Goal: Communication & Community: Answer question/provide support

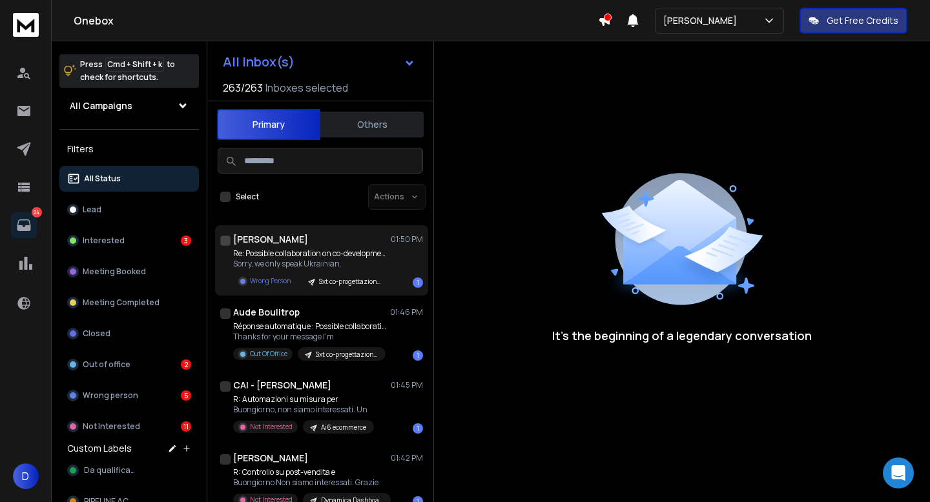
click at [396, 249] on div "Re: Possible collaboration on co-development Sorry, we only speak Ukrainian. Wr…" at bounding box center [328, 268] width 190 height 39
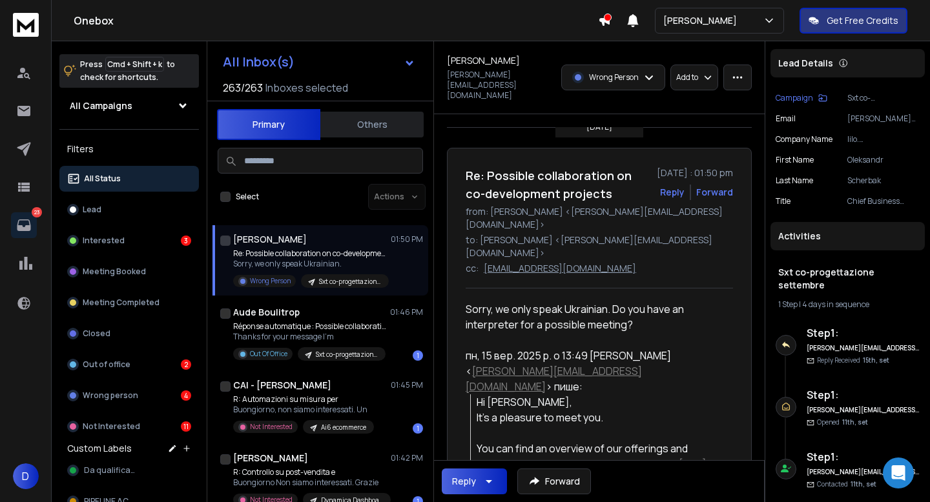
scroll to position [13, 0]
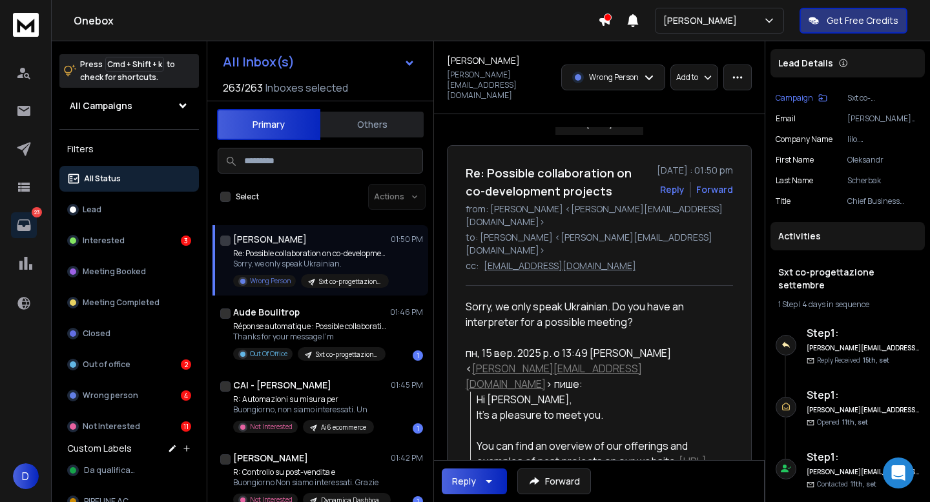
click at [742, 76] on icon "button" at bounding box center [738, 77] width 10 height 2
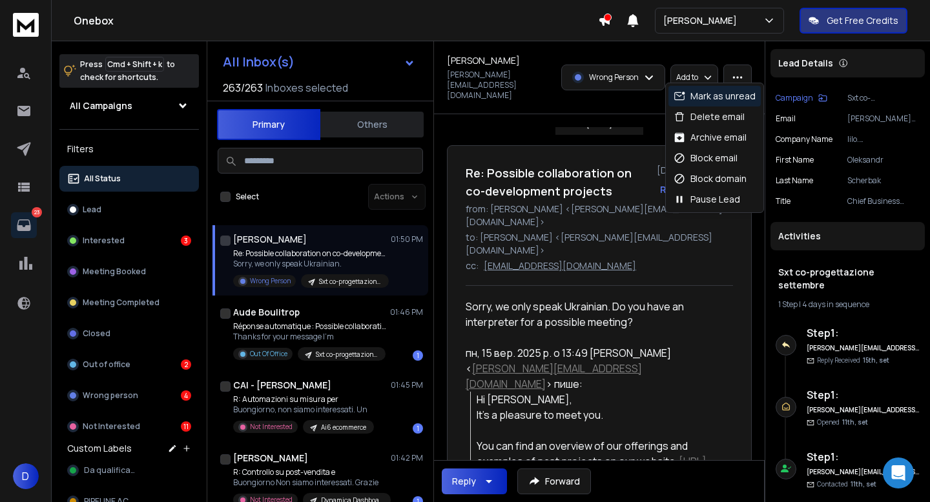
click at [744, 97] on div "Mark as unread" at bounding box center [714, 96] width 82 height 13
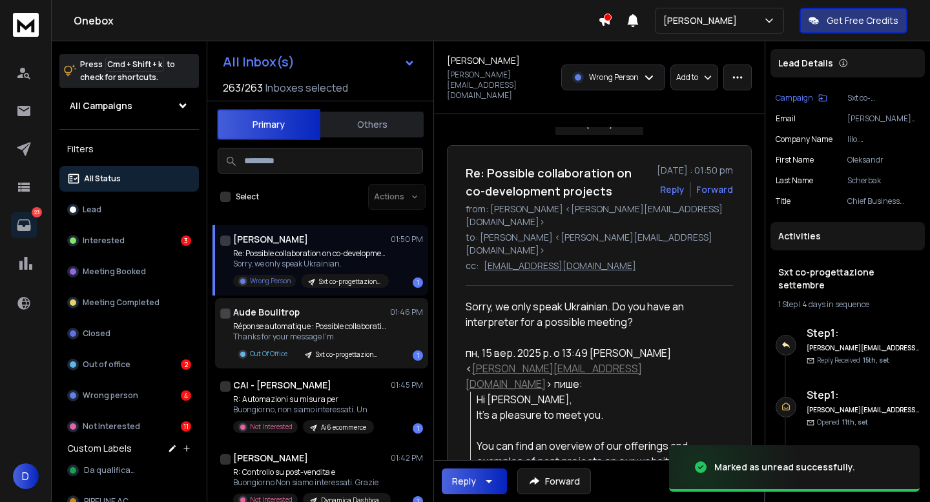
click at [372, 333] on p "Thanks for your message I'm" at bounding box center [310, 337] width 155 height 10
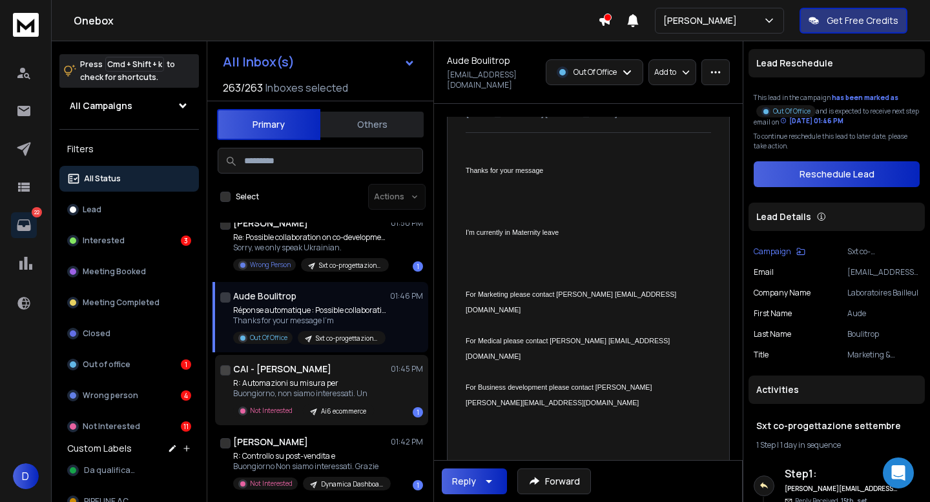
scroll to position [25, 0]
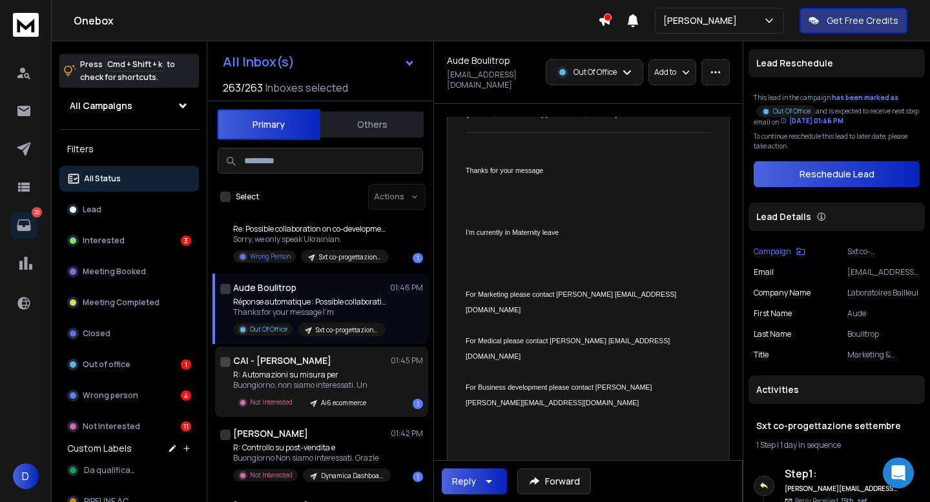
click at [396, 377] on div "R: Automazioni su misura per Buongiorno, non siamo interessati. Un Not Interest…" at bounding box center [328, 389] width 190 height 39
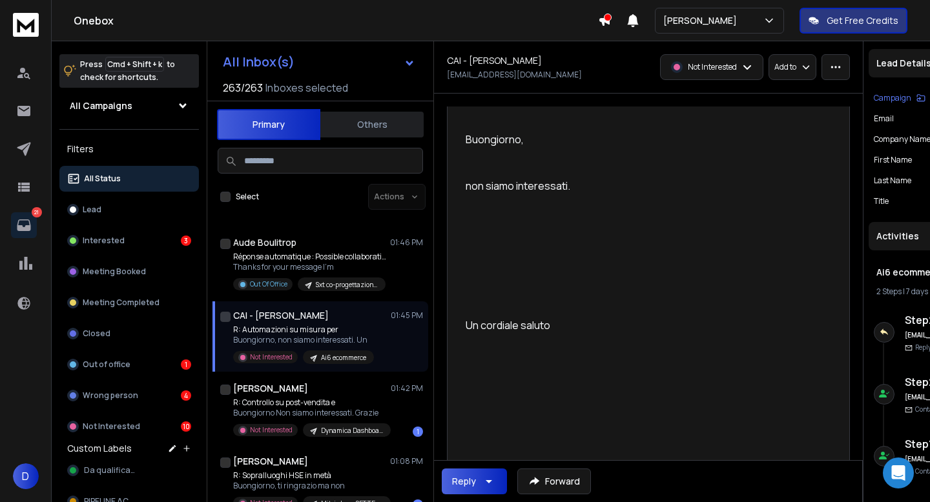
scroll to position [272, 0]
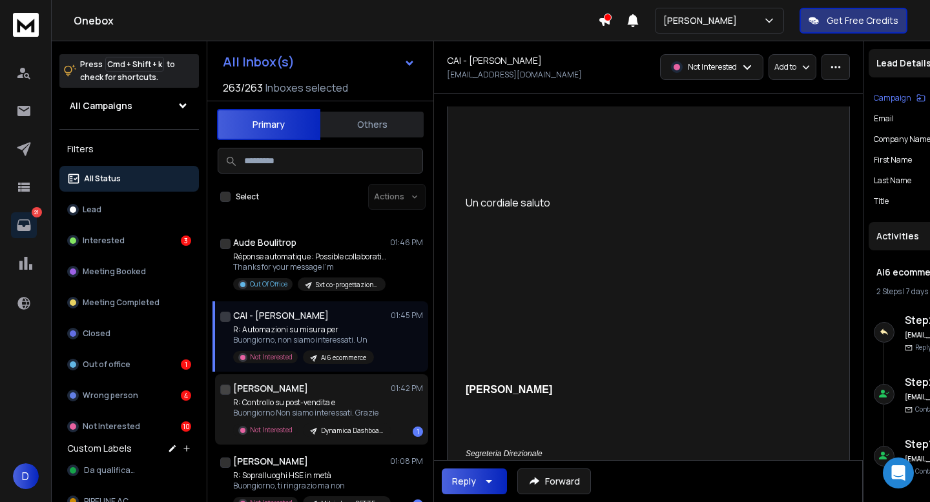
click at [341, 409] on p "Buongiorno Non siamo interessati. Grazie" at bounding box center [310, 413] width 155 height 10
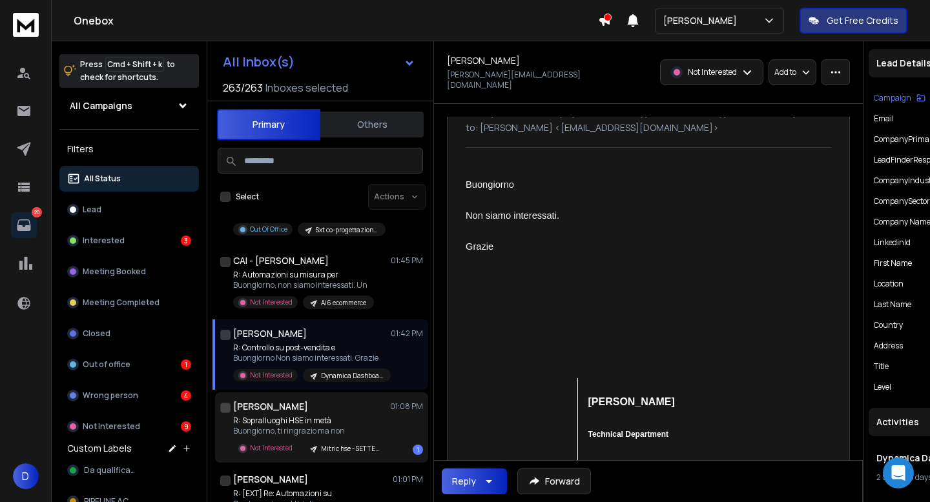
scroll to position [176, 0]
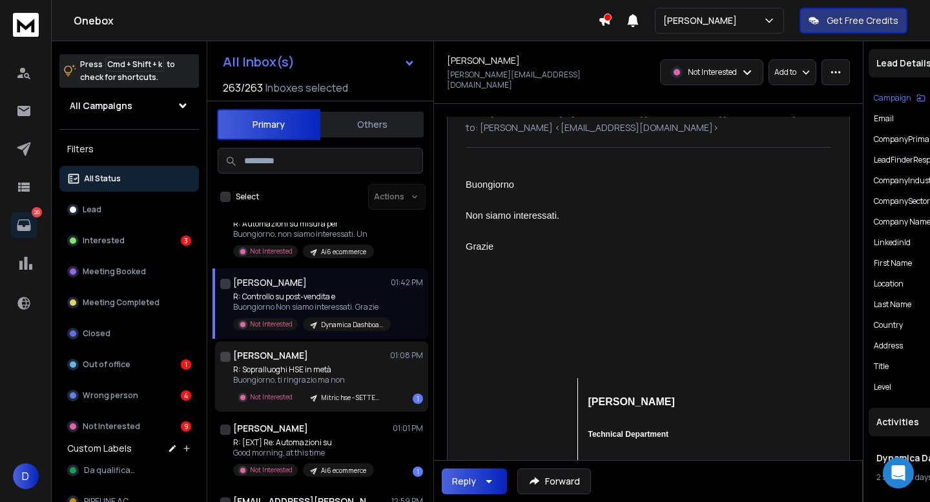
click at [366, 374] on p "R: Sopralluoghi HSE in metà" at bounding box center [310, 370] width 155 height 10
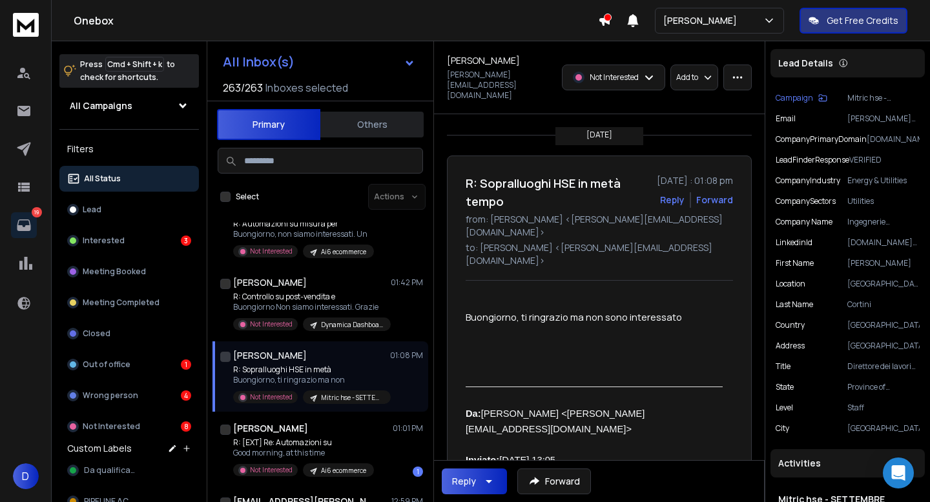
scroll to position [286, 0]
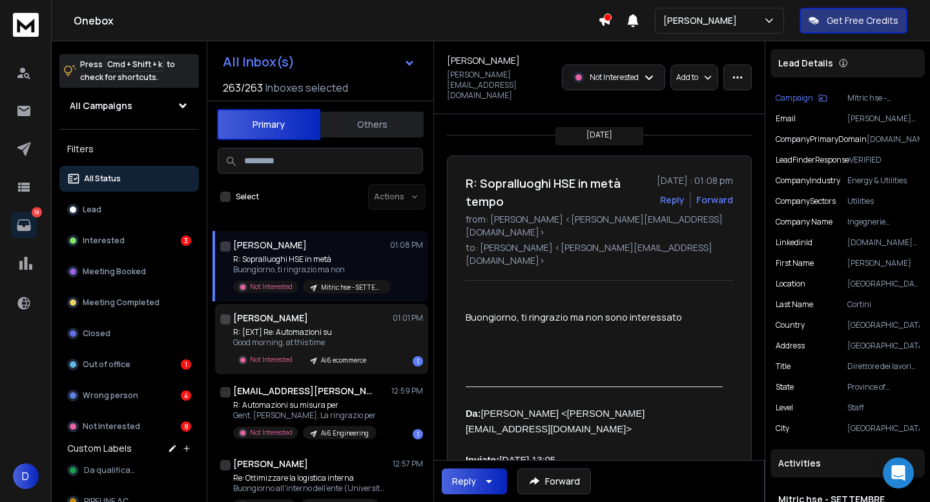
click at [371, 341] on p "Good morning, at this time" at bounding box center [303, 343] width 141 height 10
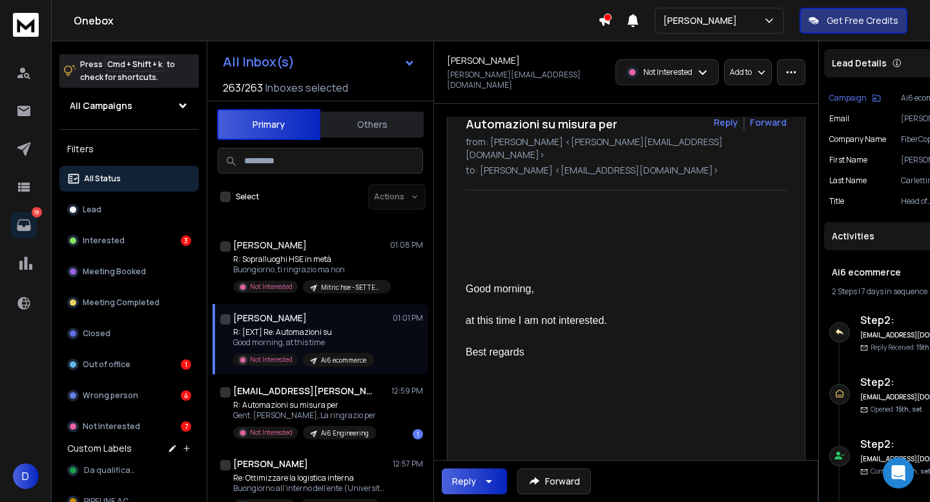
scroll to position [170, 0]
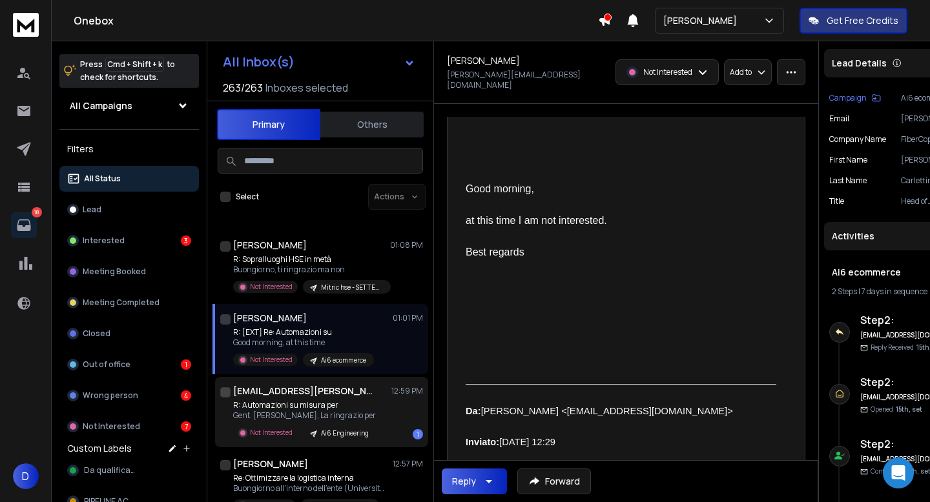
click at [374, 420] on p "Gent. [PERSON_NAME], La ringrazio per" at bounding box center [304, 416] width 143 height 10
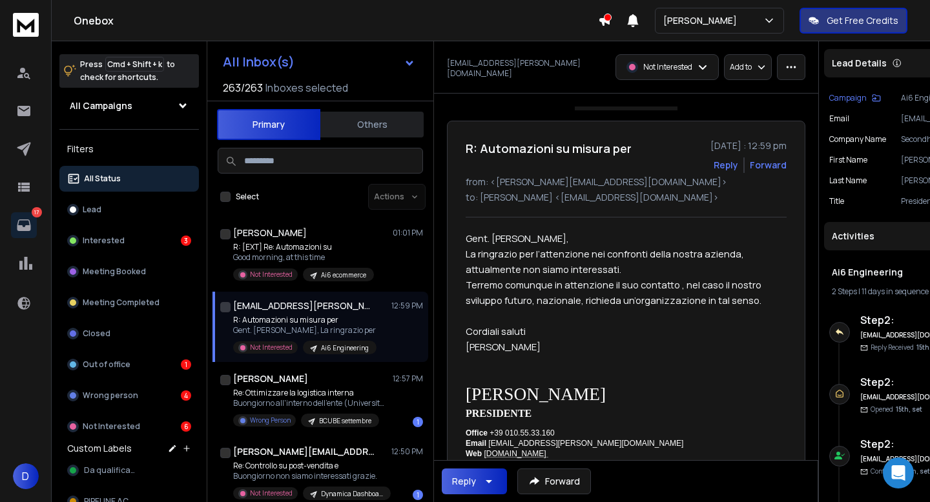
scroll to position [385, 0]
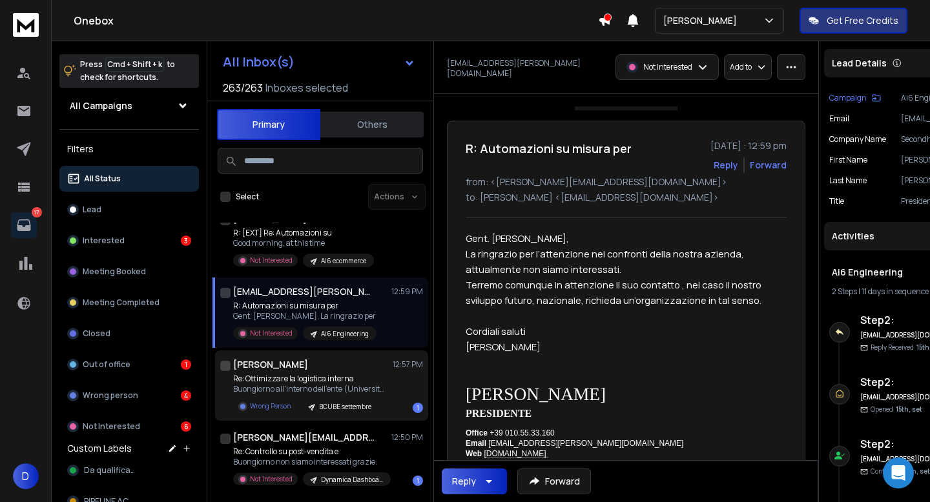
click at [392, 387] on div "Re: Ottimizzare la logistica interna Buongiorno all'interno dell'ente (Universi…" at bounding box center [328, 393] width 190 height 39
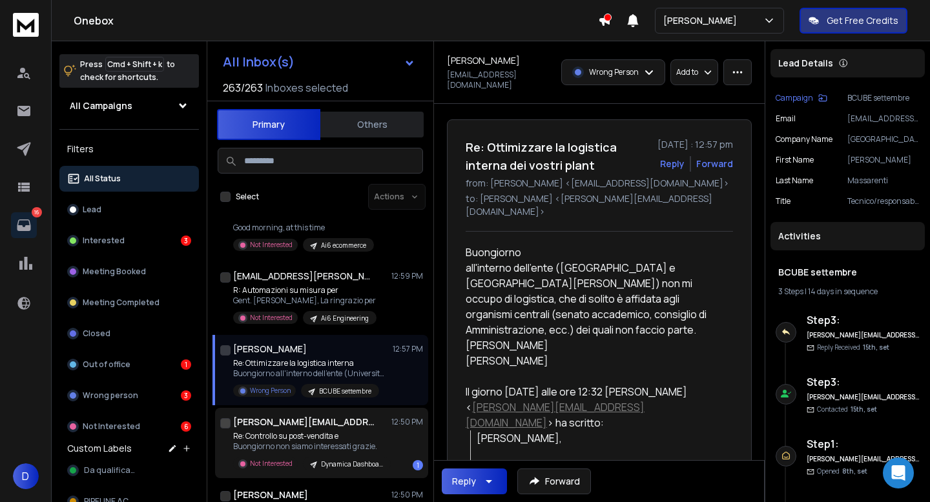
scroll to position [476, 0]
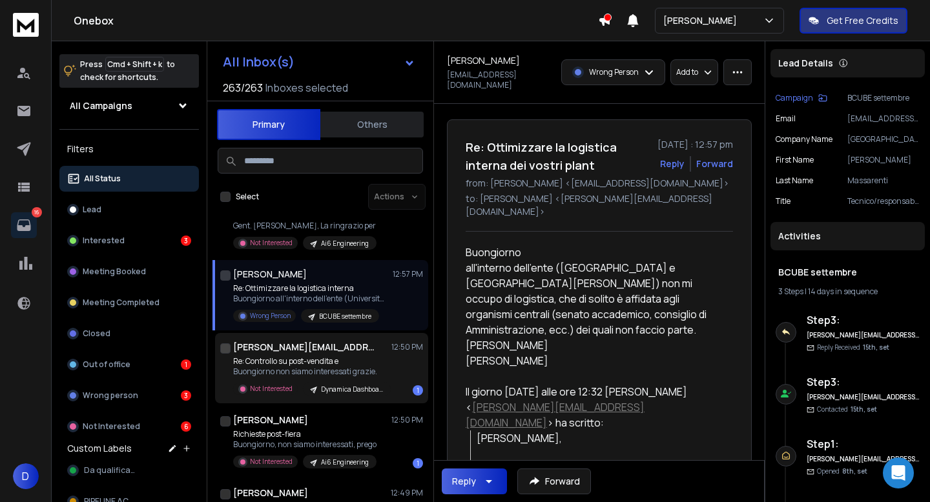
click at [380, 379] on div "Re: Controllo su post-vendita e Buongiorno non siamo interessati grazie. Not In…" at bounding box center [312, 375] width 158 height 39
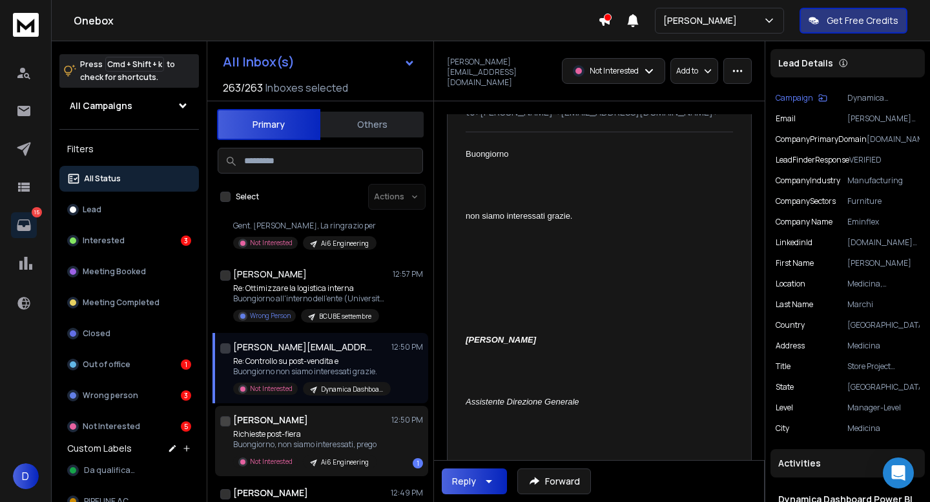
scroll to position [112, 0]
click at [374, 440] on p "Buongiorno, non siamo interessati, prego" at bounding box center [304, 445] width 143 height 10
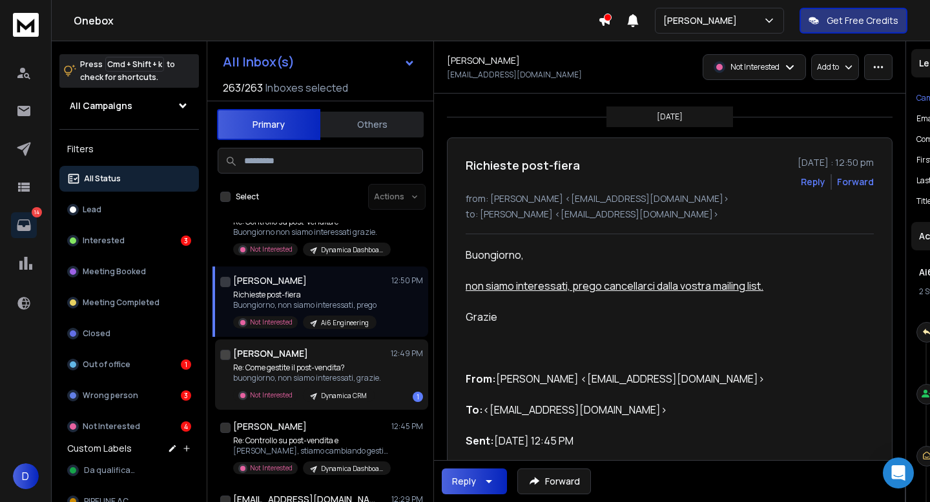
scroll to position [616, 0]
click at [396, 374] on div "Re: Come gestite il post-vendita? buongiorno, non siamo interessati, grazie. No…" at bounding box center [328, 381] width 190 height 39
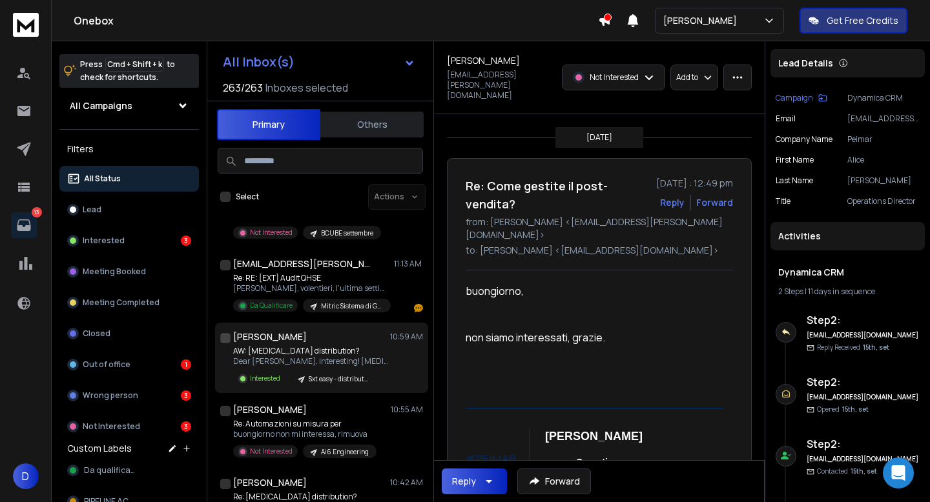
scroll to position [1655, 0]
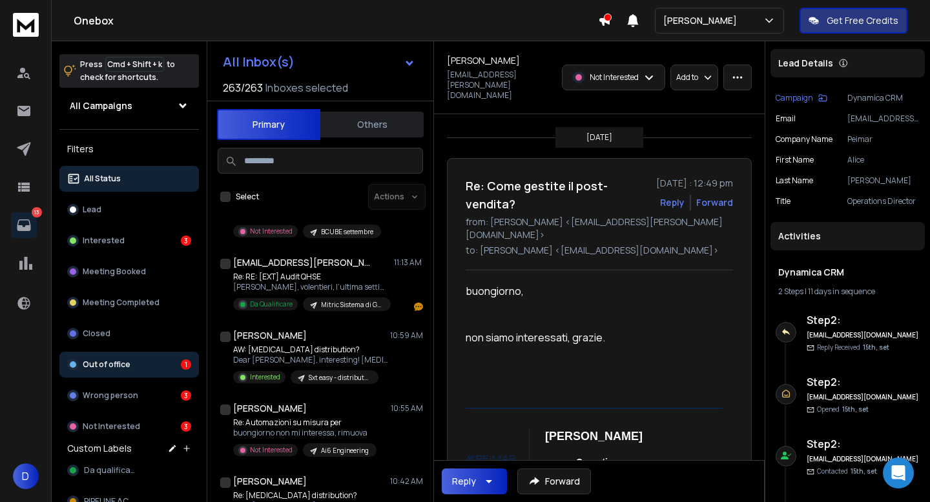
click at [150, 363] on button "Out of office 1" at bounding box center [128, 365] width 139 height 26
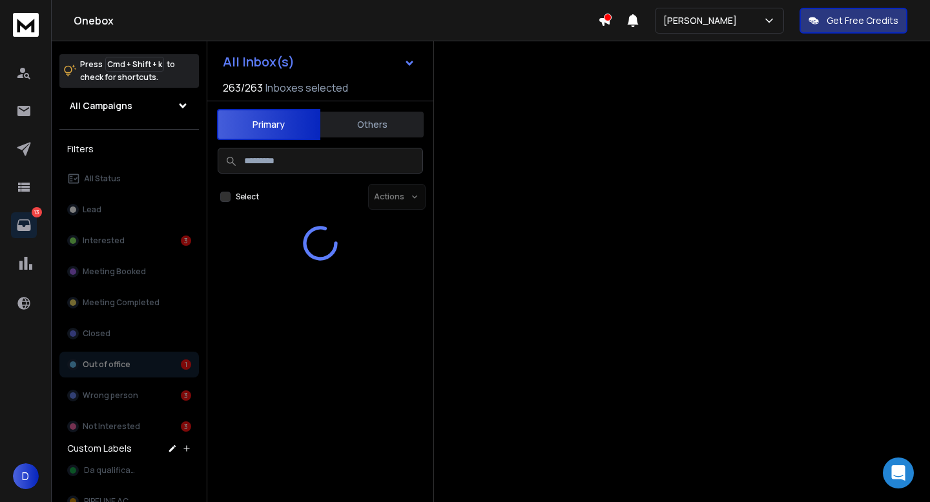
scroll to position [0, 0]
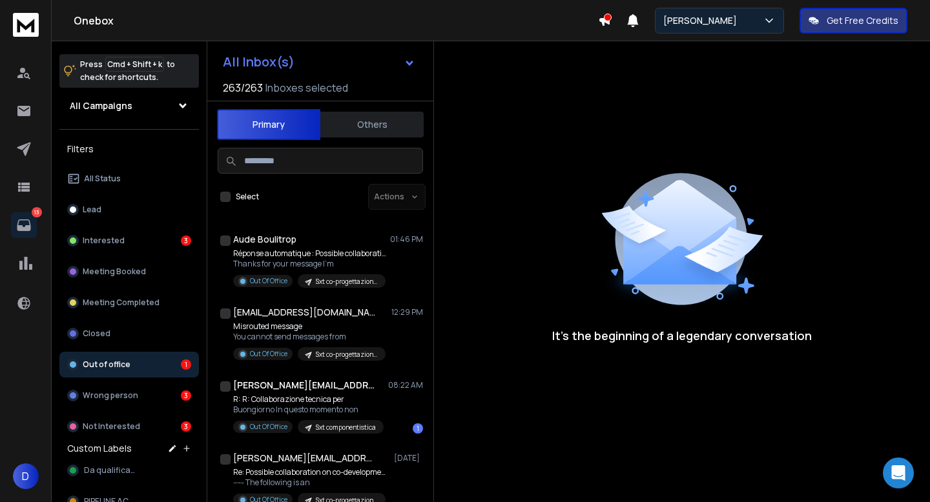
click at [732, 19] on div "[PERSON_NAME]" at bounding box center [719, 20] width 112 height 13
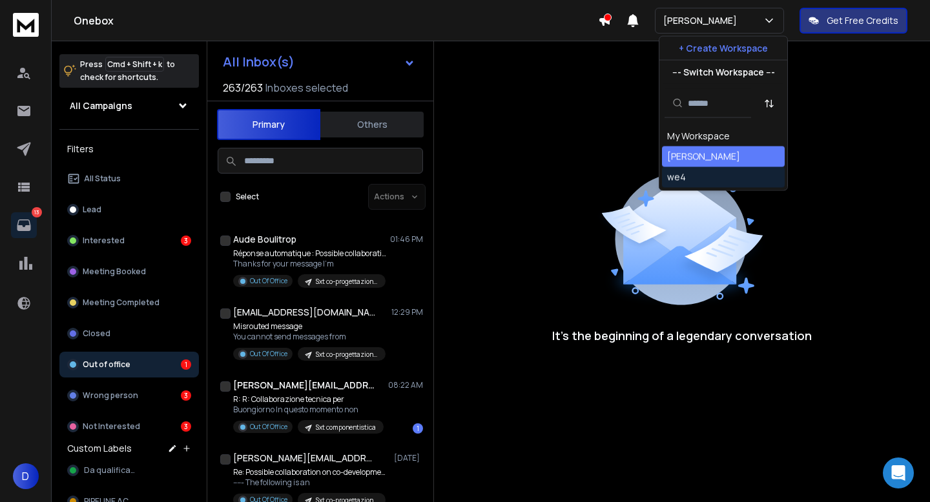
click at [720, 178] on div "we4" at bounding box center [723, 177] width 123 height 21
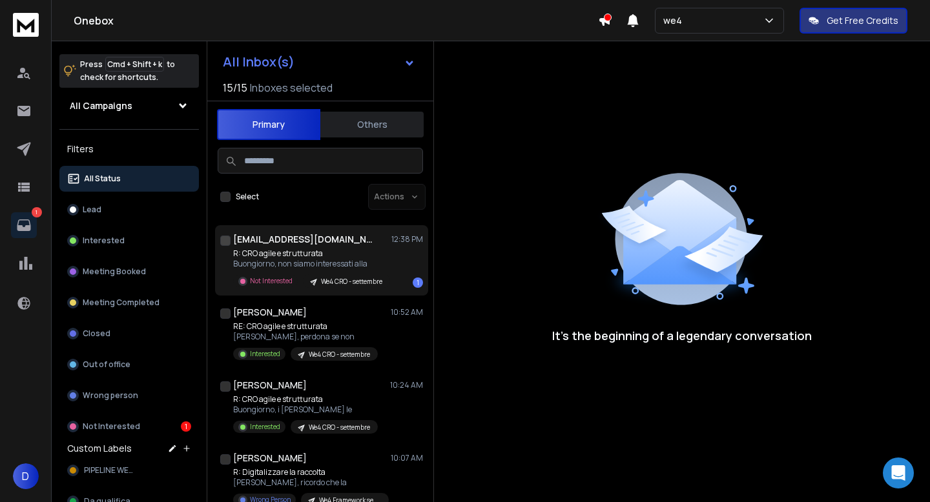
click at [301, 263] on p "Buongiorno, non siamo interessati alla" at bounding box center [310, 264] width 155 height 10
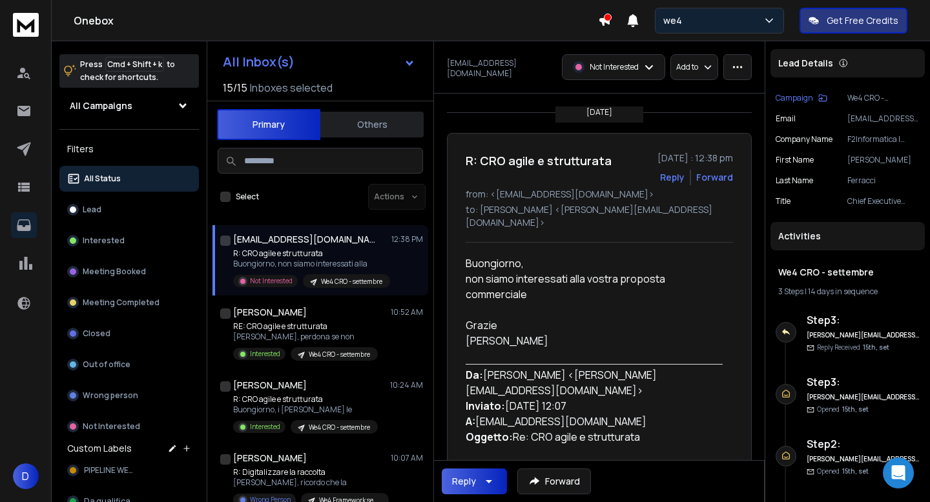
click at [750, 24] on div "we4" at bounding box center [719, 20] width 112 height 13
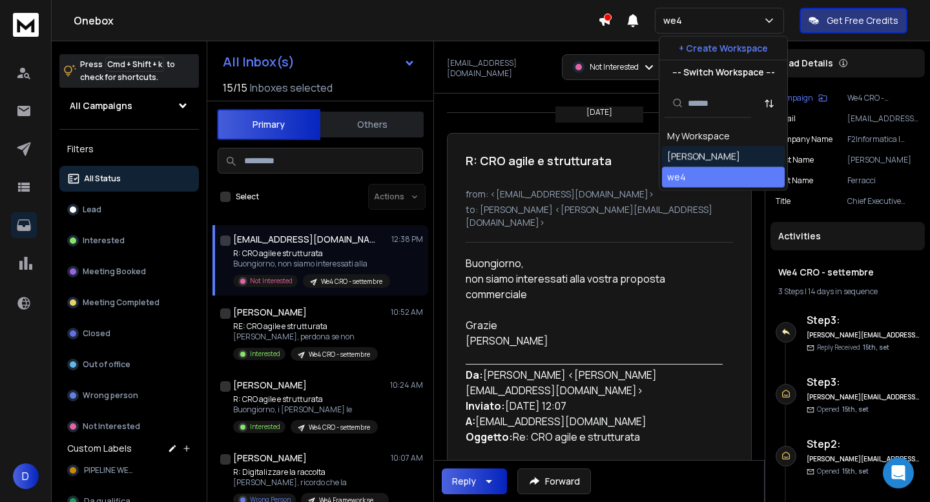
click at [689, 157] on div "[PERSON_NAME]" at bounding box center [703, 156] width 73 height 13
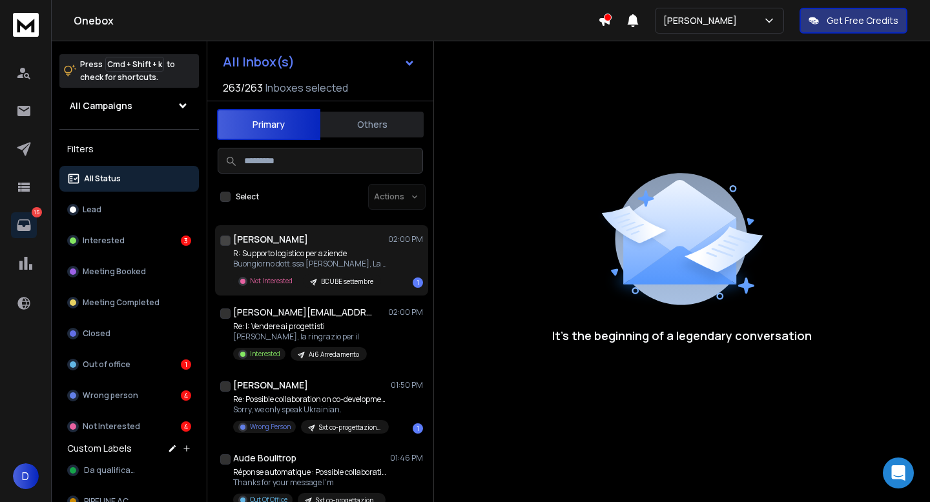
click at [386, 263] on div "R: Supporto logistico per aziende Buongiorno dott.ssa Gambaro, La ringrazio Not…" at bounding box center [328, 268] width 190 height 39
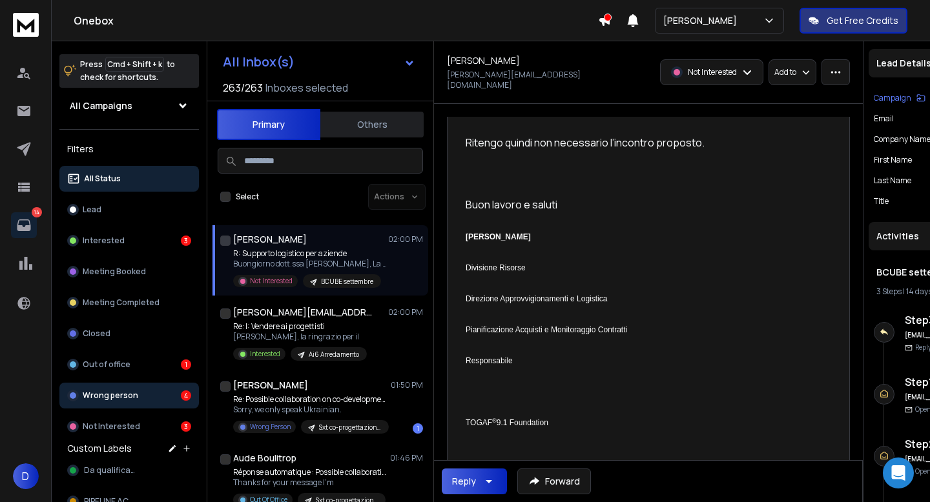
click at [160, 397] on button "Wrong person 4" at bounding box center [128, 396] width 139 height 26
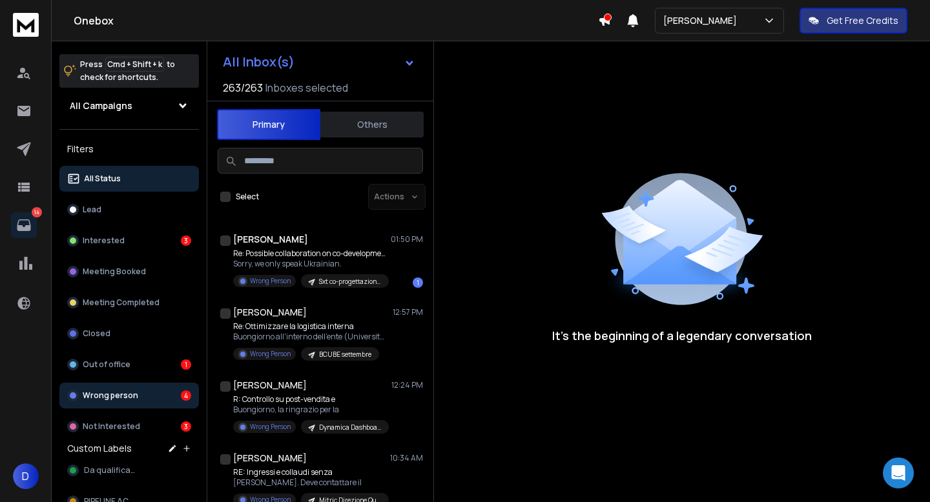
click at [139, 181] on button "All Status" at bounding box center [128, 179] width 139 height 26
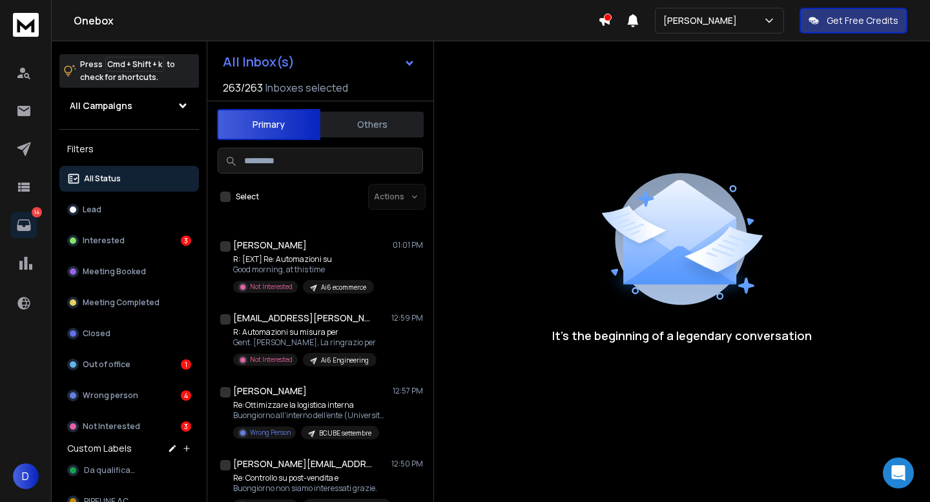
scroll to position [750, 0]
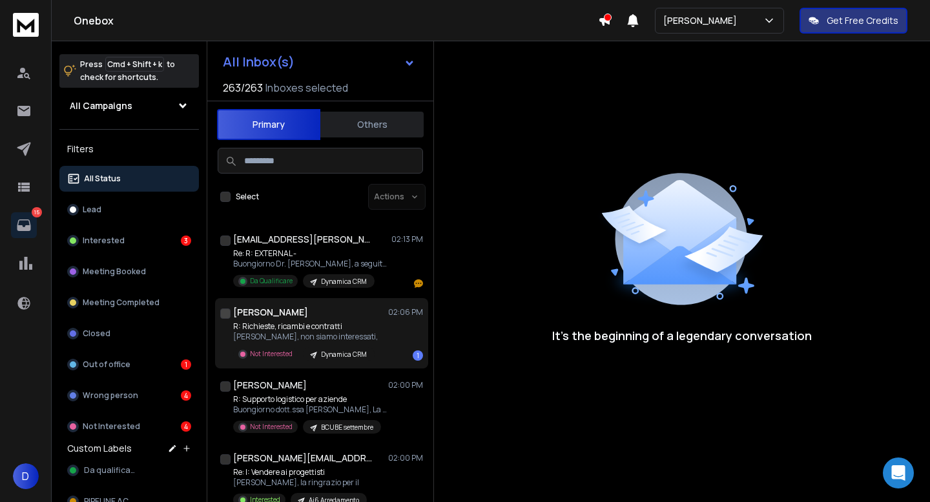
click at [407, 342] on div "R: [PERSON_NAME], ricambi e contratti [PERSON_NAME], non siamo interessati, Not…" at bounding box center [328, 340] width 190 height 39
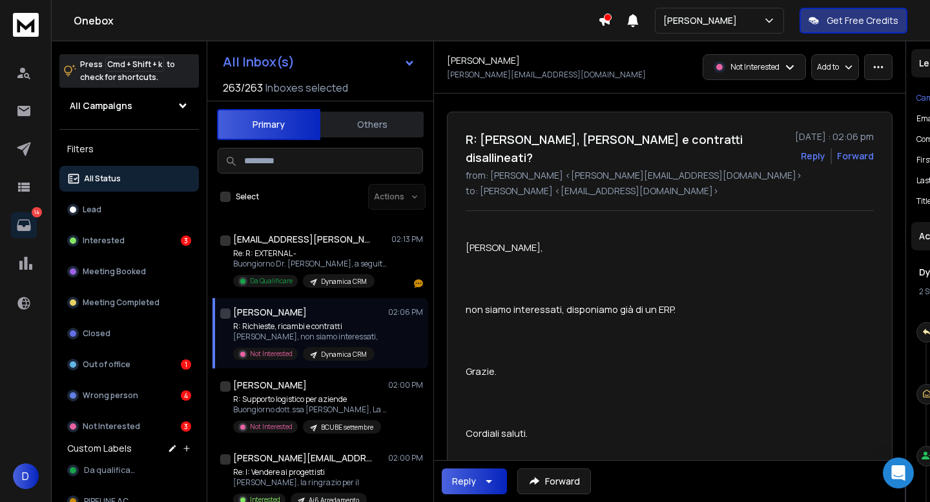
scroll to position [26, 0]
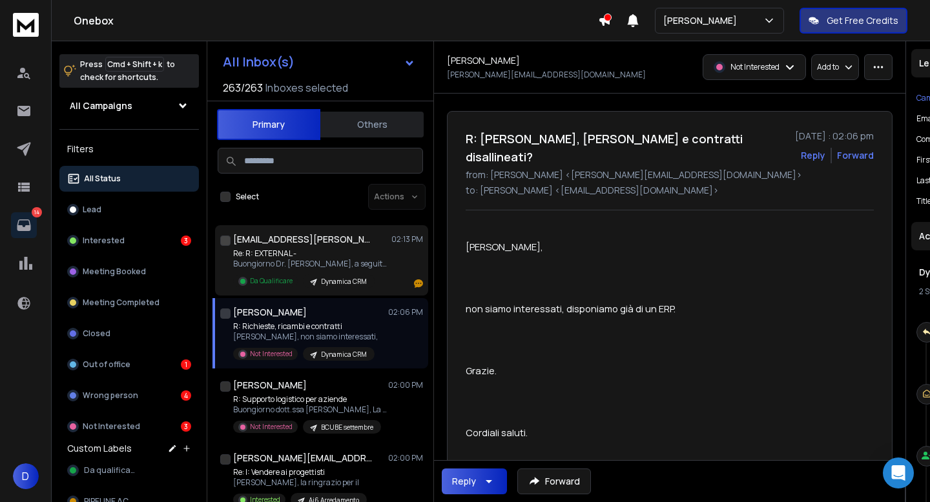
click at [393, 264] on div "Re: R: EXTERNAL - Buongiorno Dr. [PERSON_NAME], a seguito della Da Qualificare …" at bounding box center [328, 268] width 190 height 39
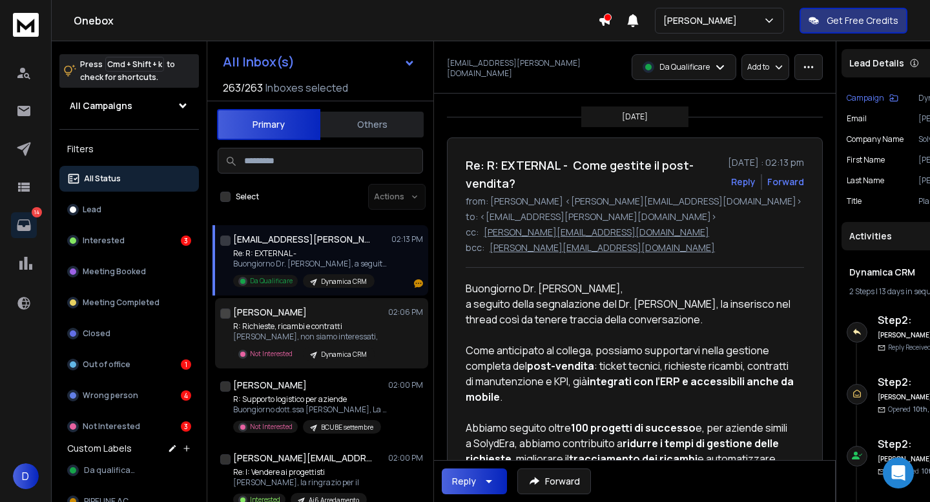
click at [378, 336] on p "Buongiorno Edoardo, non siamo interessati," at bounding box center [305, 337] width 145 height 10
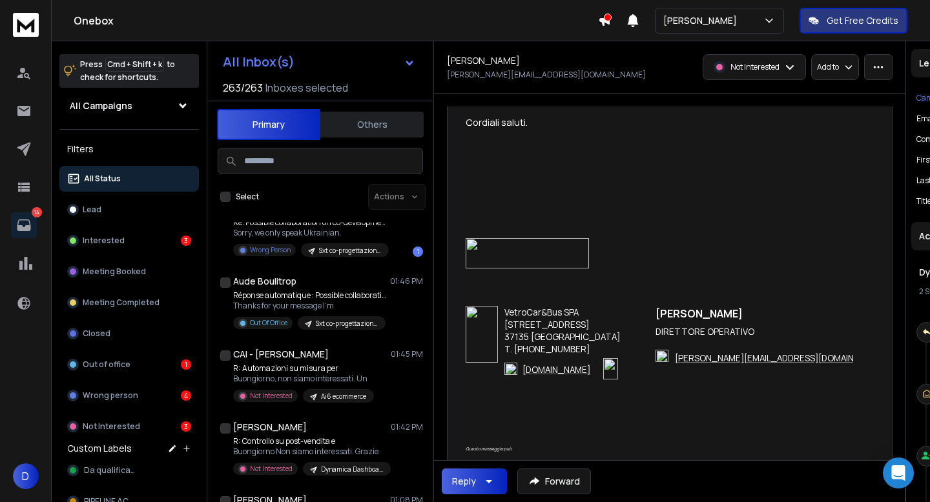
scroll to position [473, 0]
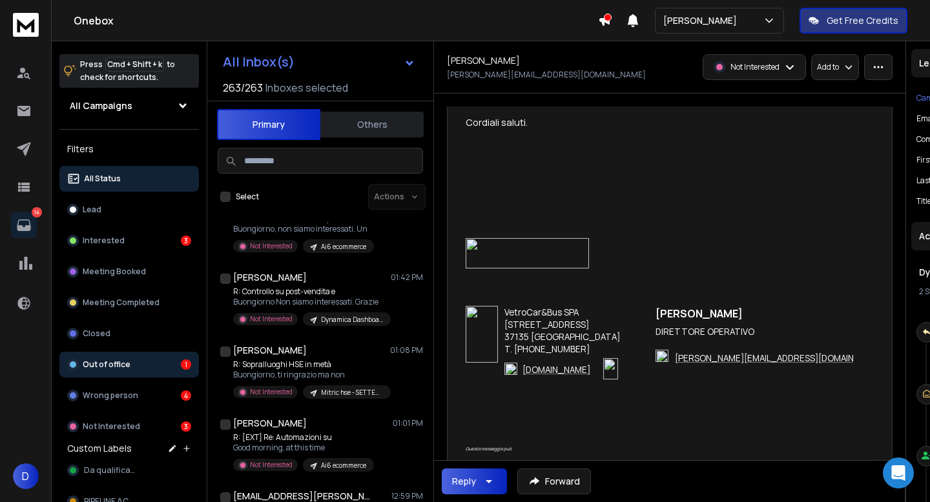
click at [147, 369] on button "Out of office 1" at bounding box center [128, 365] width 139 height 26
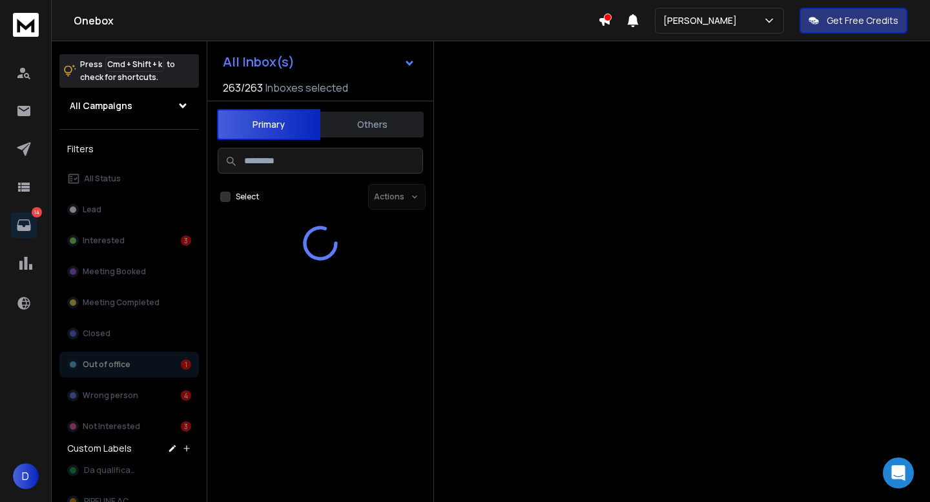
scroll to position [0, 0]
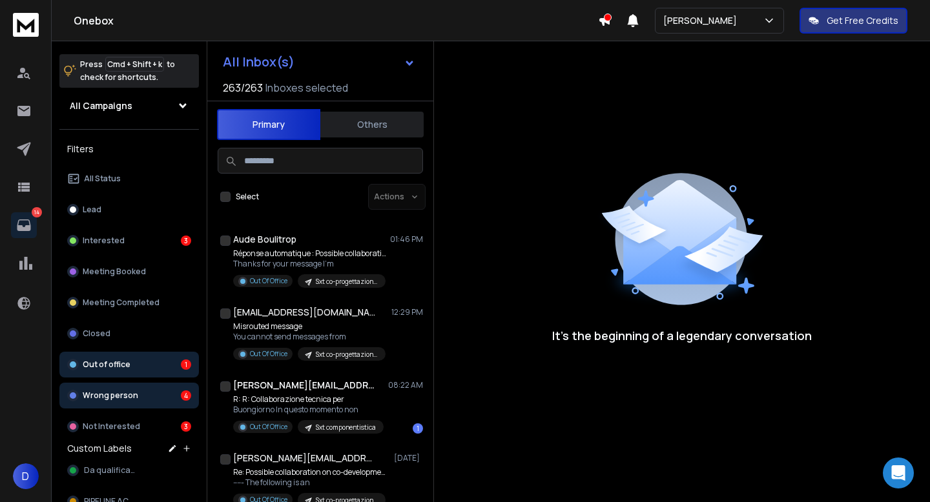
click at [151, 399] on button "Wrong person 4" at bounding box center [128, 396] width 139 height 26
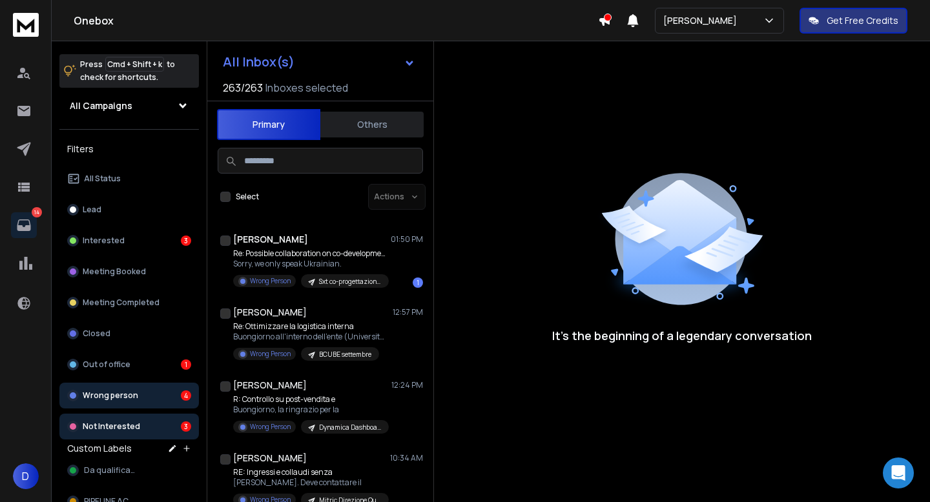
click at [145, 424] on button "Not Interested 3" at bounding box center [128, 427] width 139 height 26
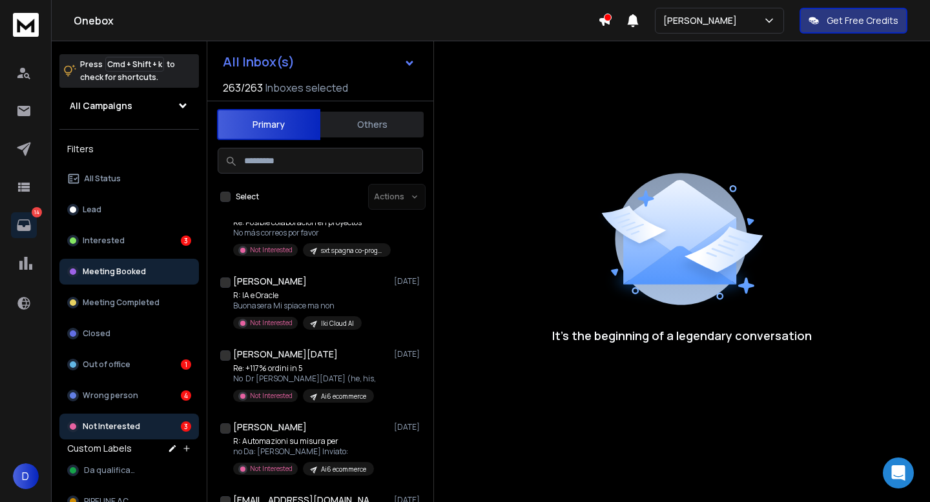
scroll to position [2372, 0]
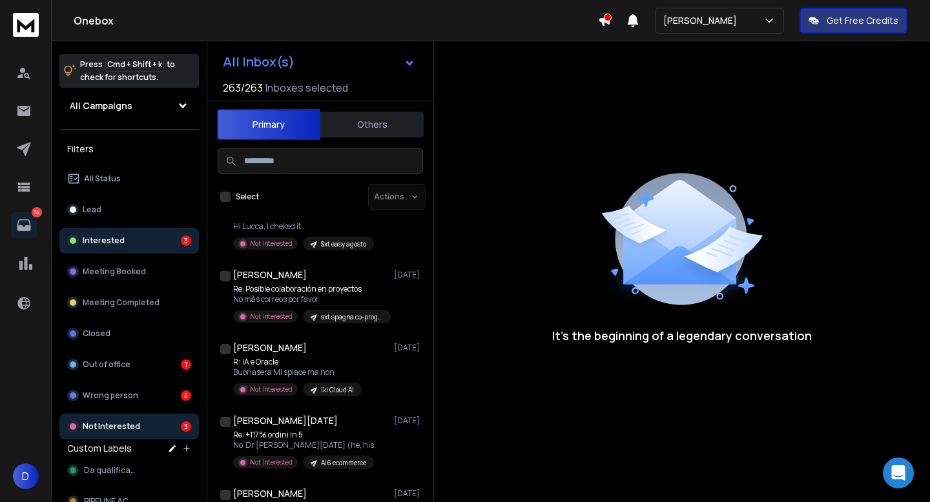
click at [139, 249] on button "Interested 3" at bounding box center [128, 241] width 139 height 26
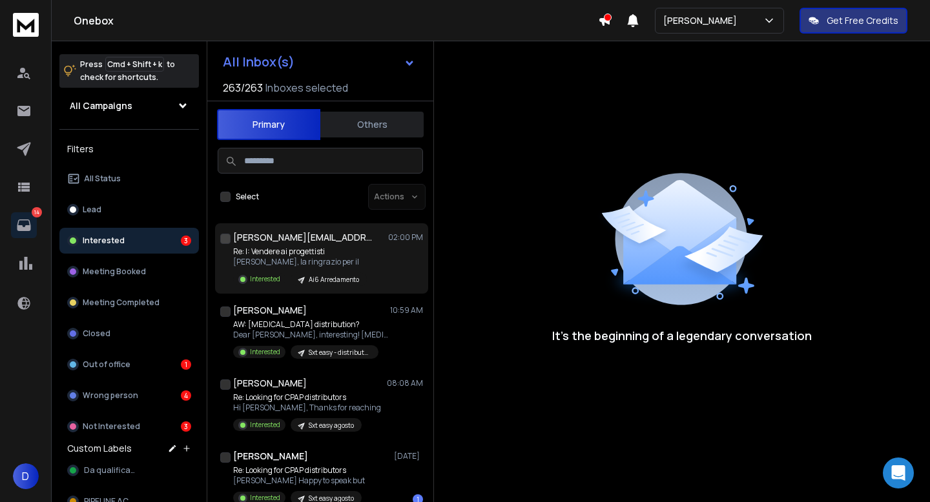
scroll to position [3, 0]
click at [382, 278] on div "Re: I: Vendere ai progettisti Buongiorno Chiara, la ringrazio per il Interested…" at bounding box center [328, 265] width 190 height 39
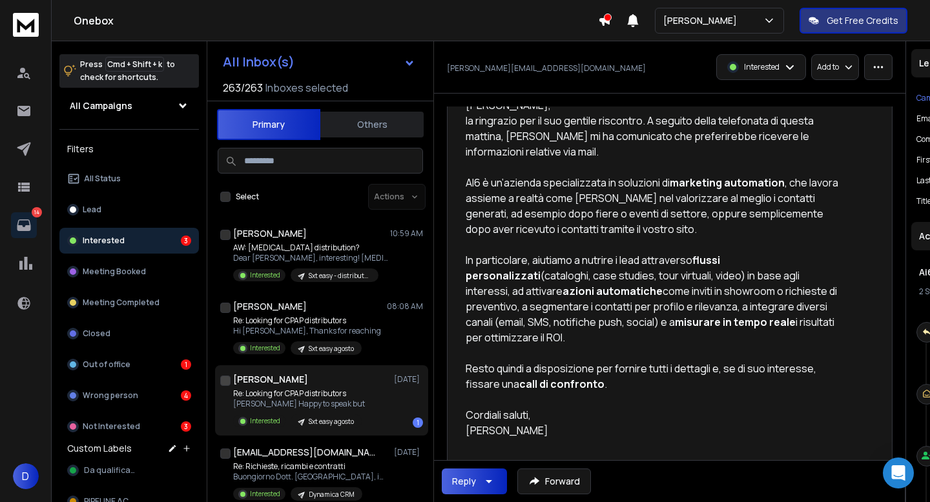
scroll to position [112, 0]
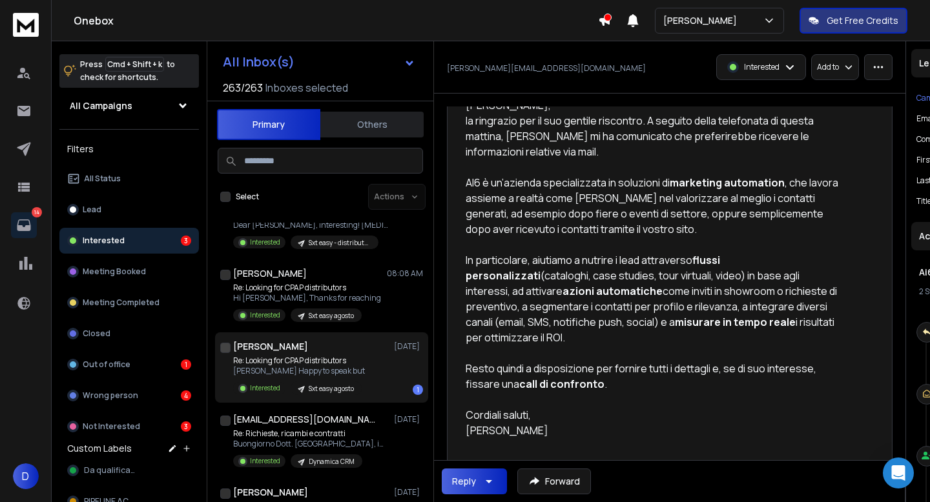
click at [403, 366] on div "Re: Looking for CPAP distributors Luca Happy to speak but Interested Sxt easy a…" at bounding box center [328, 375] width 190 height 39
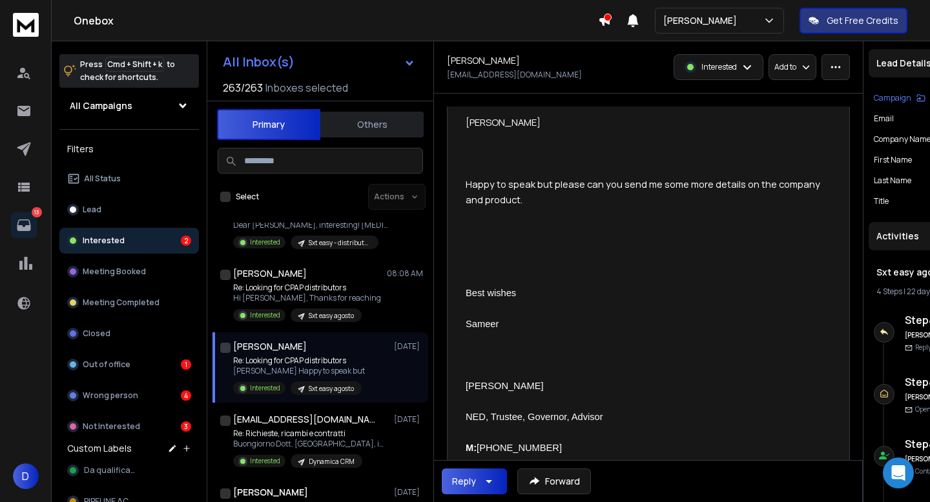
scroll to position [192, 0]
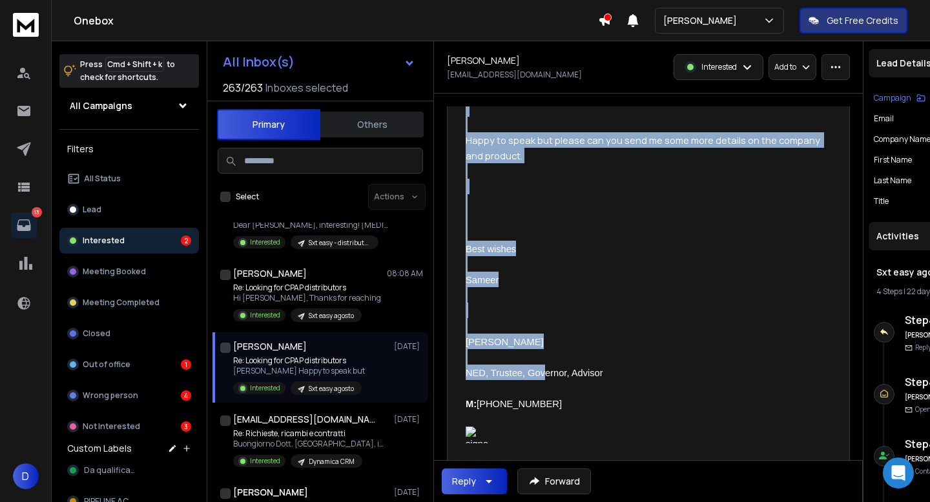
drag, startPoint x: 466, startPoint y: 201, endPoint x: 544, endPoint y: 329, distance: 150.0
click at [544, 319] on div "Best wishes Sameer Sameer Kothari NED, Trustee, Governor, Advisor M: +44 773 64…" at bounding box center [642, 481] width 355 height 513
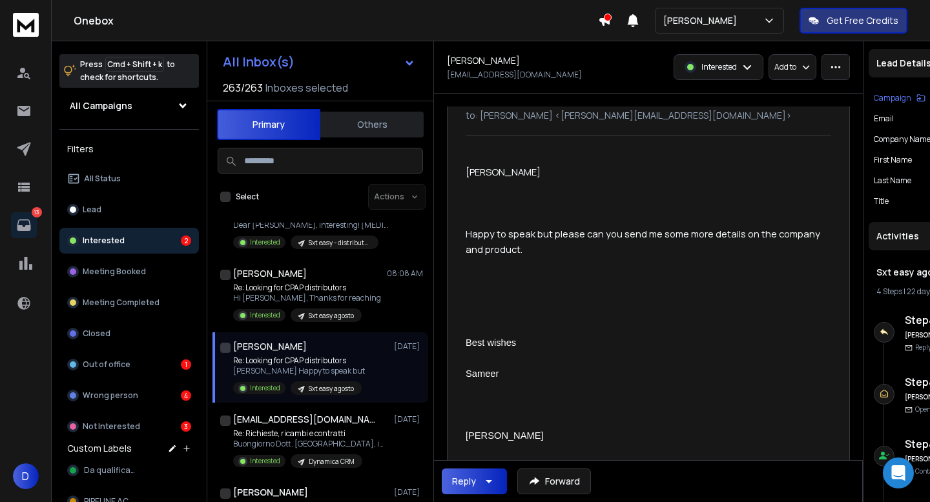
scroll to position [66, 0]
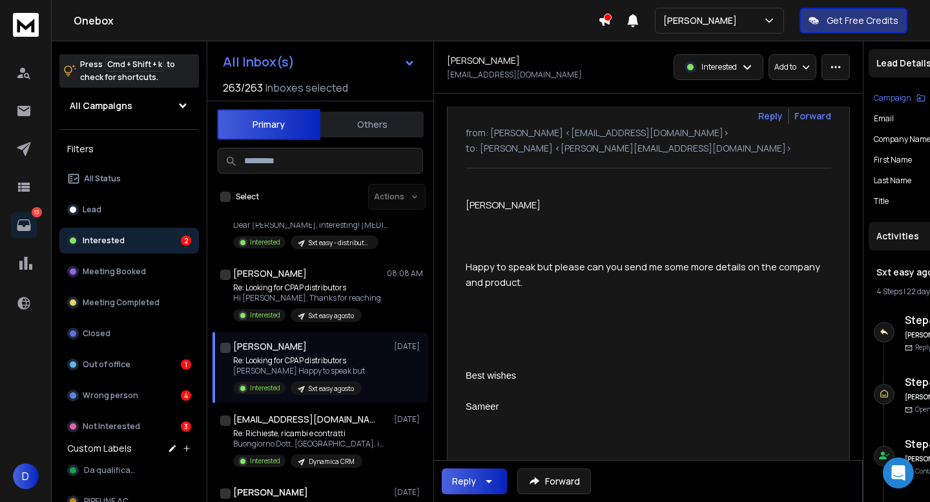
drag, startPoint x: 552, startPoint y: 343, endPoint x: 468, endPoint y: 204, distance: 162.2
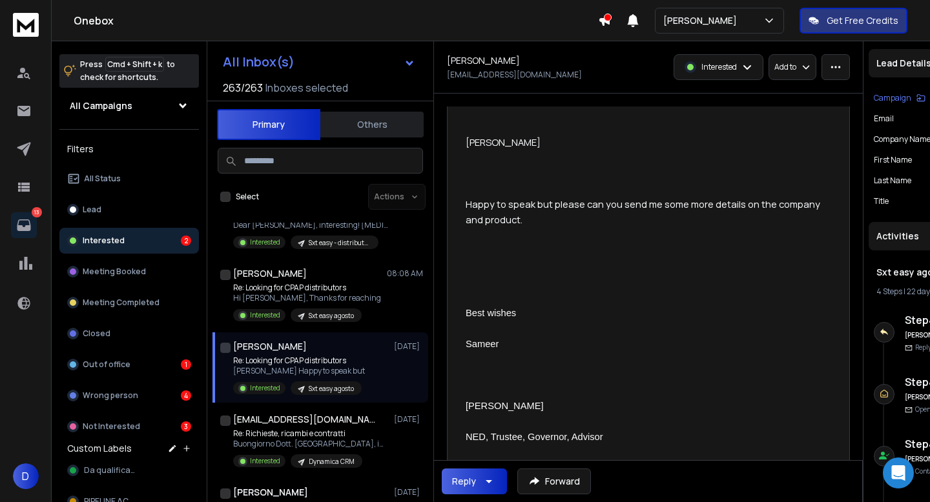
scroll to position [130, 0]
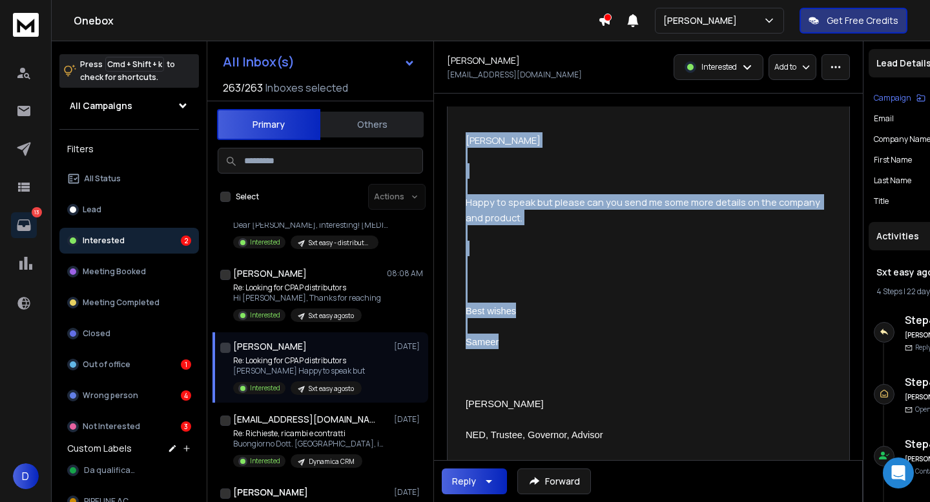
drag, startPoint x: 514, startPoint y: 342, endPoint x: 464, endPoint y: 139, distance: 209.5
copy div "Luca Happy to speak but please can you send me some more details on the company…"
click at [488, 484] on icon "button" at bounding box center [488, 481] width 15 height 15
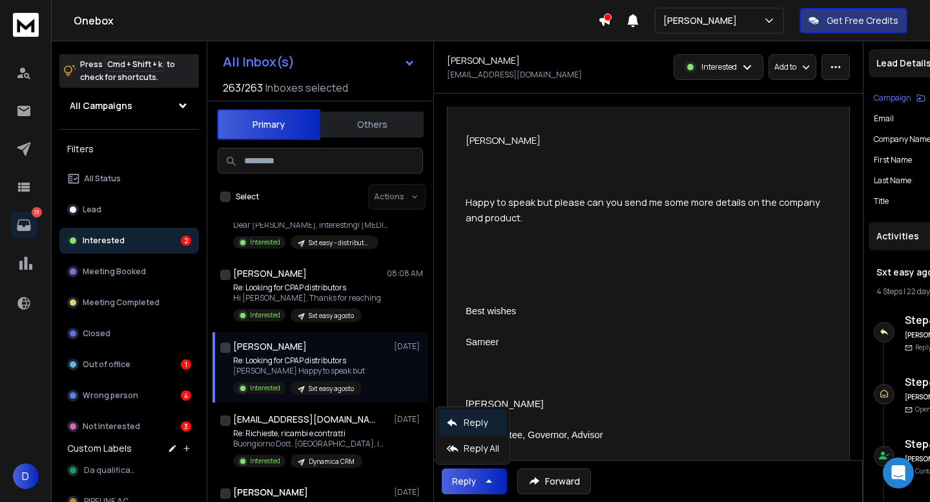
click at [491, 425] on div "Reply" at bounding box center [473, 423] width 68 height 26
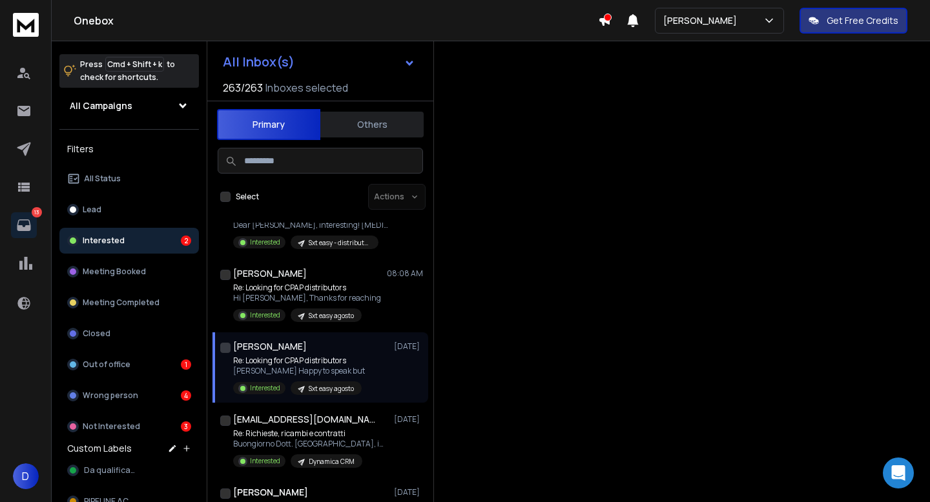
scroll to position [0, 0]
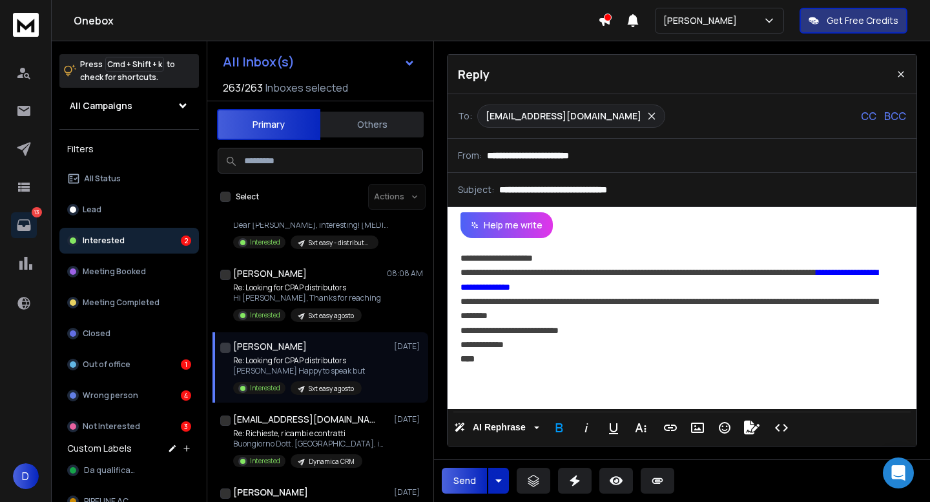
click at [595, 263] on p "**********" at bounding box center [674, 258] width 429 height 14
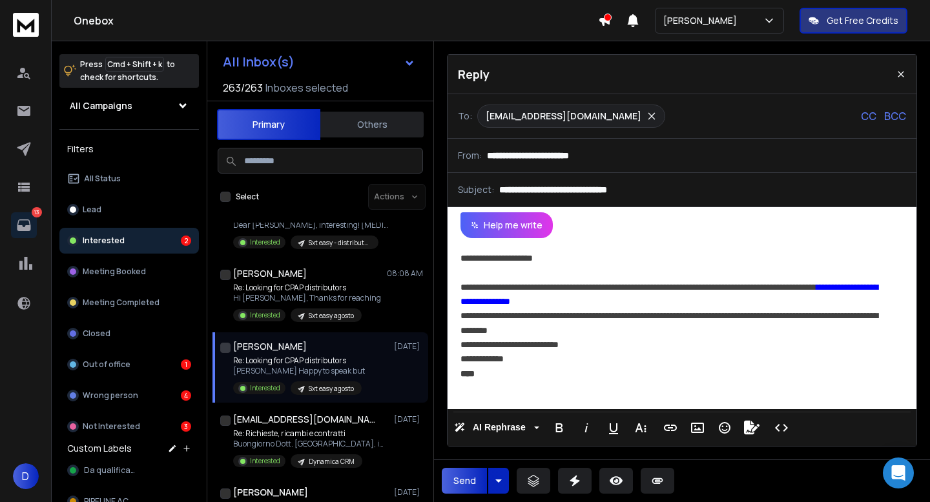
click at [695, 303] on p "**********" at bounding box center [674, 294] width 429 height 29
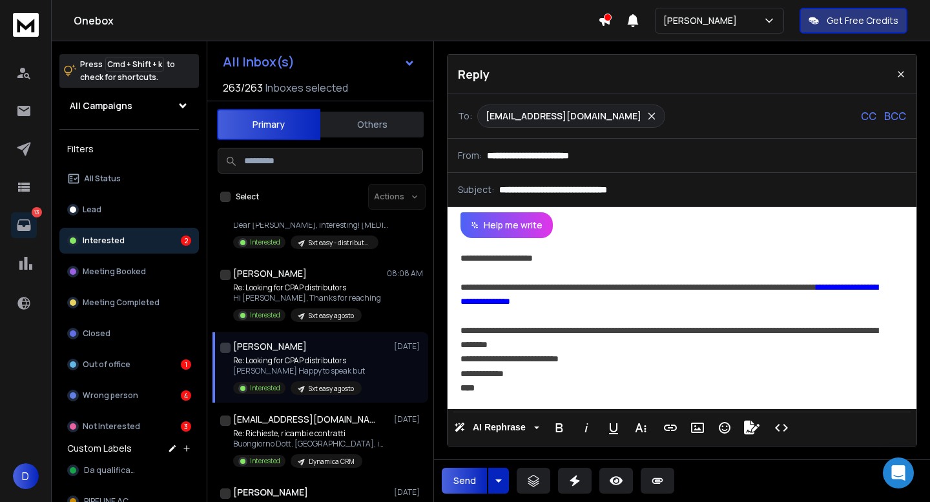
click at [684, 351] on p "**********" at bounding box center [674, 337] width 429 height 29
click at [662, 370] on p "**********" at bounding box center [674, 374] width 429 height 14
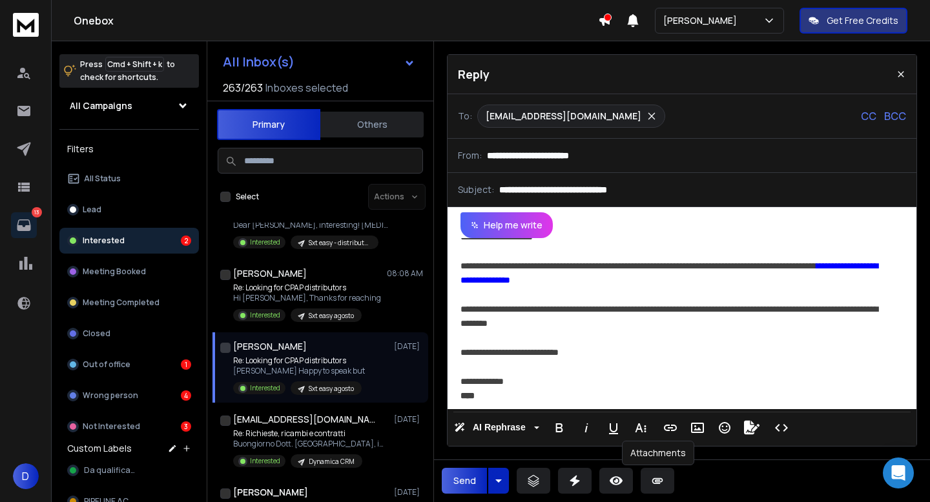
click at [662, 482] on icon at bounding box center [657, 480] width 13 height 13
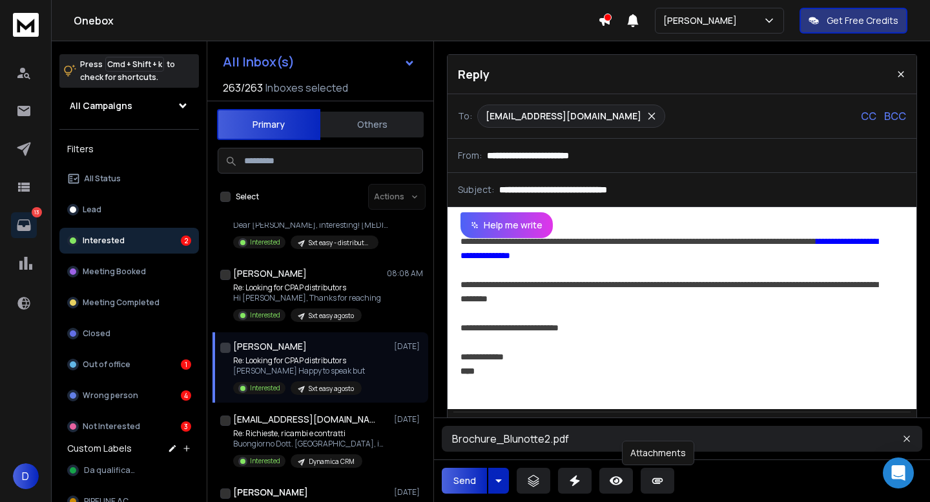
scroll to position [43, 0]
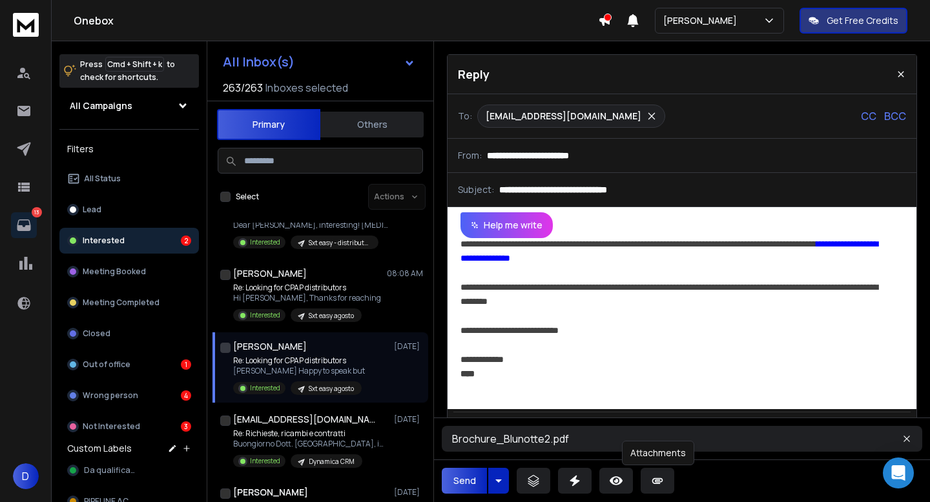
click at [465, 485] on button "Send" at bounding box center [464, 481] width 45 height 26
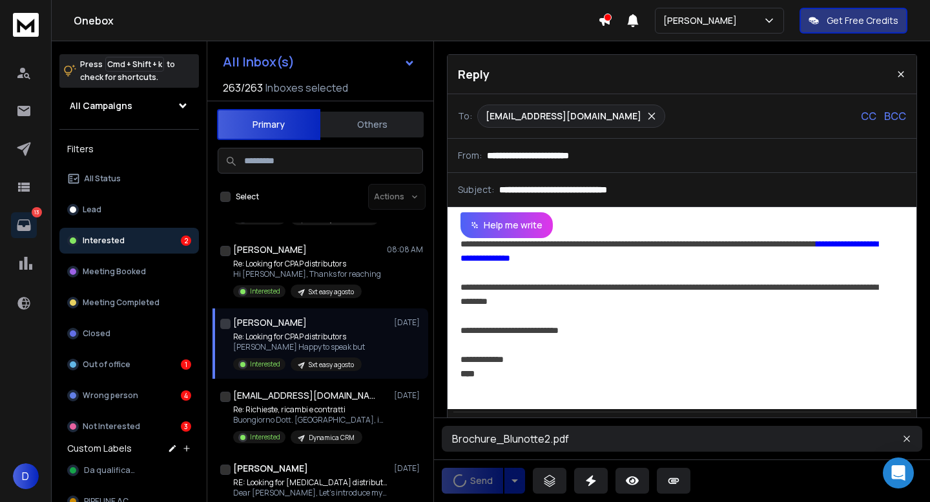
scroll to position [138, 0]
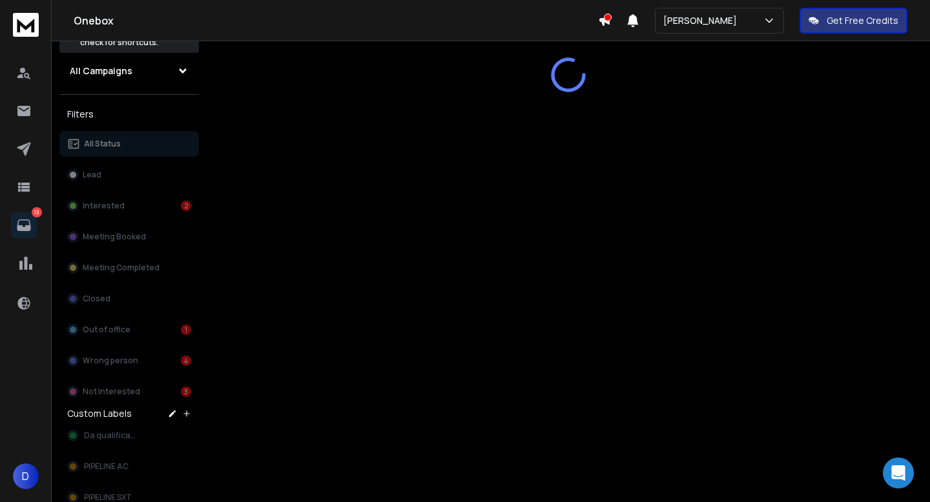
scroll to position [117, 0]
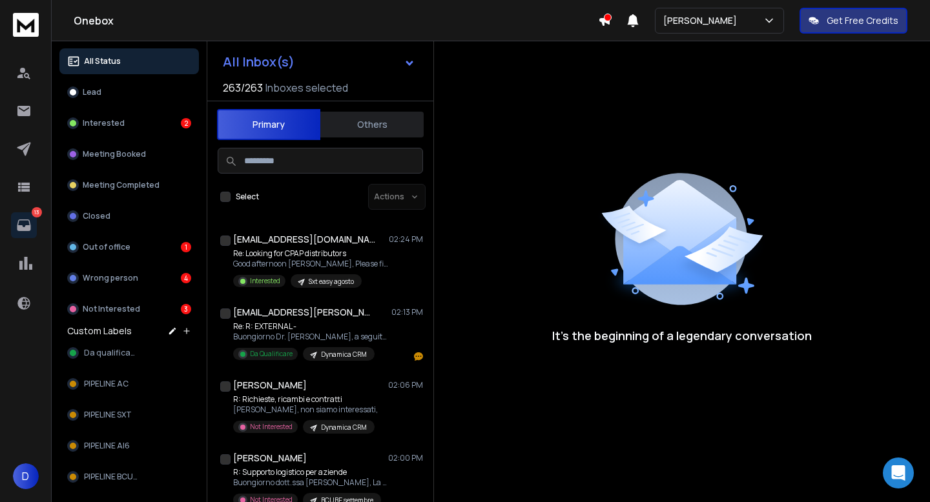
click at [121, 359] on button "Da qualificare" at bounding box center [128, 353] width 139 height 26
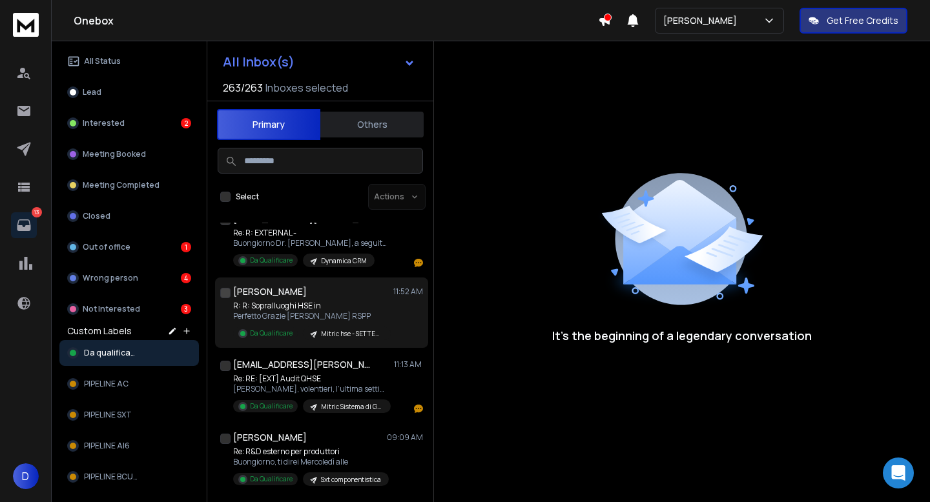
scroll to position [24, 0]
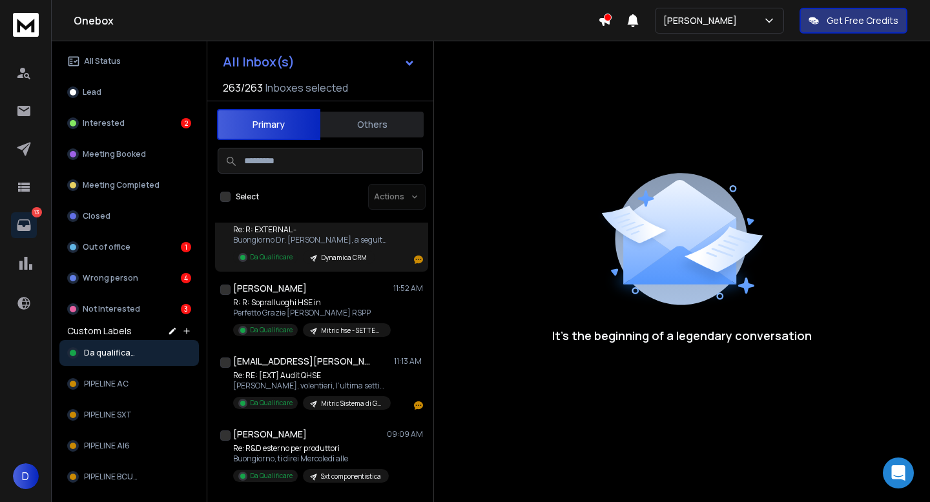
click at [385, 228] on div "Re: R: EXTERNAL - Buongiorno Dr. Bertoldi, a seguito della Da Qualificare Dynam…" at bounding box center [328, 244] width 190 height 39
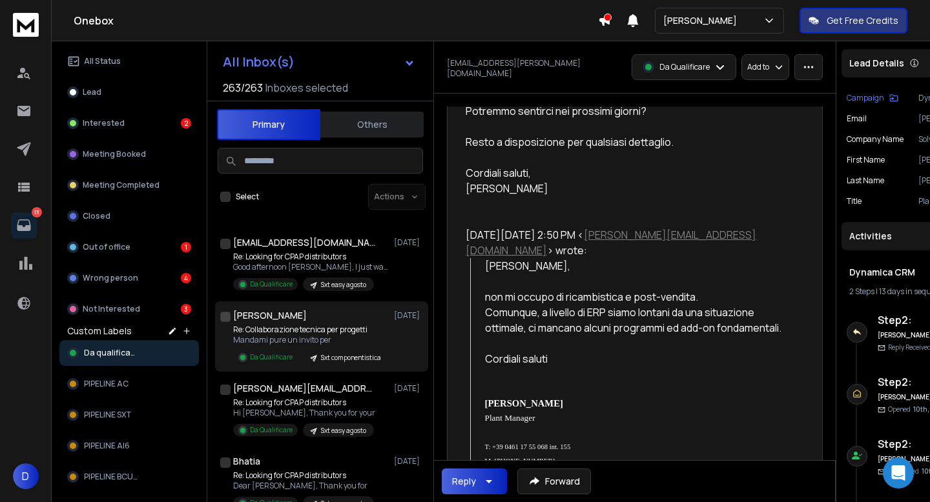
scroll to position [365, 0]
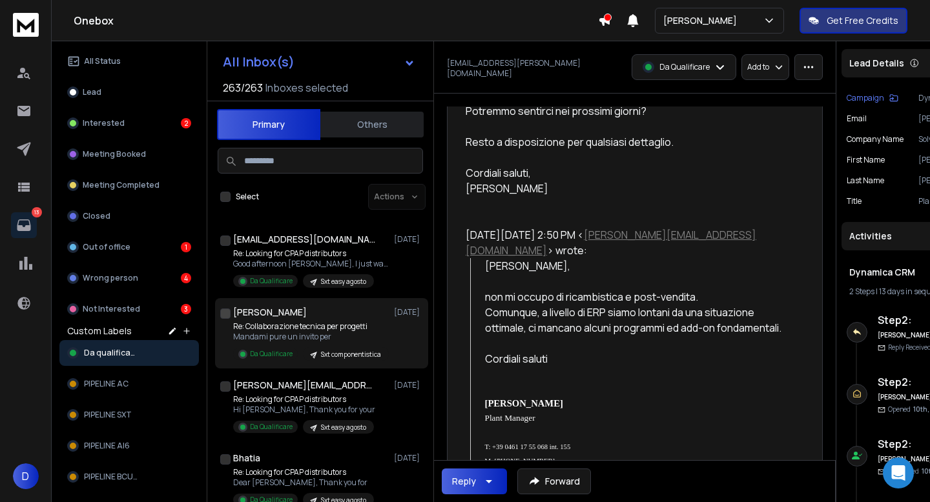
click at [389, 343] on div "Re: Collaborazione tecnica per progetti Mandami pure un invito per Da Qualifica…" at bounding box center [328, 340] width 190 height 39
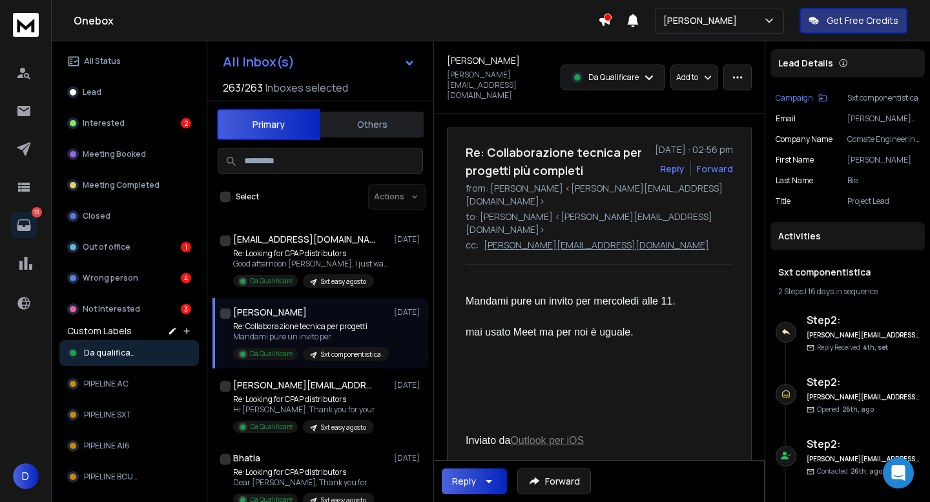
scroll to position [0, 0]
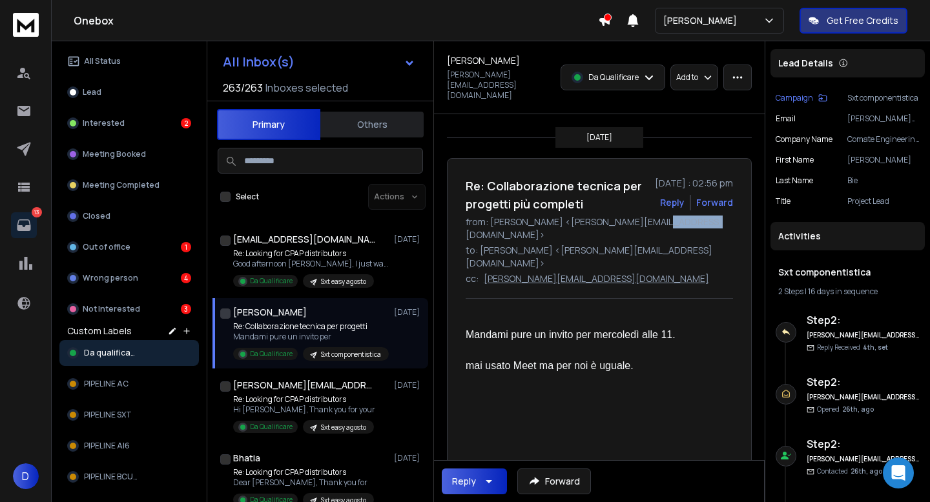
drag, startPoint x: 643, startPoint y: 201, endPoint x: 686, endPoint y: 203, distance: 42.7
click at [686, 216] on p "from: Alexandre De Bie <Alexandre.debie@comate.be>" at bounding box center [598, 229] width 267 height 26
copy p "comate.be"
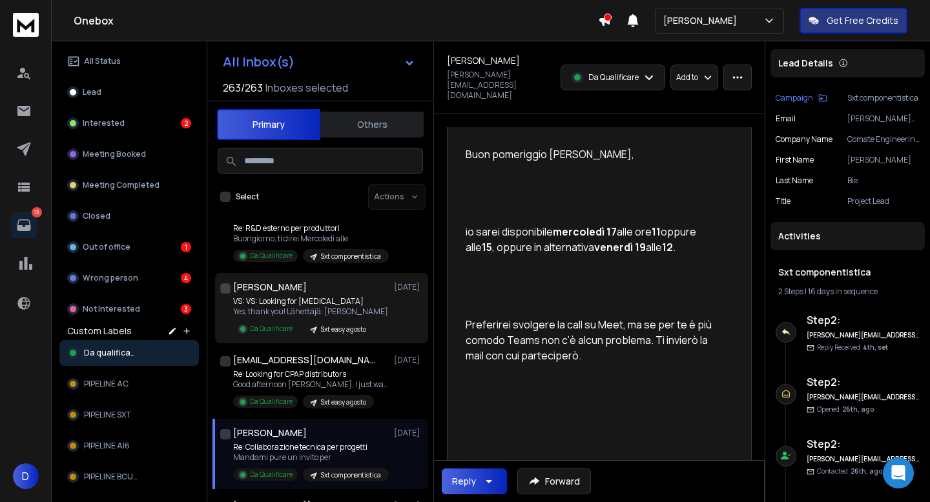
scroll to position [207, 0]
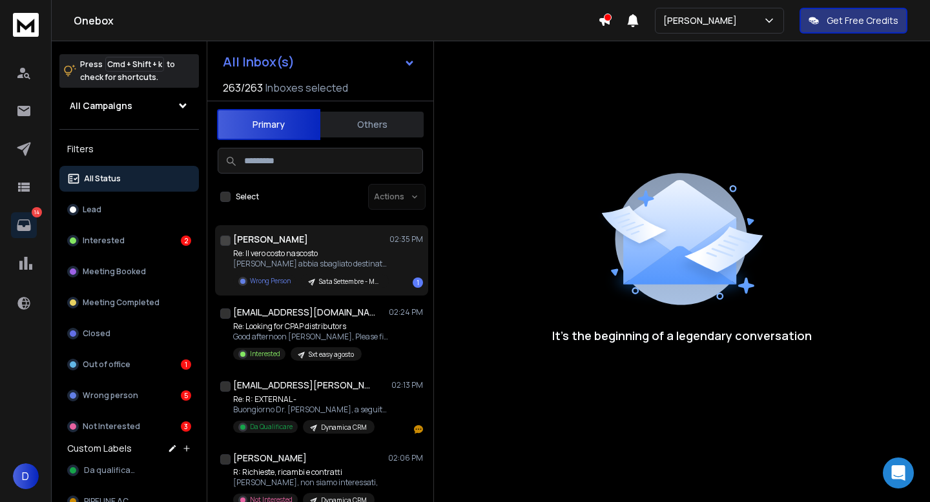
click at [376, 250] on p "Re: Il vero costo nascosto" at bounding box center [310, 254] width 155 height 10
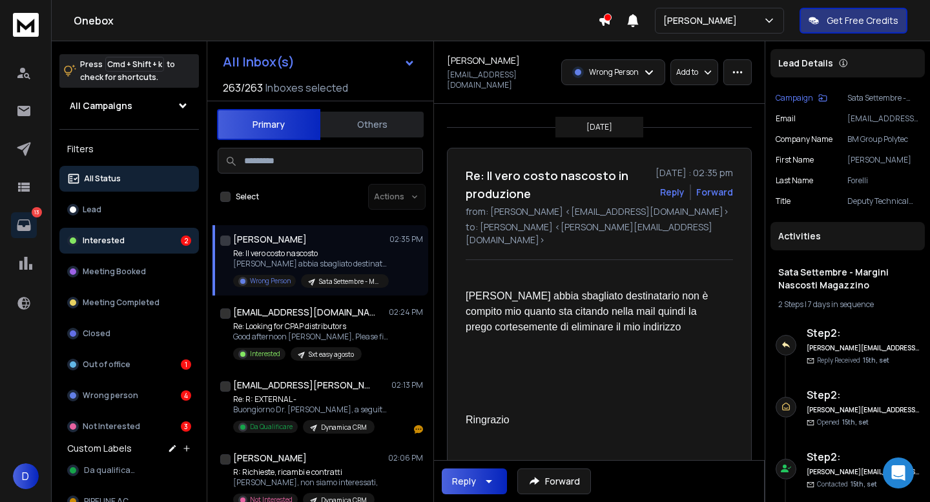
click at [132, 230] on button "Interested 2" at bounding box center [128, 241] width 139 height 26
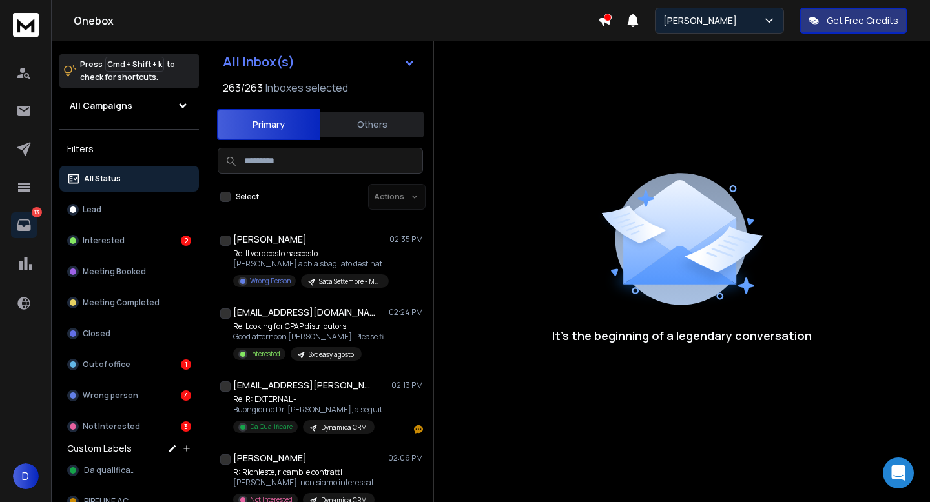
click at [752, 27] on button "[PERSON_NAME]" at bounding box center [719, 21] width 129 height 26
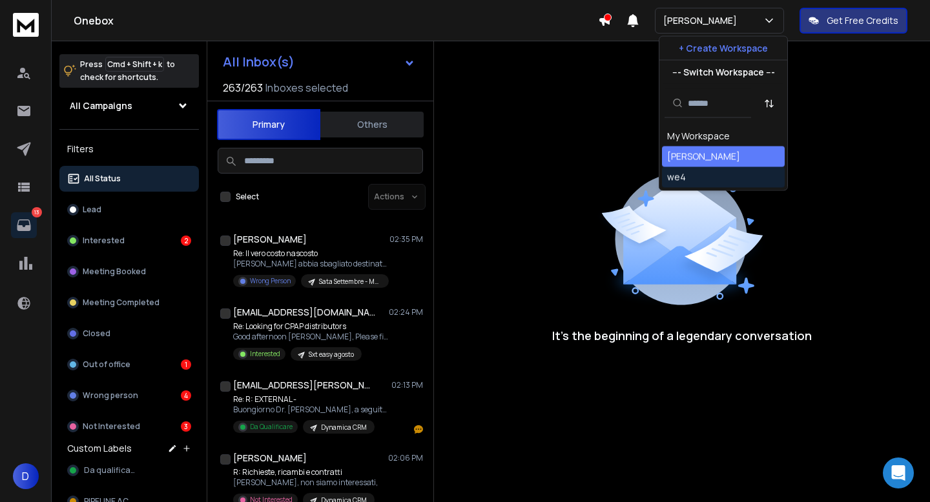
click at [691, 177] on div "we4" at bounding box center [723, 177] width 123 height 21
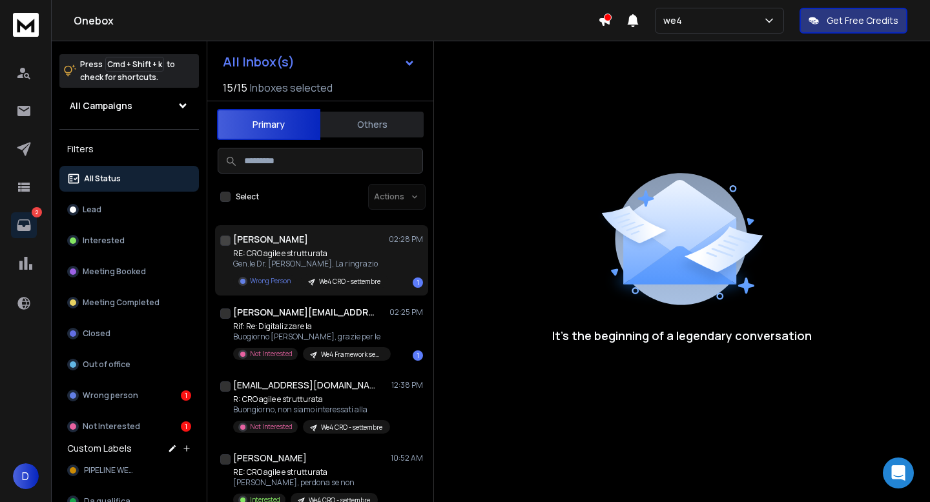
click at [409, 247] on div "[PERSON_NAME] 02:28 PM RE: CRO agile e strutturata Gen.le Dr. [PERSON_NAME], La…" at bounding box center [328, 260] width 190 height 55
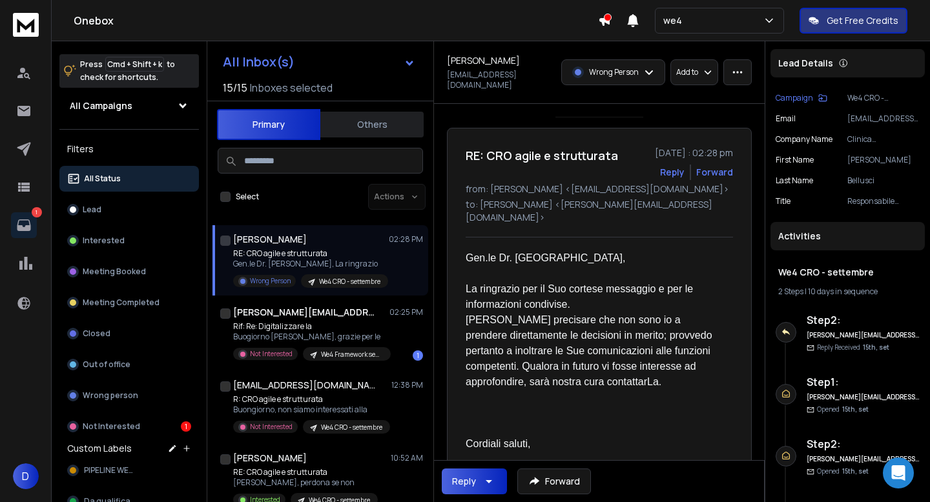
scroll to position [22, 0]
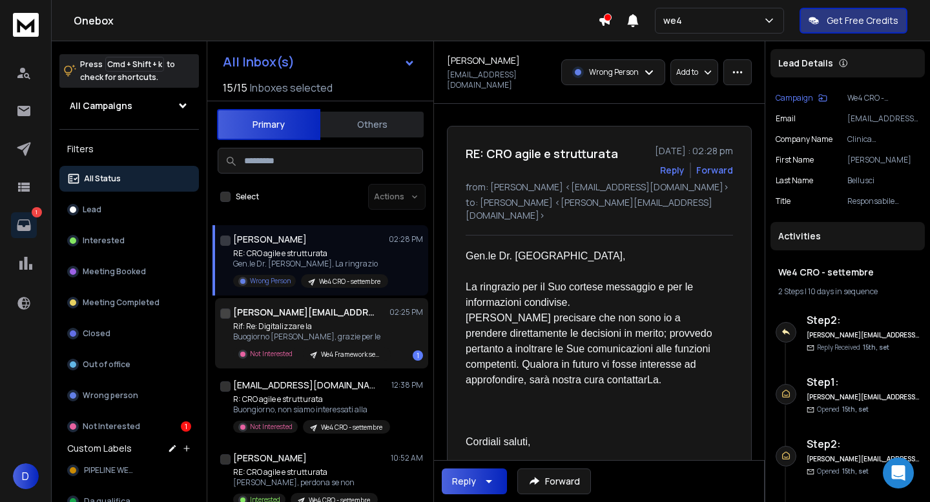
click at [356, 313] on h1 "Stefano.Plotegher@palace.it" at bounding box center [304, 312] width 142 height 13
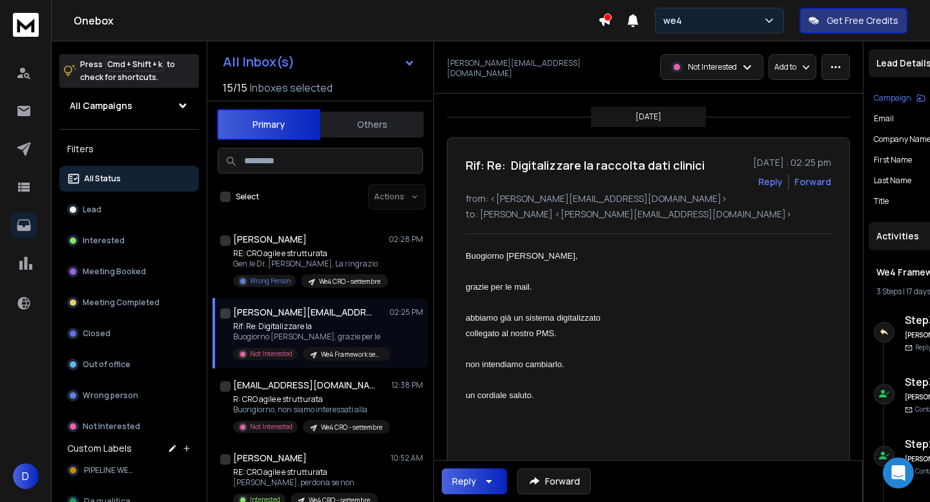
click at [751, 28] on button "we4" at bounding box center [719, 21] width 129 height 26
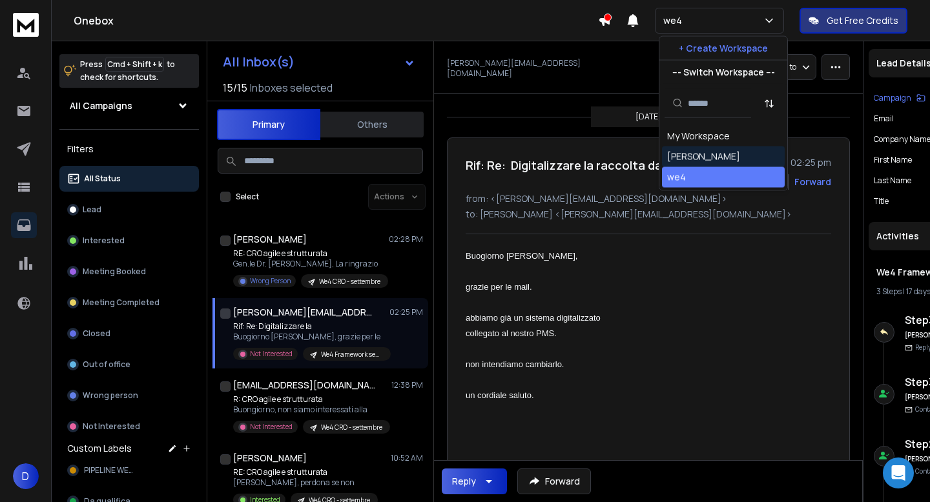
click at [728, 159] on div "[PERSON_NAME]" at bounding box center [723, 157] width 123 height 21
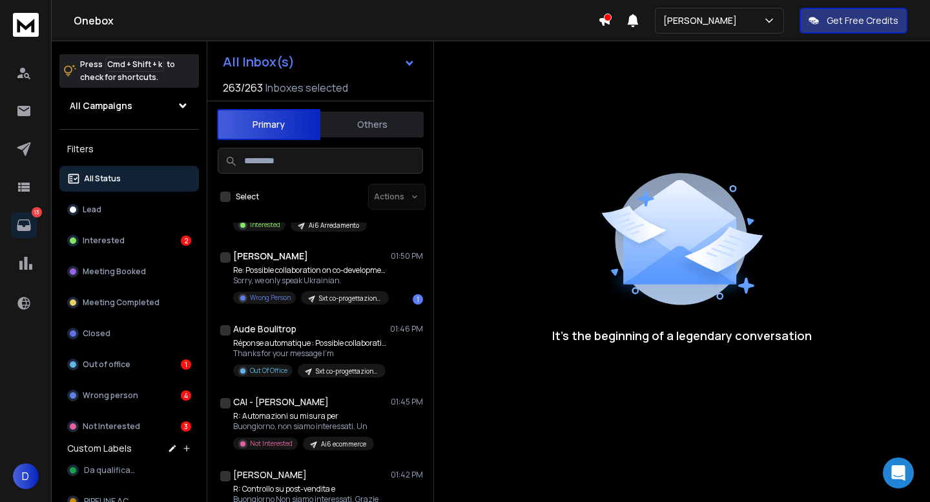
scroll to position [427, 0]
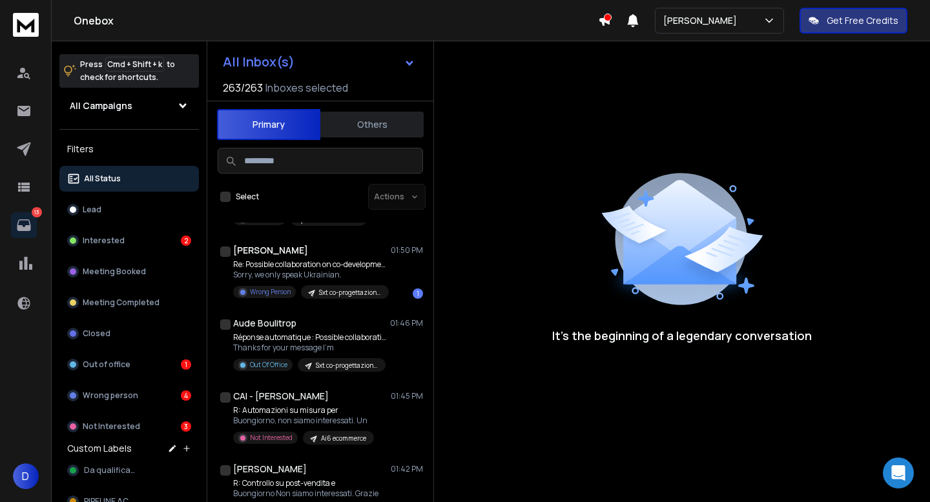
click at [112, 470] on span "Da qualificare" at bounding box center [111, 470] width 54 height 10
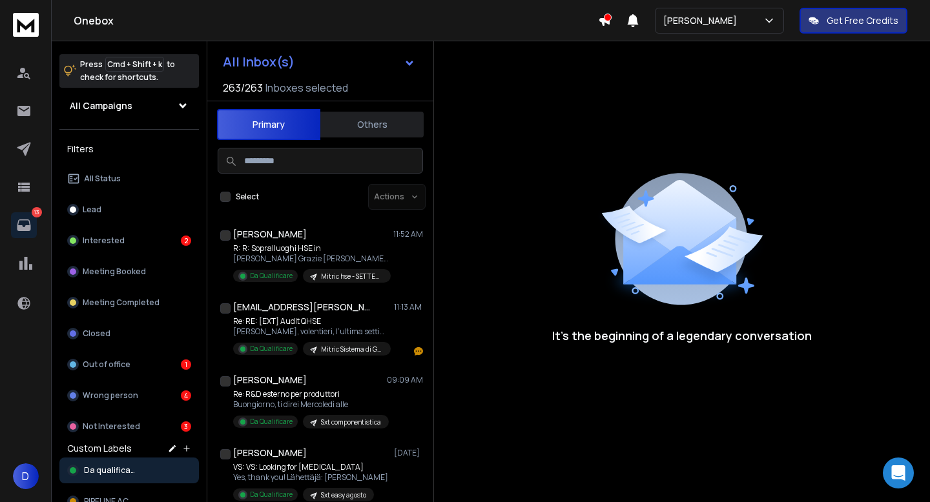
scroll to position [188, 0]
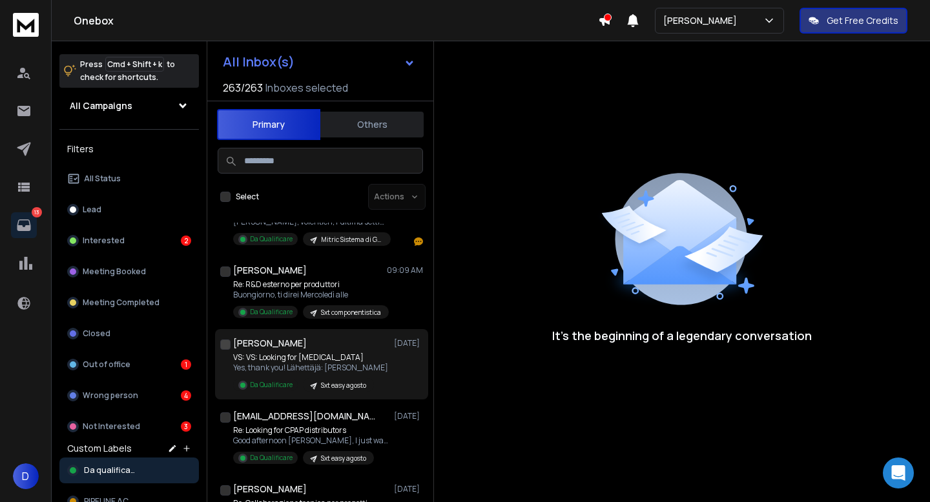
click at [373, 379] on div "Da Qualificare Sxt easy agosto" at bounding box center [310, 385] width 155 height 14
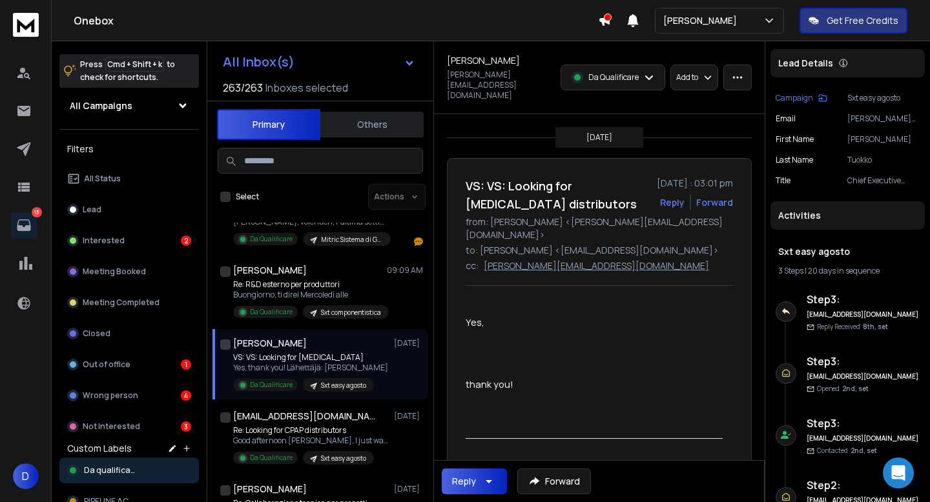
click at [638, 72] on p "Da Qualificare" at bounding box center [613, 77] width 50 height 10
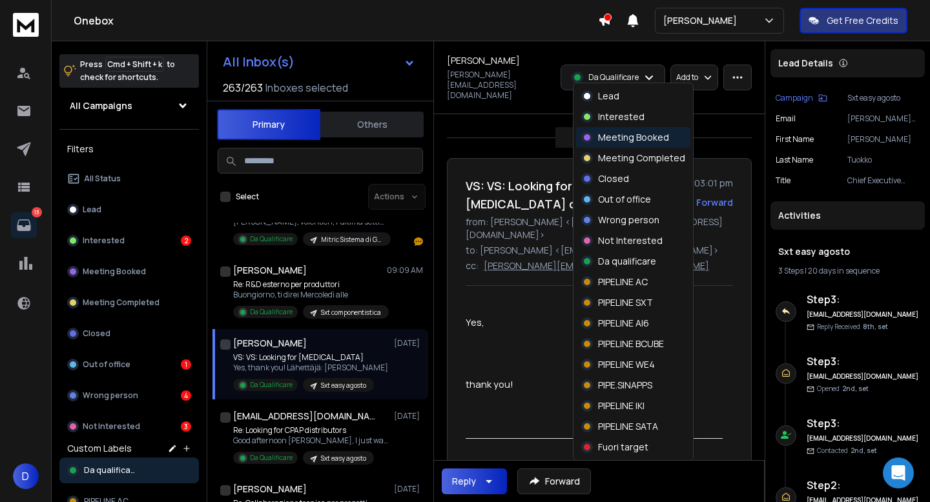
drag, startPoint x: 633, startPoint y: 135, endPoint x: 607, endPoint y: 150, distance: 30.1
click at [633, 135] on p "Meeting Booked" at bounding box center [633, 137] width 71 height 13
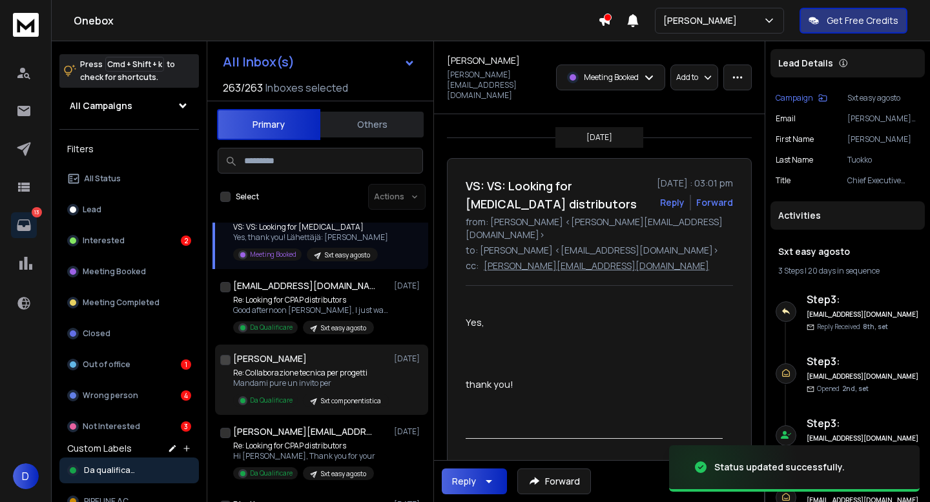
scroll to position [318, 0]
click at [398, 381] on div "Re: Collaborazione tecnica per progetti Mandami pure un invito per Da Qualifica…" at bounding box center [328, 387] width 190 height 39
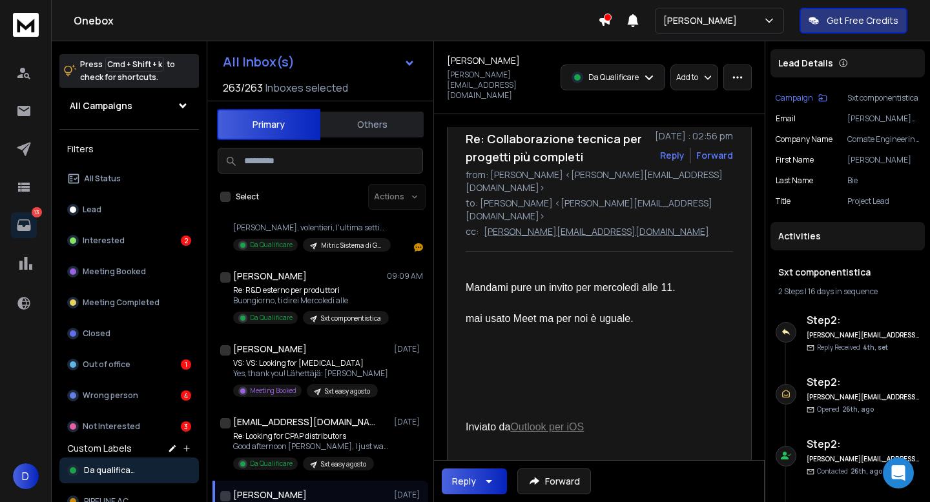
scroll to position [110, 0]
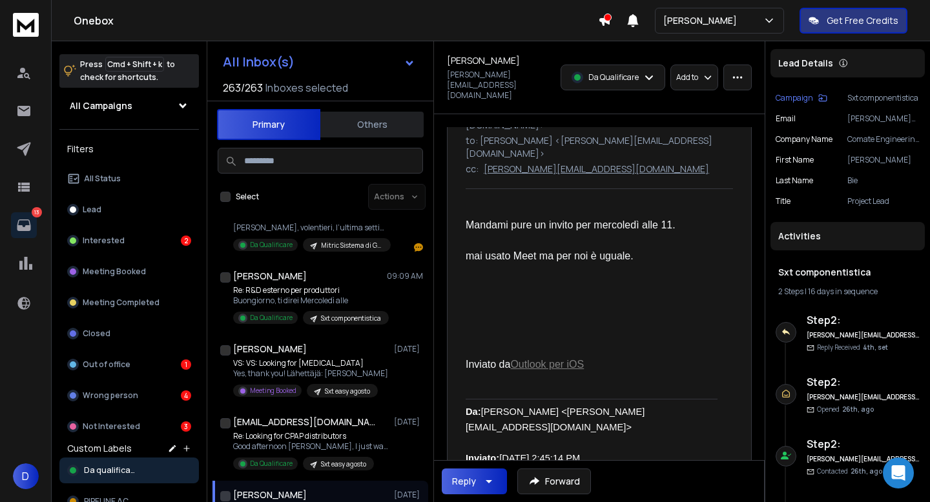
click at [654, 72] on icon at bounding box center [649, 77] width 10 height 10
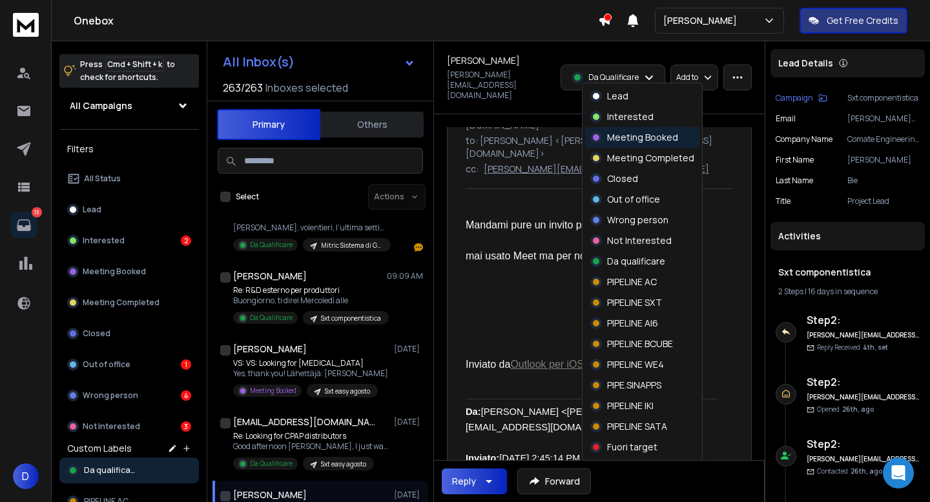
click at [638, 141] on p "Meeting Booked" at bounding box center [642, 137] width 71 height 13
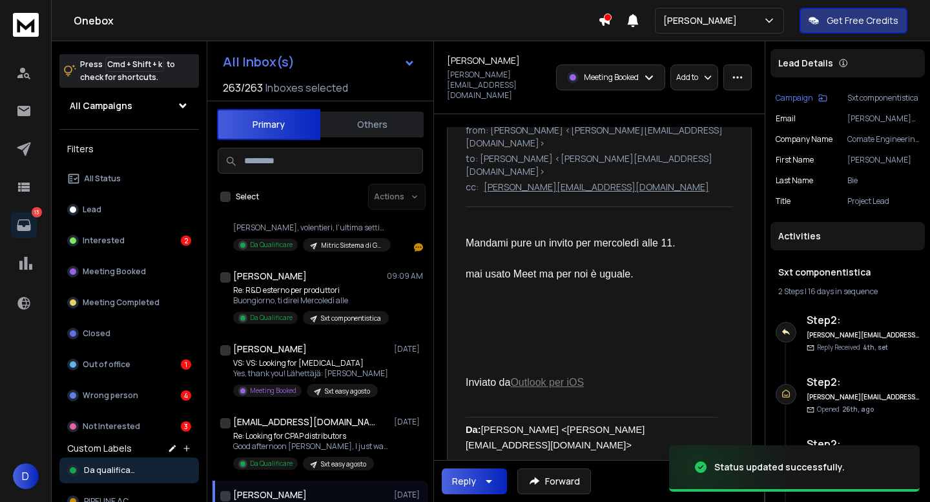
scroll to position [0, 0]
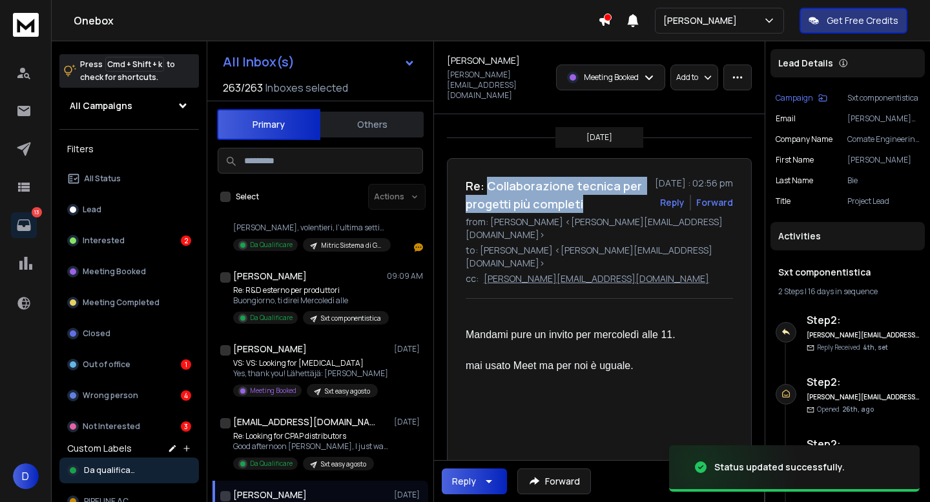
drag, startPoint x: 487, startPoint y: 165, endPoint x: 624, endPoint y: 179, distance: 137.5
click at [624, 179] on h1 "Re: Collaborazione tecnica per progetti più completi" at bounding box center [555, 195] width 181 height 36
copy h1 "Collaborazione tecnica per progetti più completi"
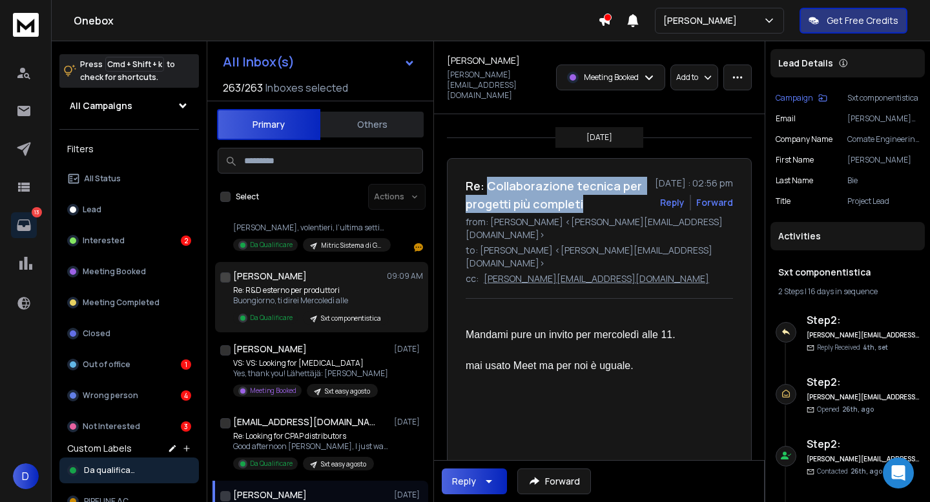
scroll to position [181, 0]
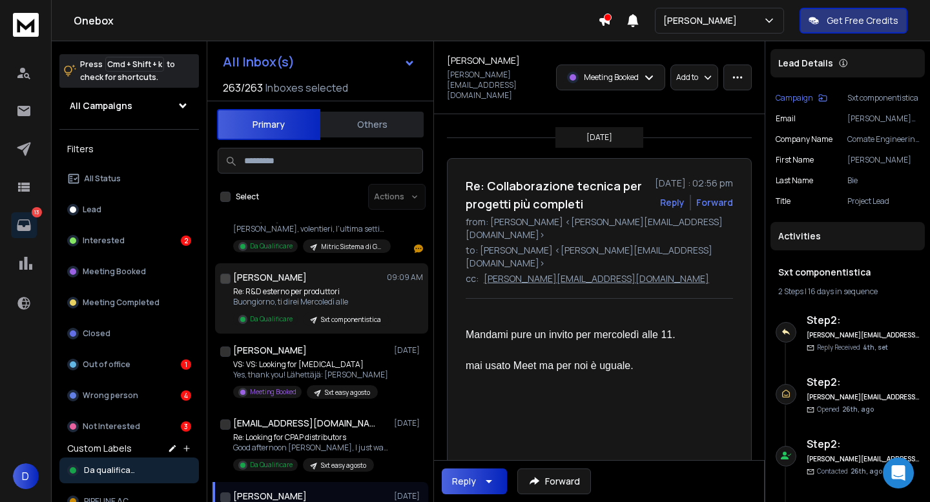
click at [384, 282] on div "Alessio Di Cocco 09:09 AM" at bounding box center [328, 277] width 190 height 13
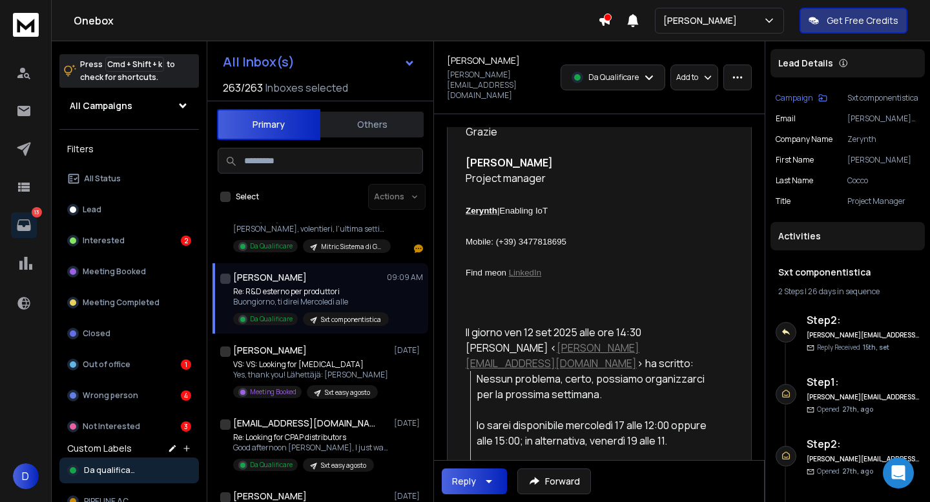
scroll to position [280, 0]
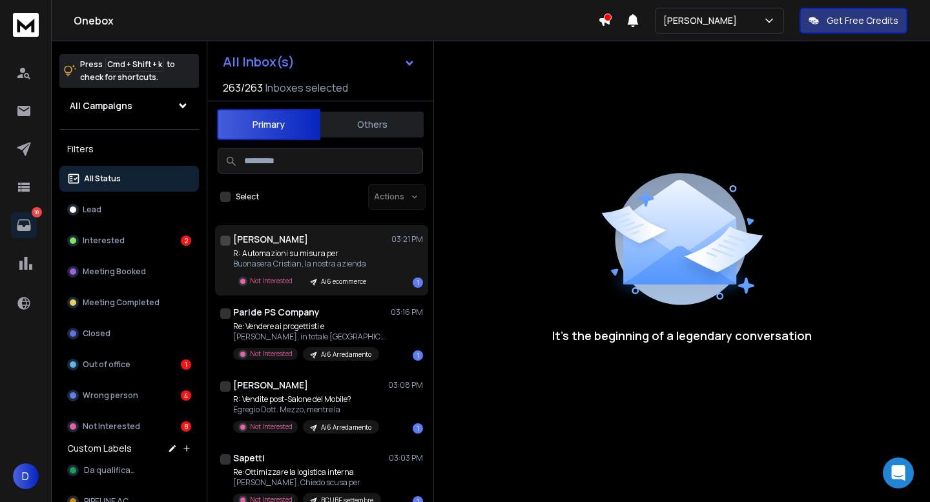
click at [404, 250] on div "R: Automazioni su misura per Buonasera Cristian, la nostra azienda Not Interest…" at bounding box center [328, 268] width 190 height 39
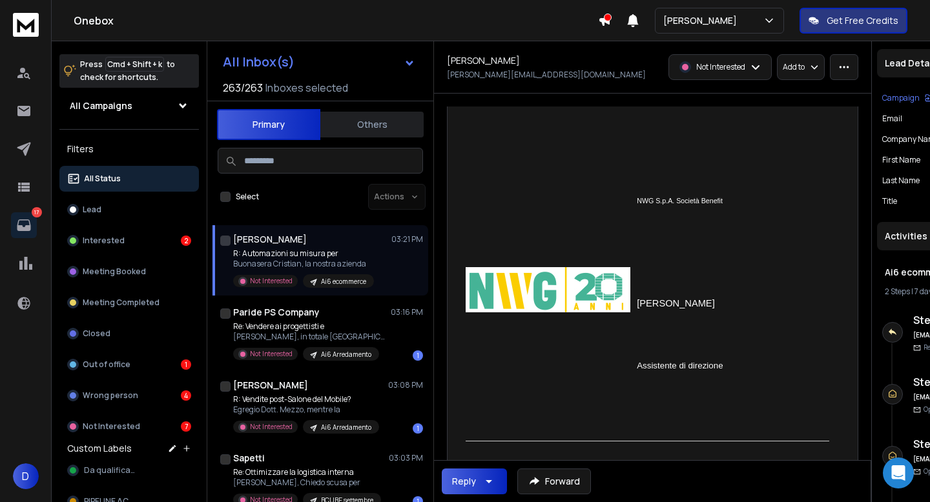
scroll to position [338, 0]
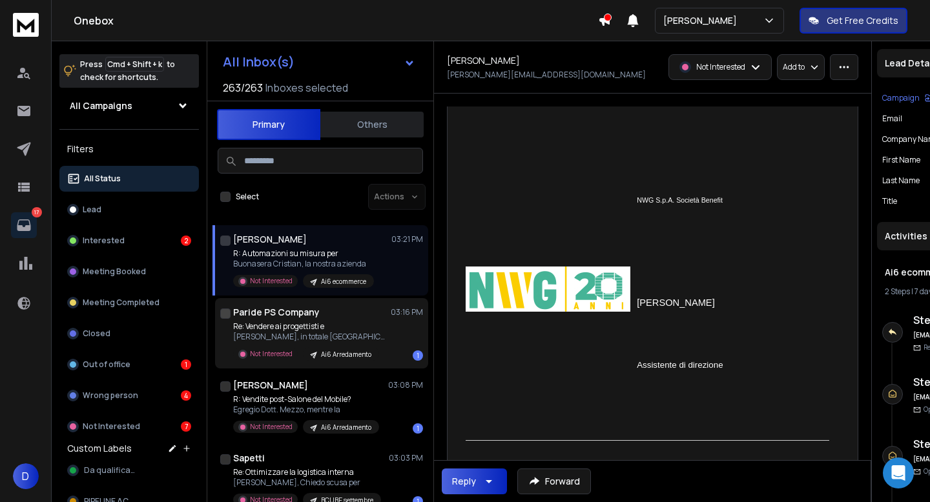
click at [315, 343] on div "Re: Vendere ai progettisti e Buongiorno Cristian, in totale franchezza: Not Int…" at bounding box center [310, 340] width 155 height 39
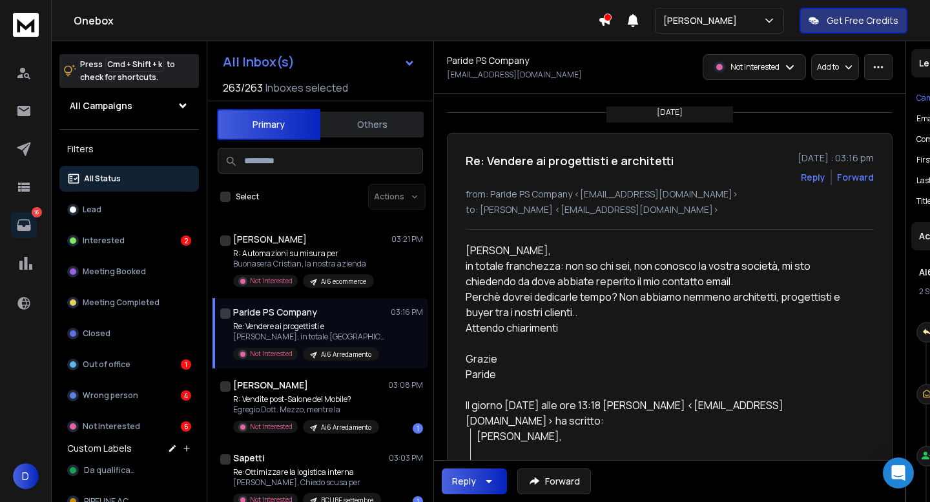
scroll to position [5, 0]
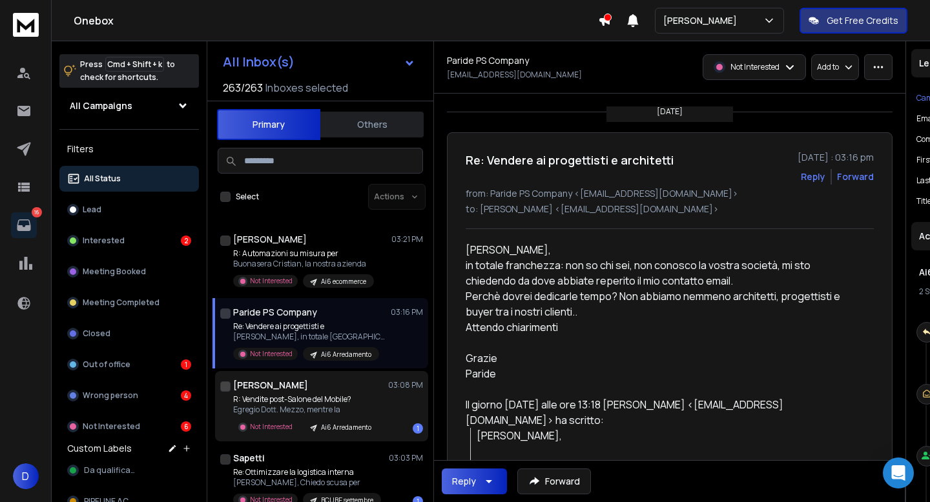
click at [373, 405] on p "Egregio Dott. Mezzo, mentre la" at bounding box center [306, 410] width 146 height 10
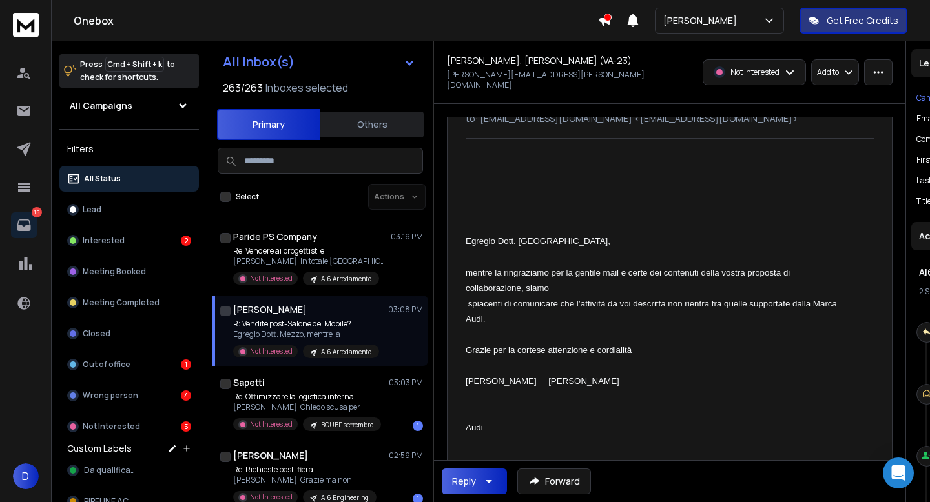
scroll to position [97, 0]
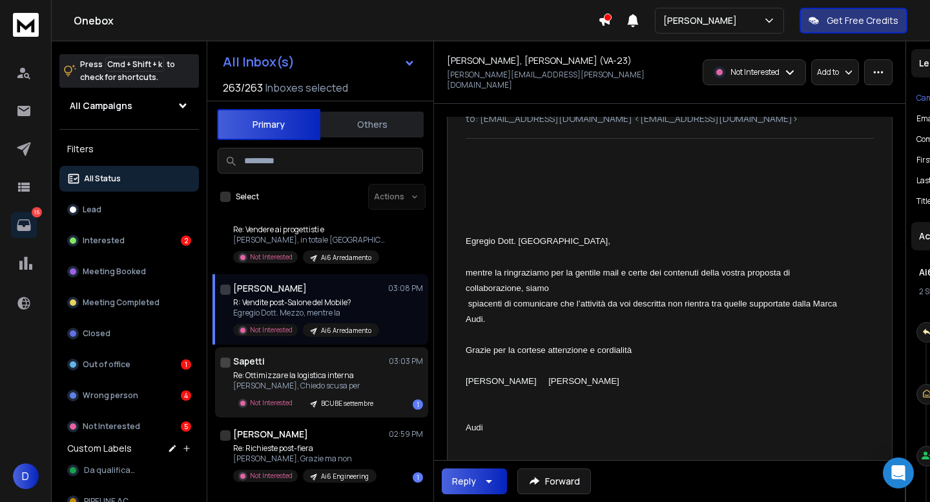
click at [393, 380] on div "Re: Ottimizzare la logistica interna Buongiorno Simona, Chiedo scusa per Not In…" at bounding box center [328, 390] width 190 height 39
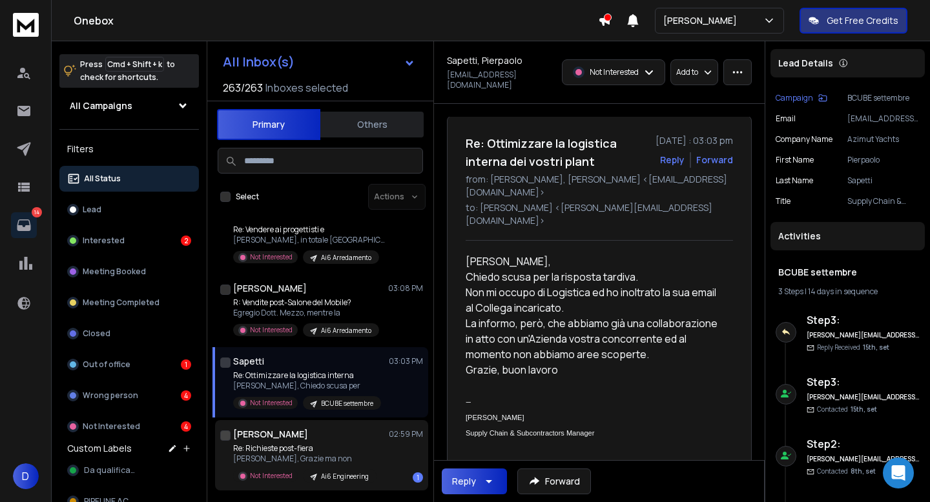
scroll to position [32, 0]
click at [294, 456] on p "Ciao Cristian, Grazie ma non" at bounding box center [304, 459] width 143 height 10
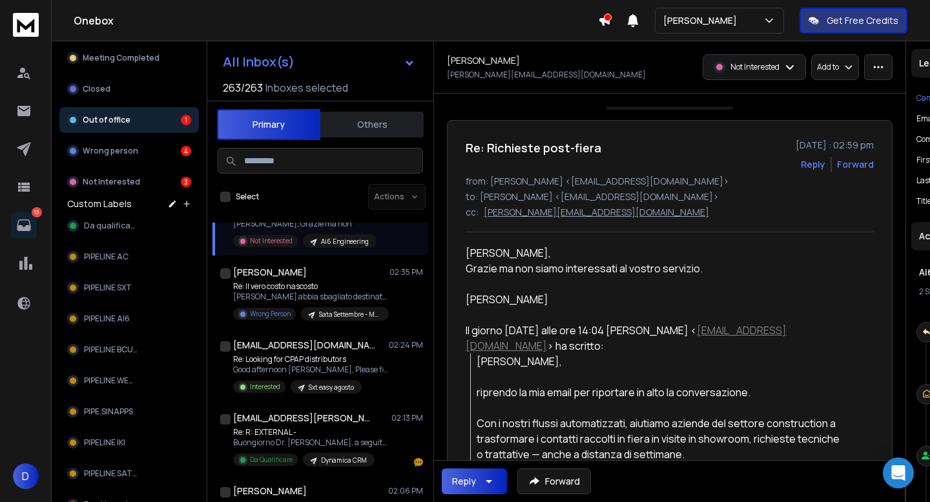
scroll to position [0, 0]
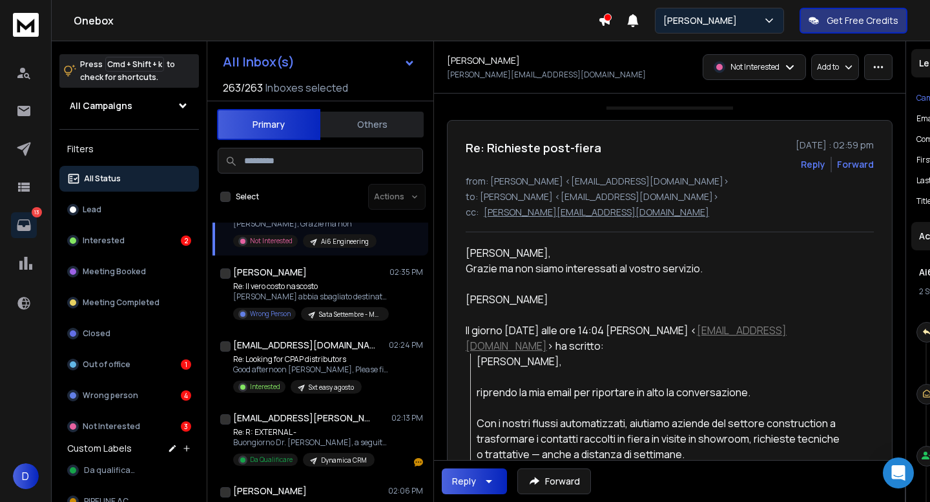
click at [694, 23] on p "[PERSON_NAME]" at bounding box center [702, 20] width 79 height 13
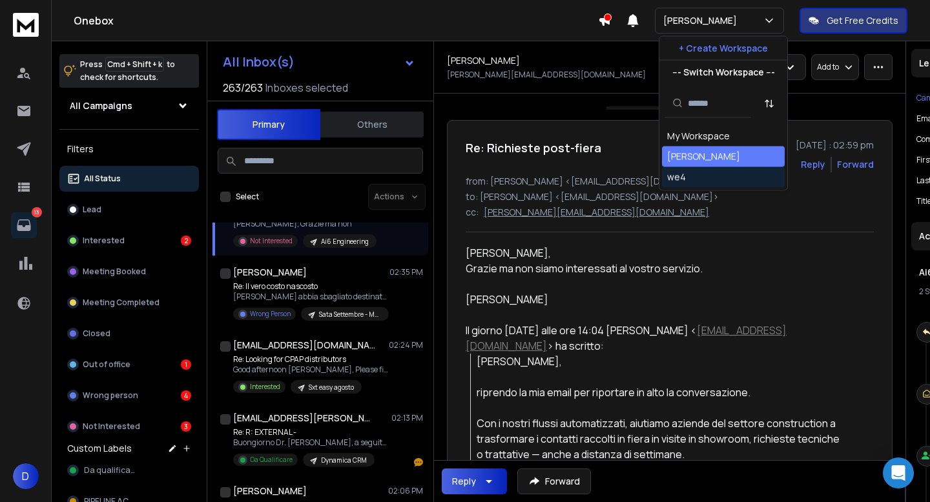
click at [682, 182] on div "we4" at bounding box center [676, 177] width 19 height 13
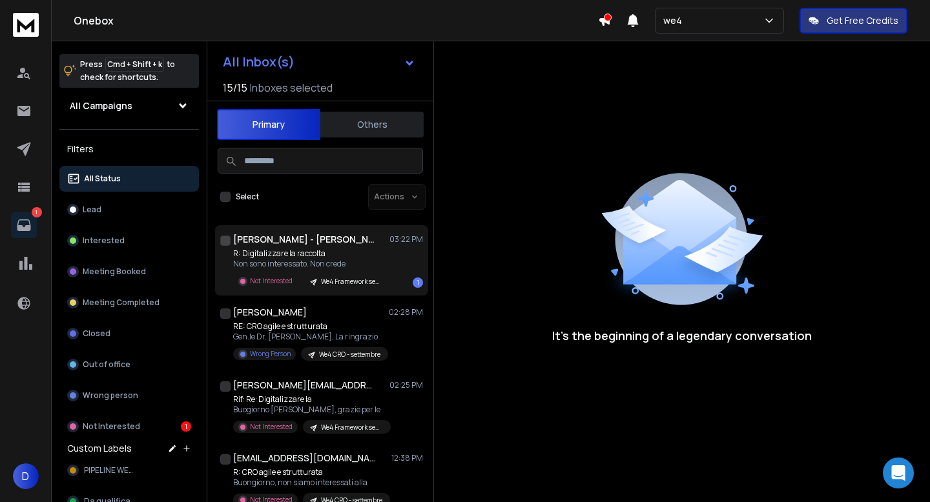
click at [407, 241] on p "03:22 PM" at bounding box center [406, 239] width 34 height 10
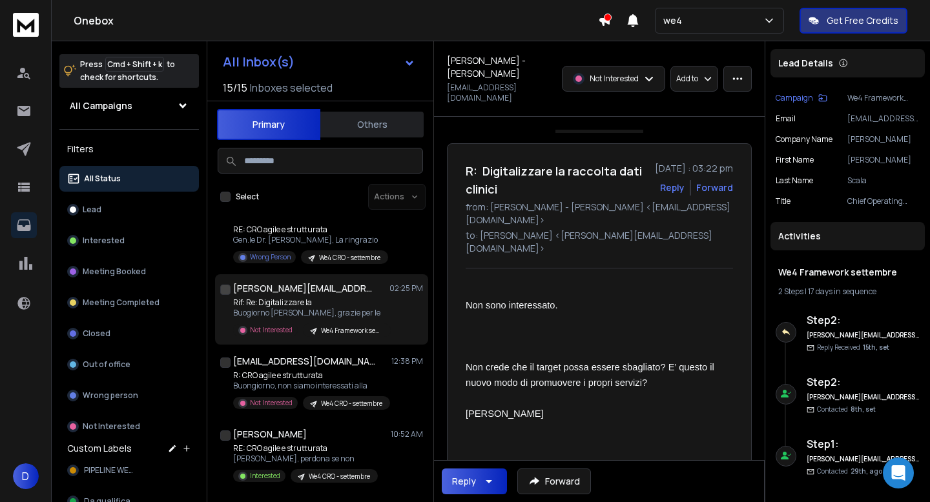
scroll to position [198, 0]
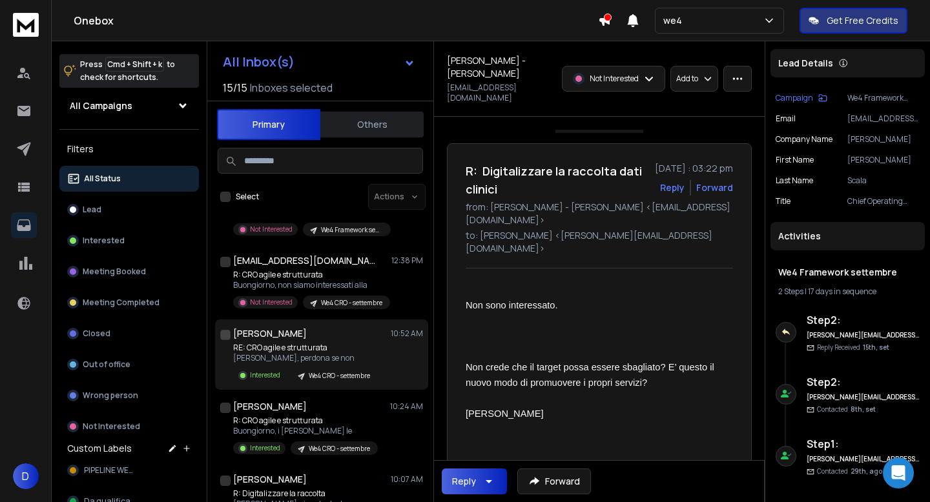
click at [378, 365] on div "RE: CRO agile e strutturata Buongiorno Riccardo, perdona se non Interested We4 …" at bounding box center [305, 362] width 145 height 39
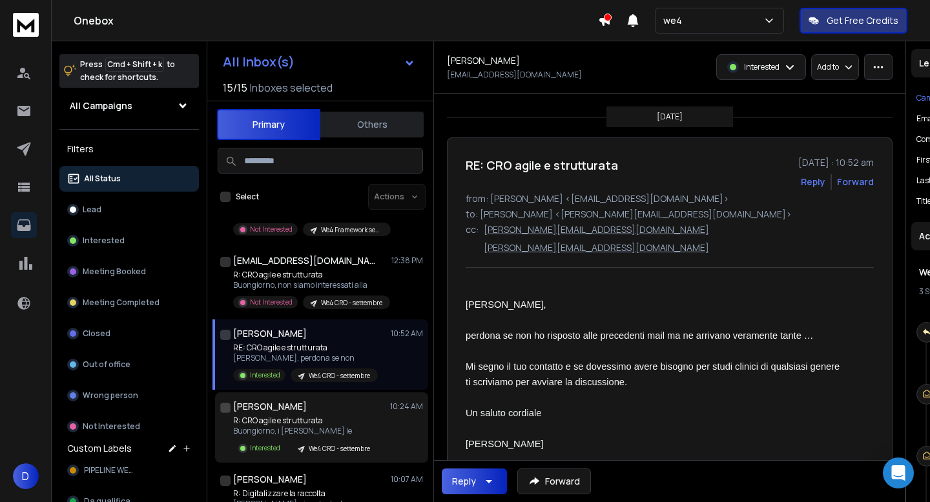
click at [382, 429] on div "R: CRO agile e strutturata Buongiorno, i miei colleghi le Interested We4 CRO - …" at bounding box center [328, 435] width 190 height 39
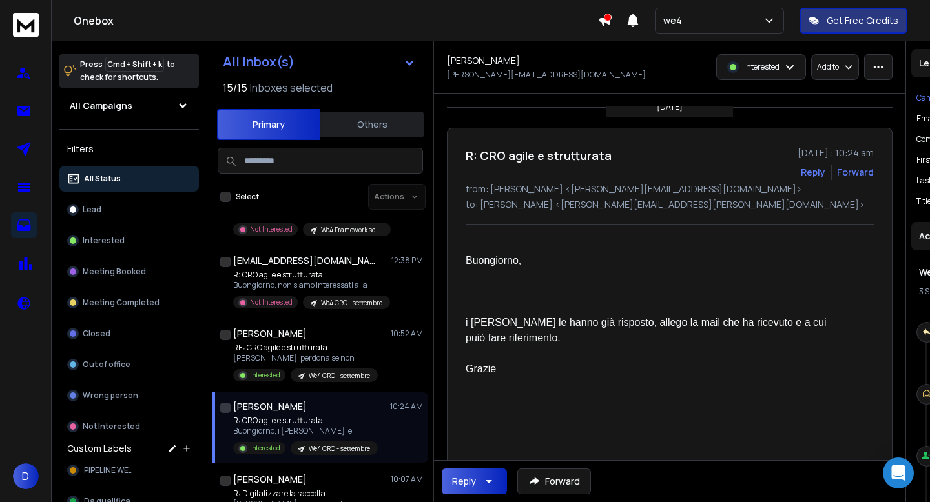
scroll to position [0, 0]
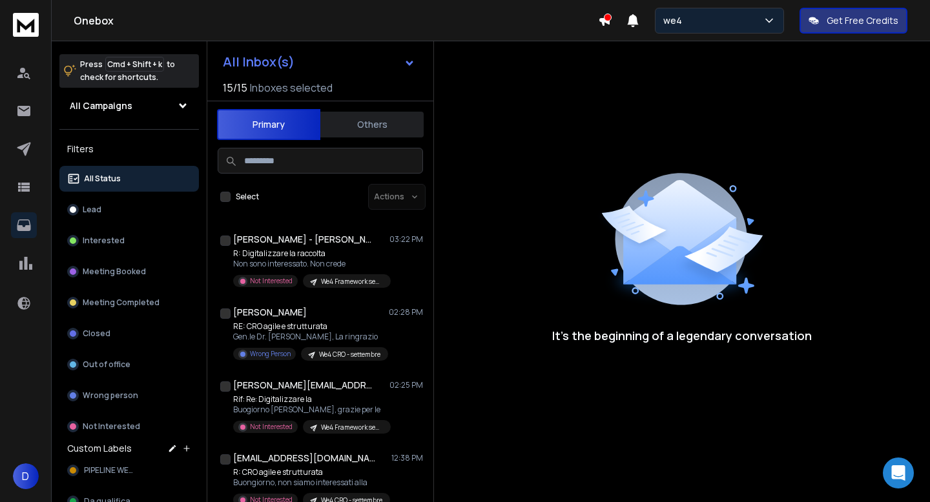
click at [717, 16] on div "we4" at bounding box center [719, 20] width 112 height 13
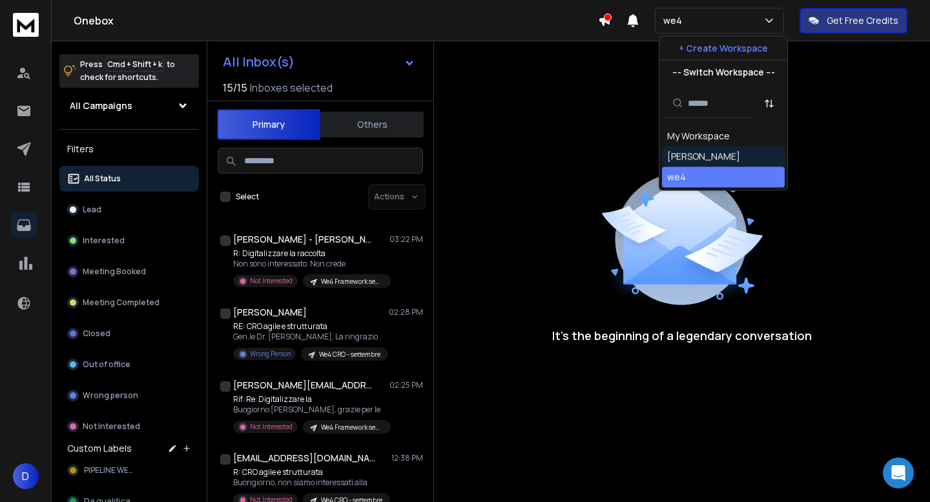
click at [701, 154] on div "[PERSON_NAME]" at bounding box center [703, 156] width 73 height 13
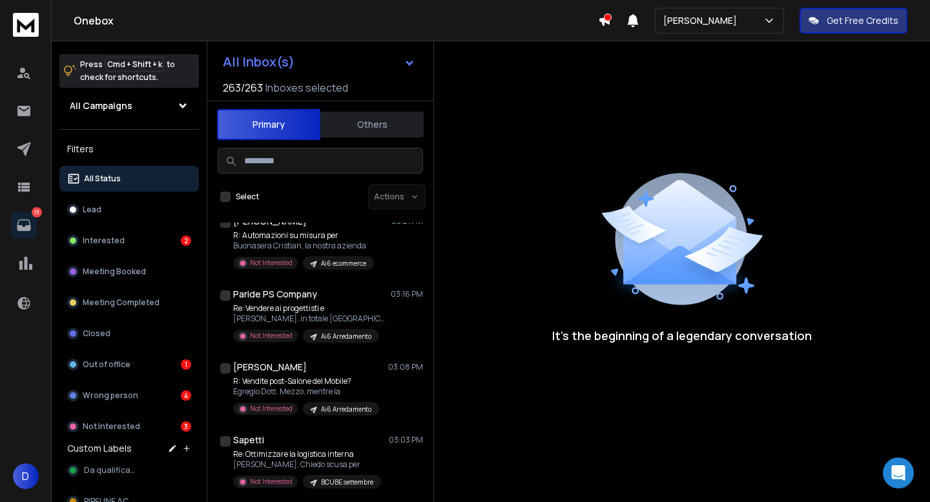
scroll to position [41, 0]
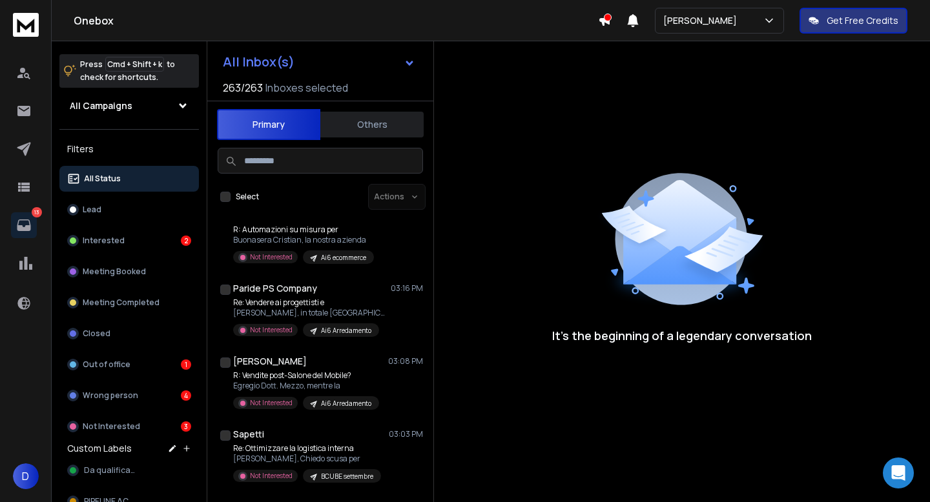
scroll to position [25, 0]
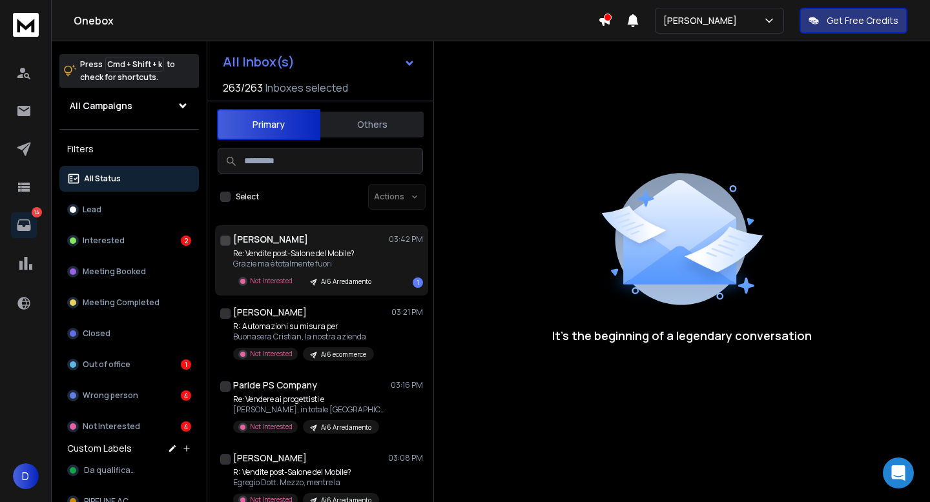
click at [367, 254] on p "Re: Vendite post-Salone del Mobile?" at bounding box center [306, 254] width 146 height 10
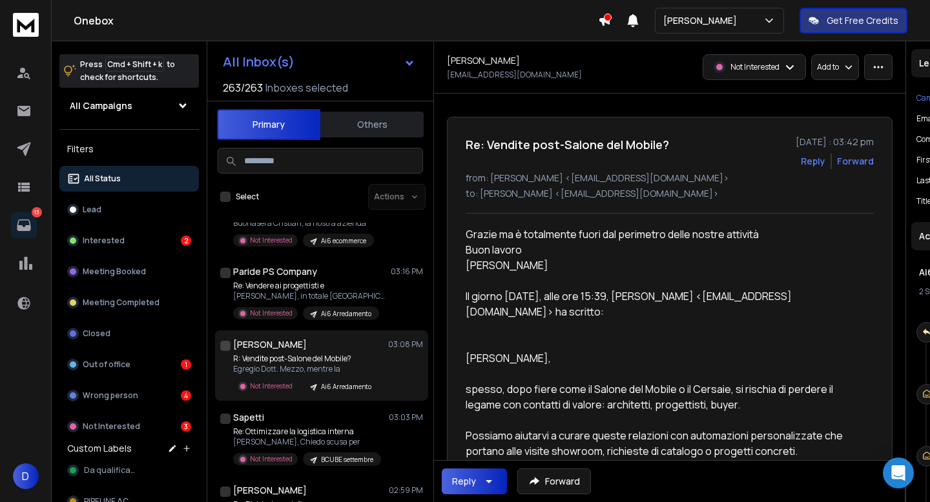
scroll to position [379, 0]
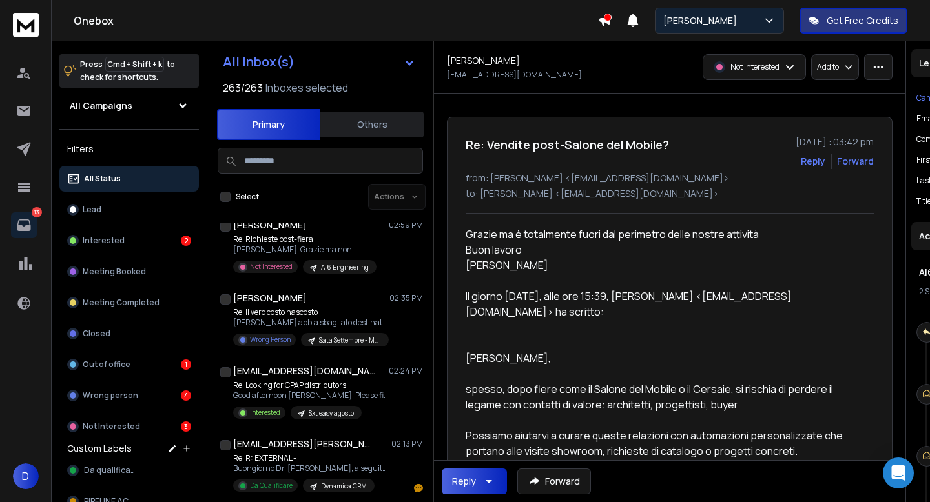
click at [698, 30] on button "[PERSON_NAME]" at bounding box center [719, 21] width 129 height 26
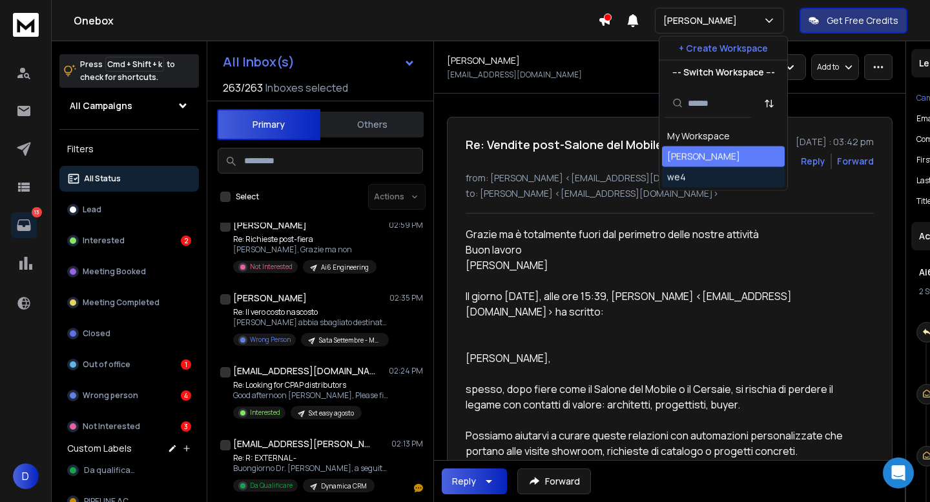
click at [705, 174] on div "we4" at bounding box center [723, 177] width 123 height 21
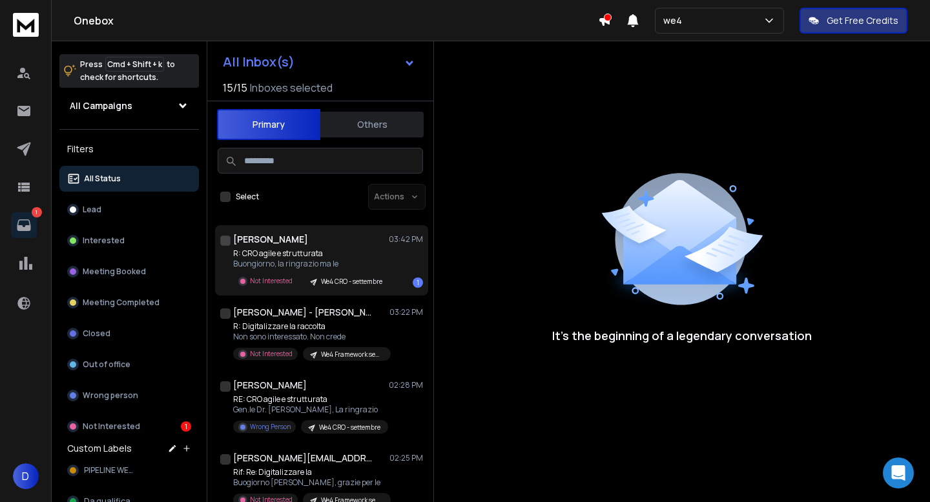
click at [414, 259] on div "R: CRO agile e strutturata Buongiorno, la ringrazio ma le Not Interested We4 CR…" at bounding box center [328, 268] width 190 height 39
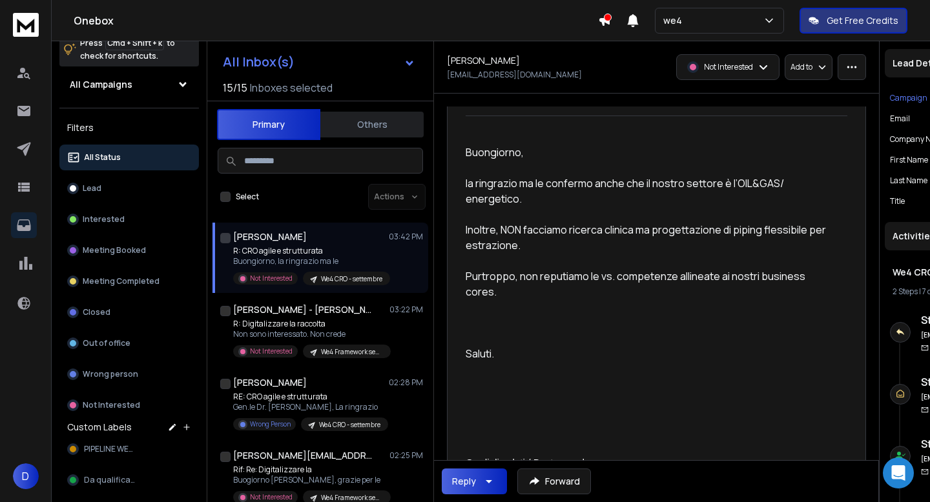
scroll to position [42, 0]
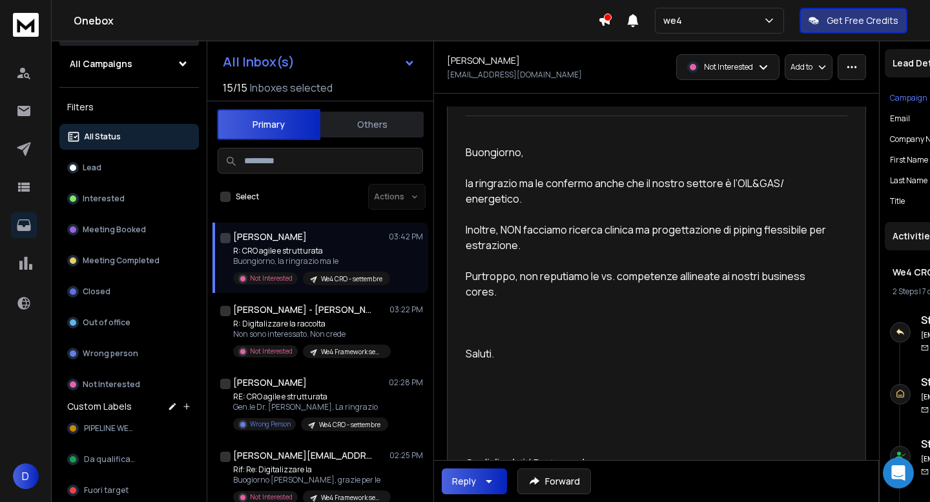
click at [113, 487] on span "Fuori target" at bounding box center [106, 490] width 45 height 10
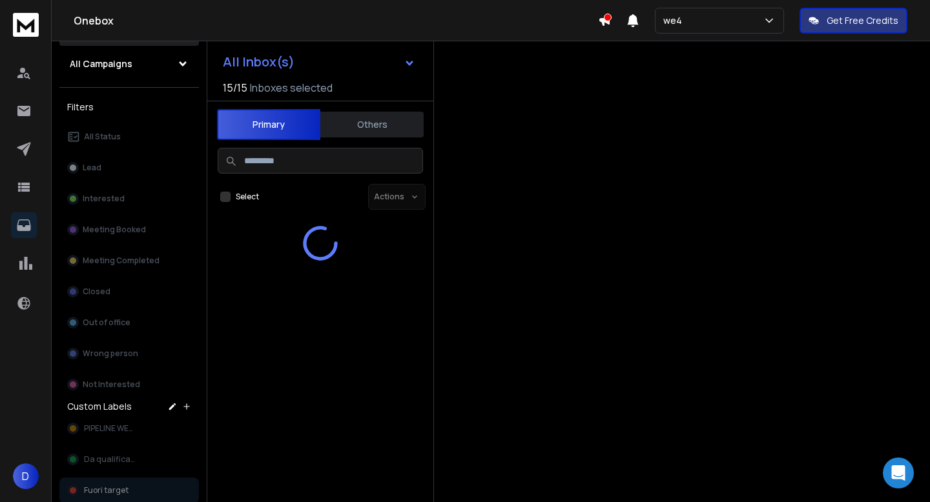
scroll to position [0, 0]
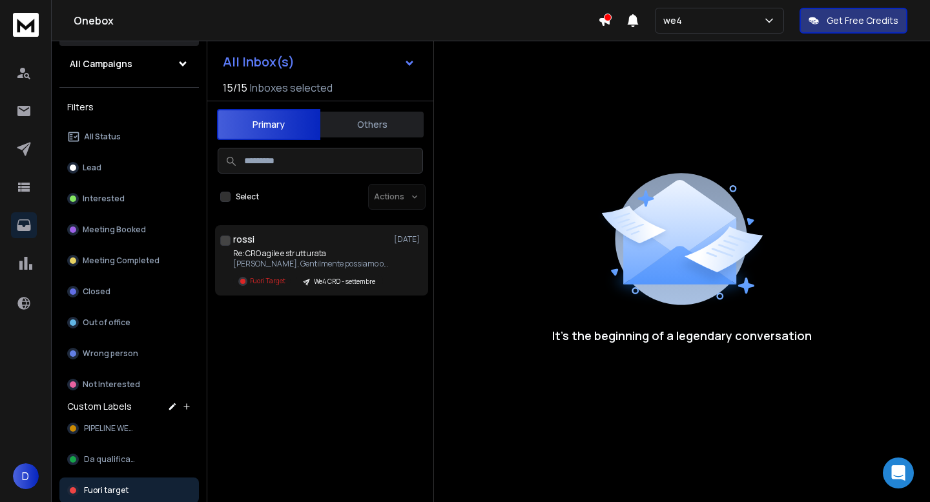
click at [360, 254] on p "Re: CRO agile e strutturata" at bounding box center [310, 254] width 155 height 10
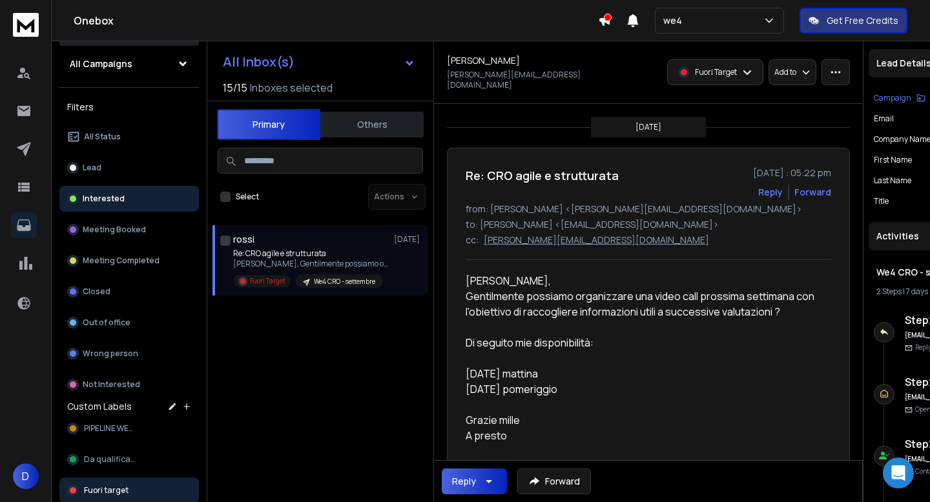
click at [117, 194] on p "Interested" at bounding box center [104, 199] width 42 height 10
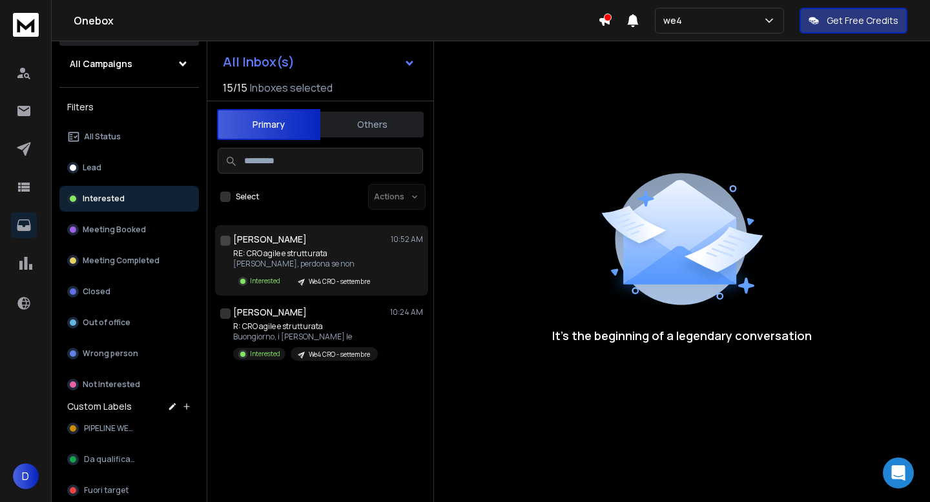
click at [391, 257] on div "RE: CRO agile e strutturata Buongiorno Riccardo, perdona se non Interested We4 …" at bounding box center [328, 268] width 190 height 39
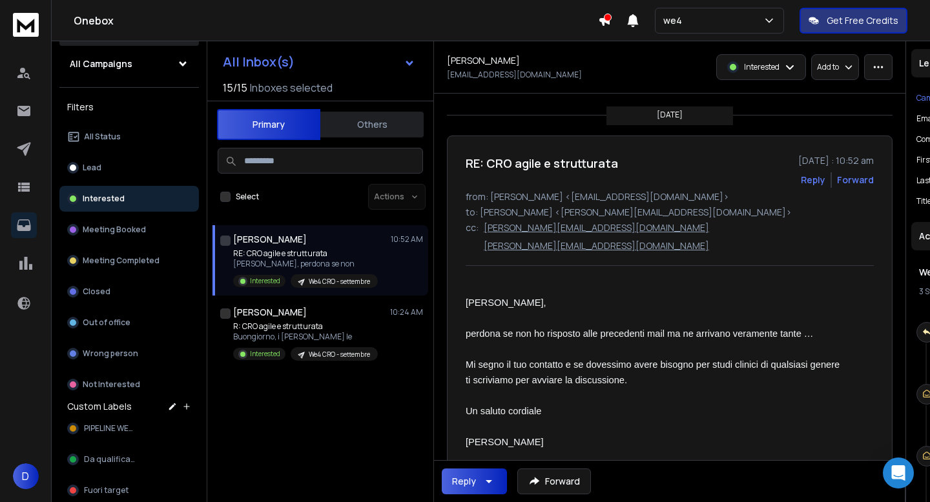
scroll to position [3, 0]
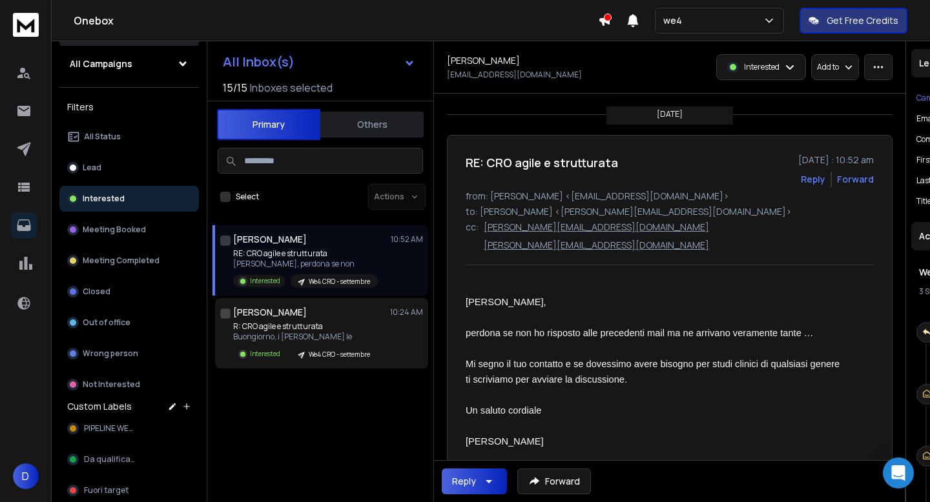
click at [362, 336] on p "Buongiorno, i miei colleghi le" at bounding box center [305, 337] width 145 height 10
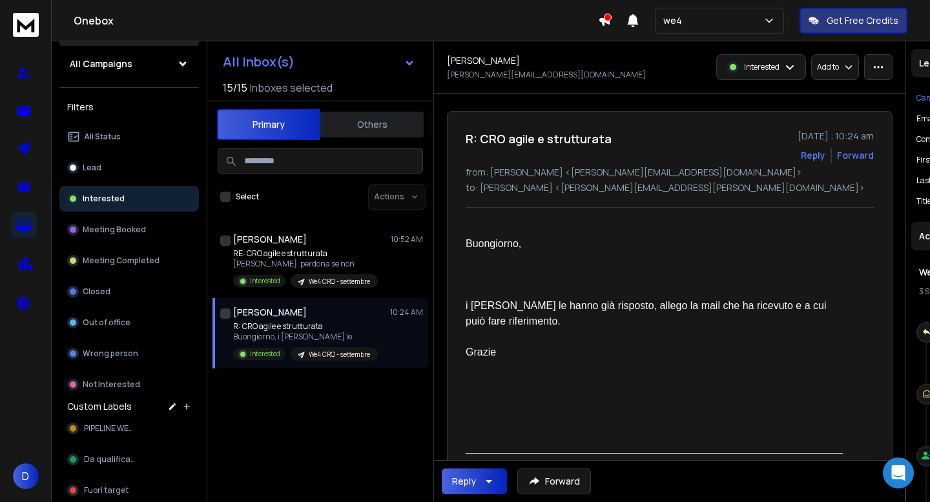
scroll to position [39, 0]
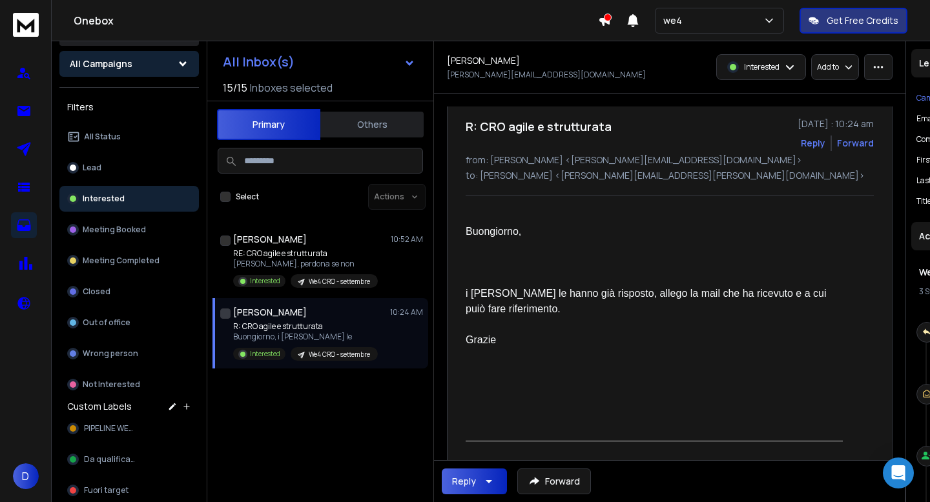
click at [148, 67] on button "All Campaigns" at bounding box center [128, 64] width 139 height 26
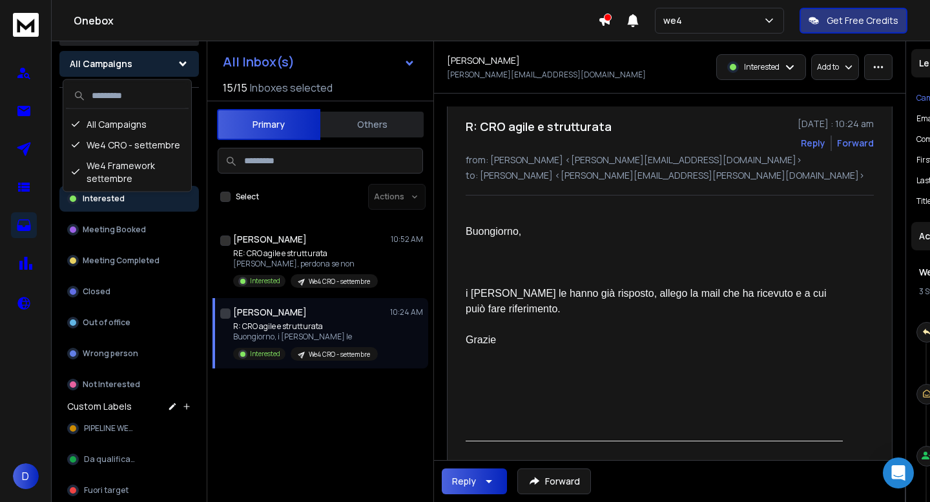
click at [148, 67] on button "All Campaigns" at bounding box center [128, 64] width 139 height 26
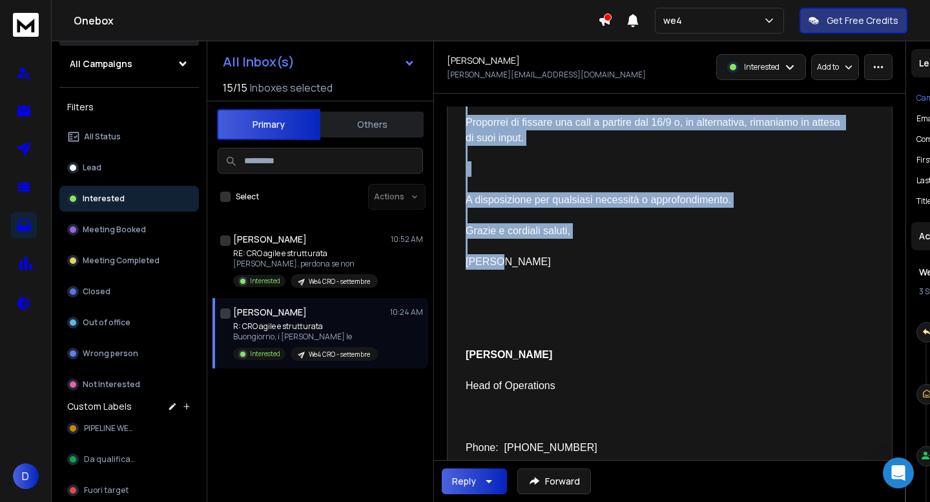
scroll to position [4903, 0]
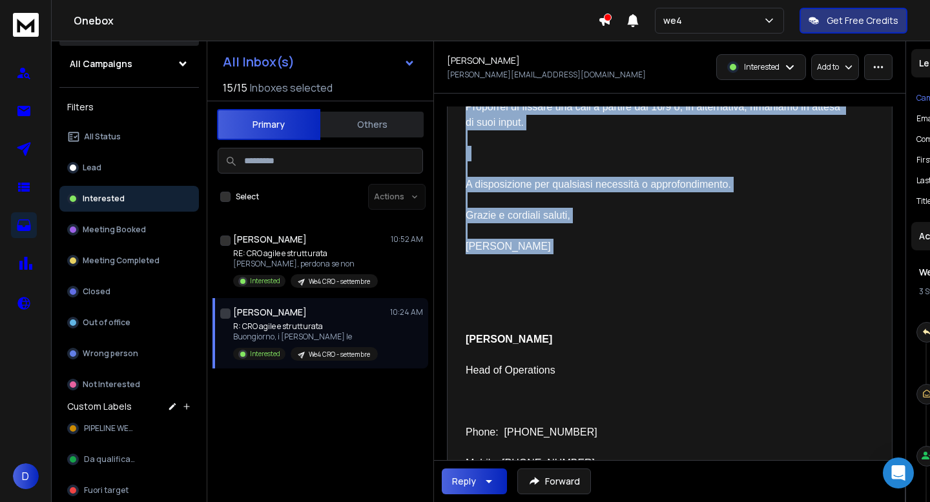
drag, startPoint x: 467, startPoint y: 205, endPoint x: 686, endPoint y: 344, distance: 259.2
copy div "Gentilissimo Dr. Falzone, la ringrazio per il contatto, è un piacere fare la su…"
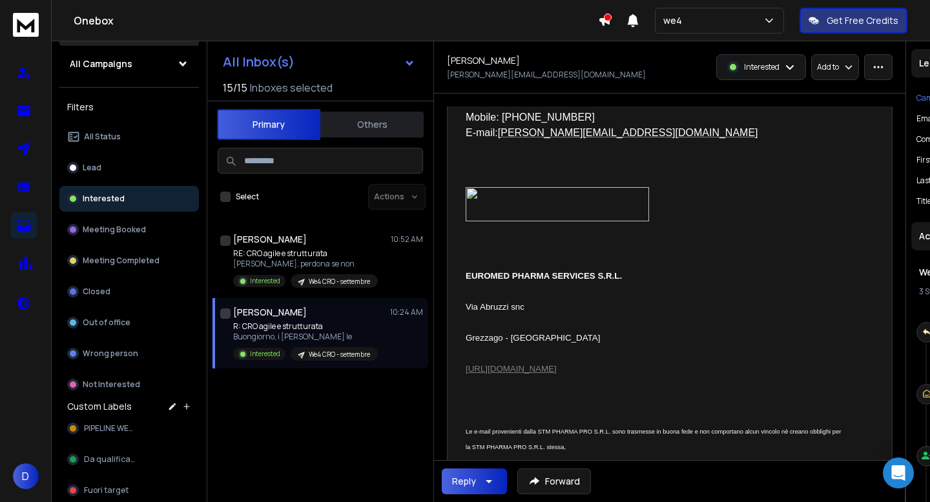
scroll to position [5197, 0]
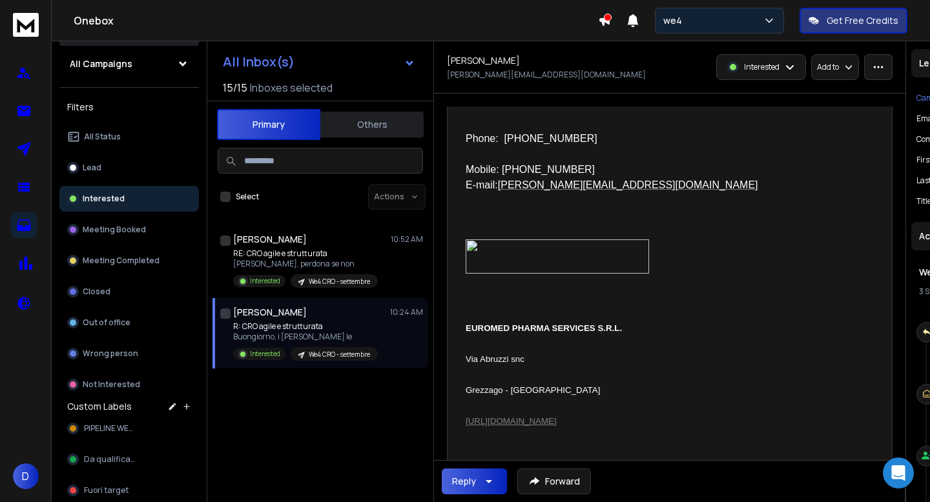
click at [713, 21] on div "we4" at bounding box center [719, 20] width 112 height 13
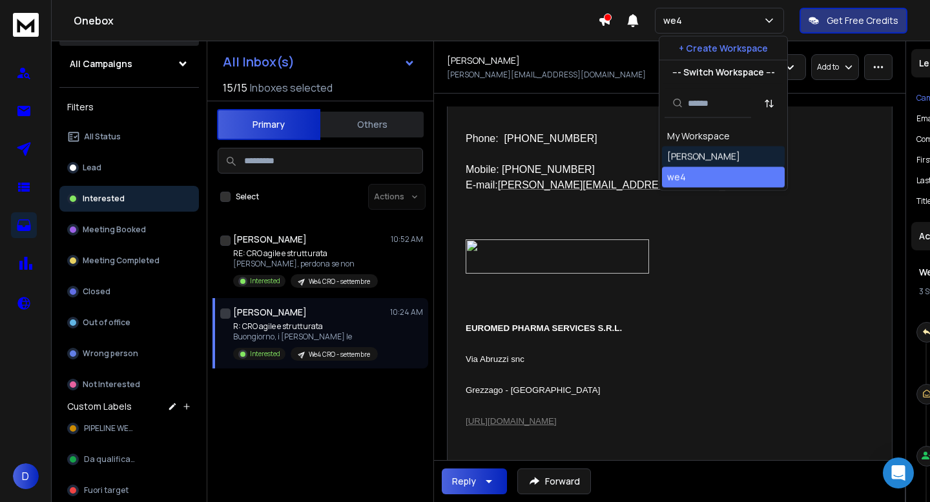
click at [693, 148] on div "[PERSON_NAME]" at bounding box center [723, 157] width 123 height 21
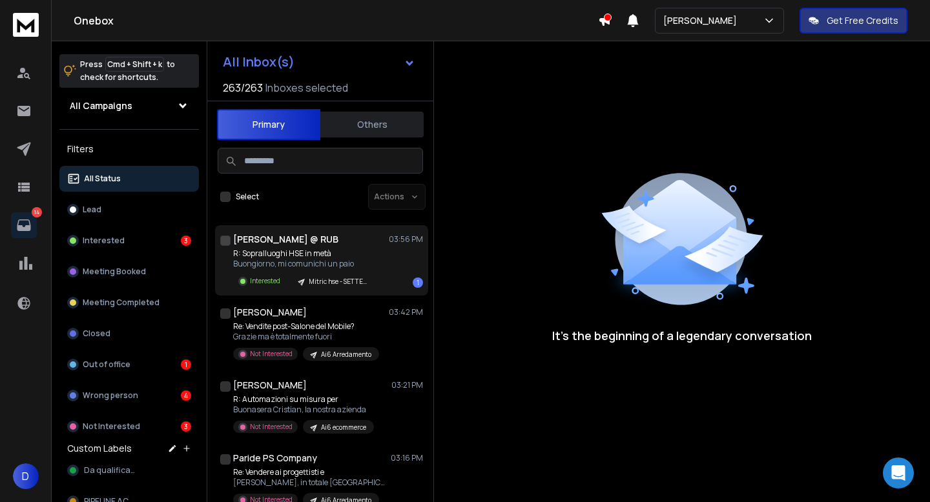
click at [387, 254] on div "R: Sopralluoghi HSE in metà Buongiorno, mi comunichi un paio Interested Mitric …" at bounding box center [328, 268] width 190 height 39
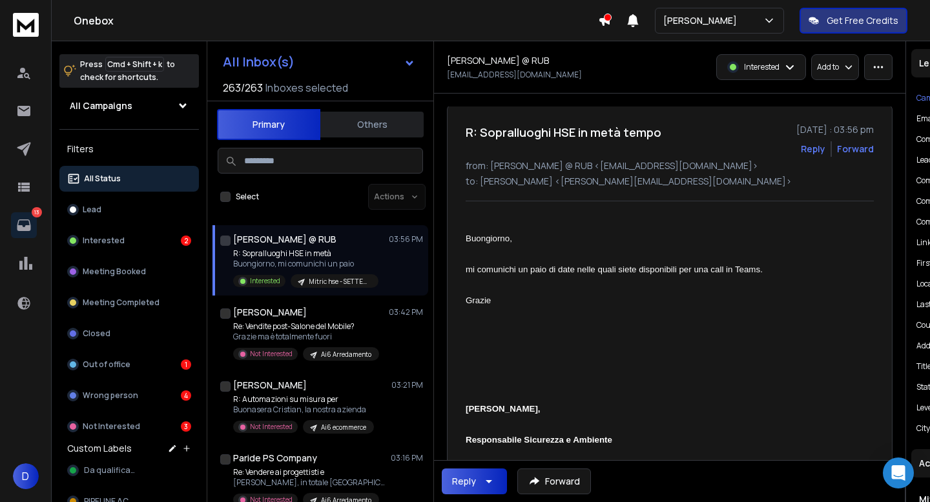
scroll to position [32, 0]
click at [875, 63] on button "button" at bounding box center [878, 67] width 28 height 26
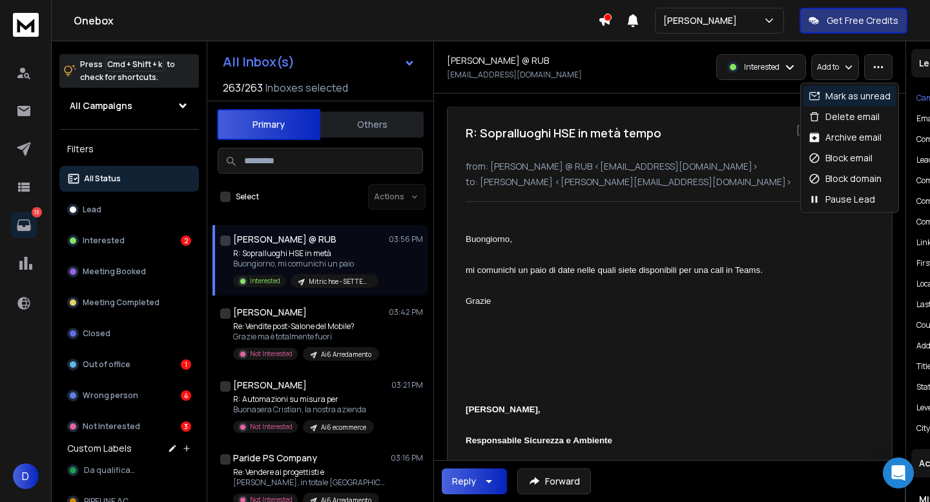
click at [872, 102] on div "Mark as unread" at bounding box center [849, 96] width 92 height 21
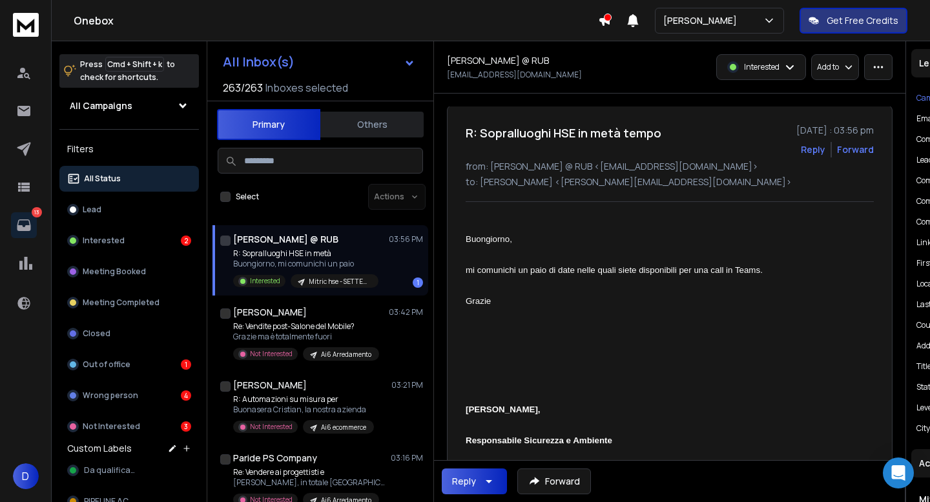
click at [884, 68] on icon "button" at bounding box center [878, 67] width 12 height 12
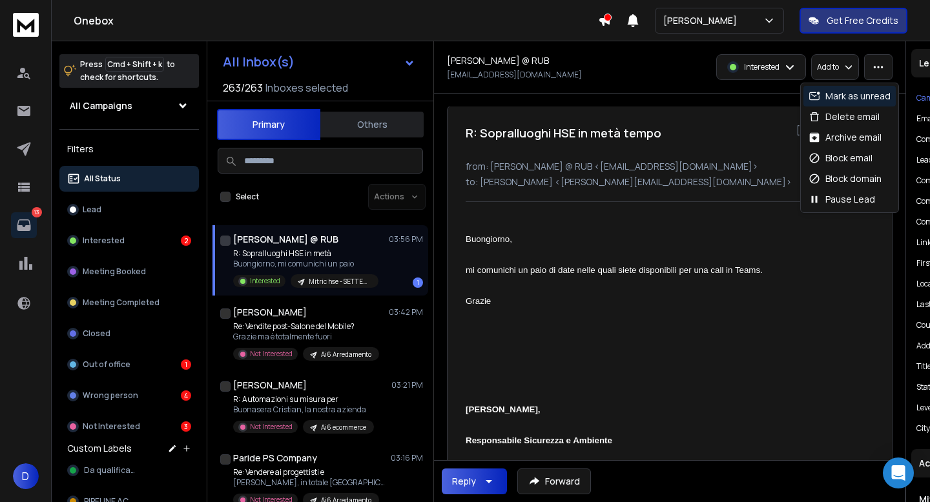
click at [848, 97] on div "Mark as unread" at bounding box center [849, 96] width 82 height 13
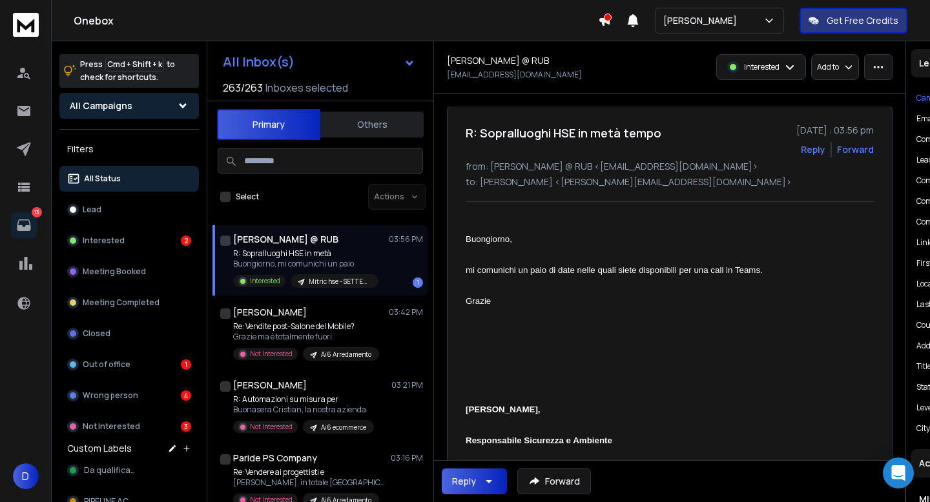
click at [130, 108] on button "All Campaigns" at bounding box center [128, 106] width 139 height 26
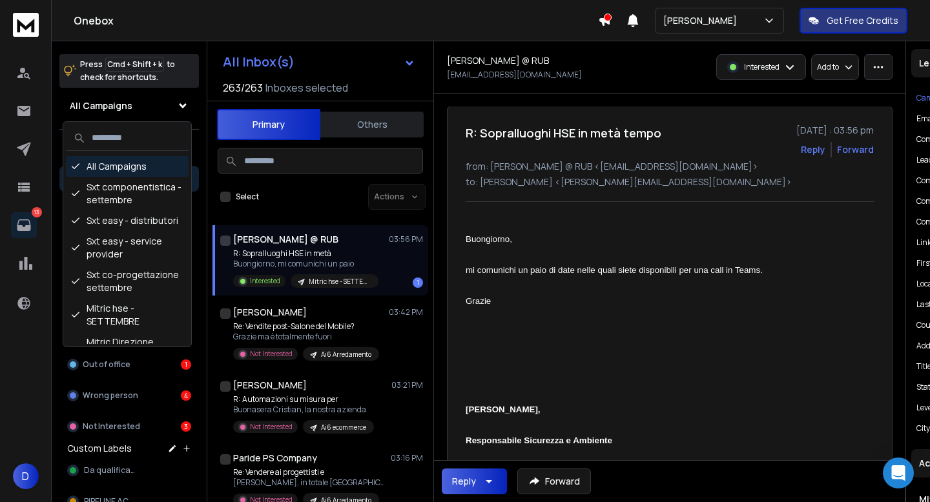
click at [148, 169] on div "All Campaigns" at bounding box center [127, 166] width 123 height 21
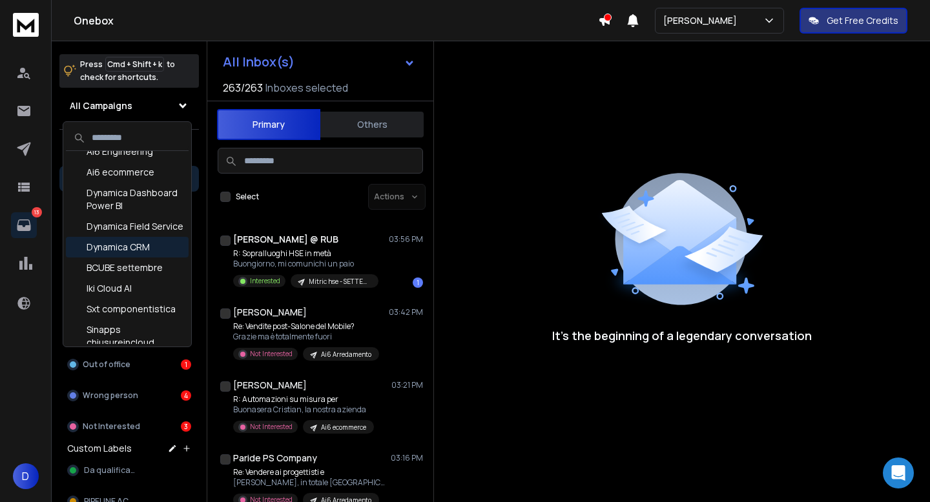
scroll to position [346, 0]
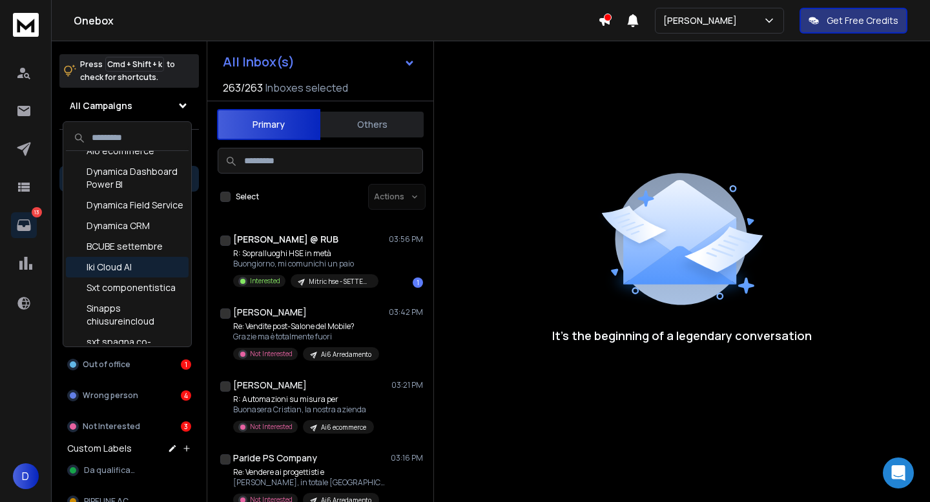
click at [138, 278] on div "Iki Cloud AI" at bounding box center [127, 267] width 123 height 21
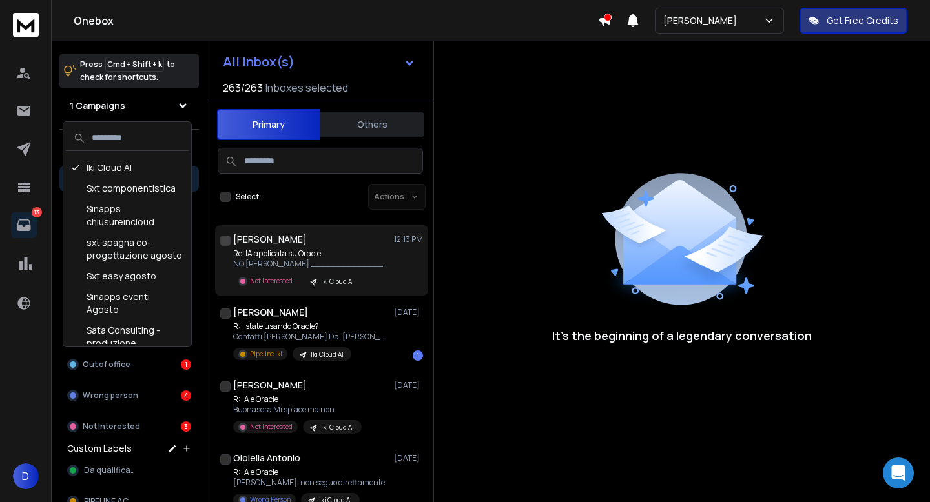
scroll to position [445, 0]
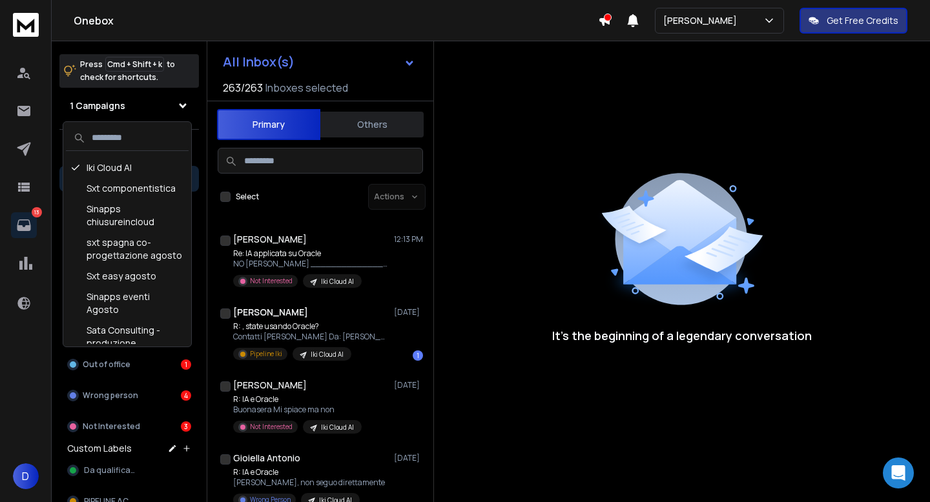
click at [488, 294] on div "It’s the beginning of a legendary conversation" at bounding box center [682, 254] width 496 height 427
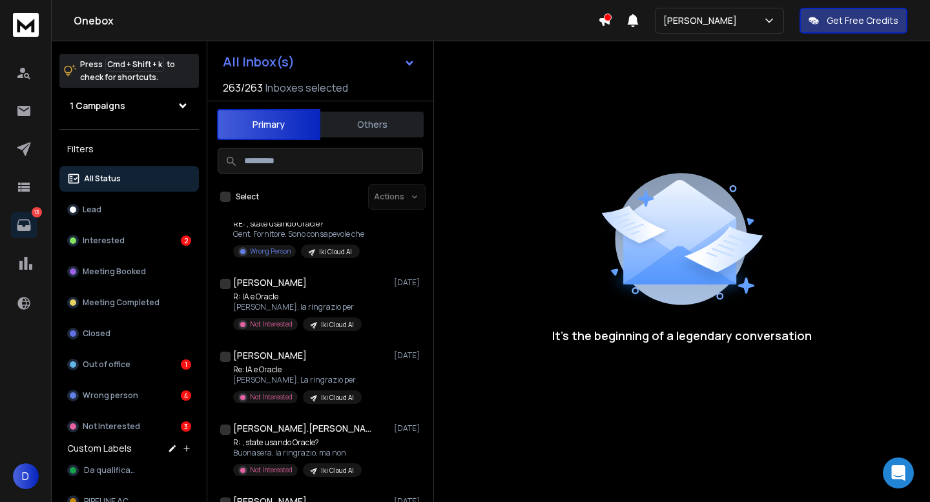
scroll to position [1067, 0]
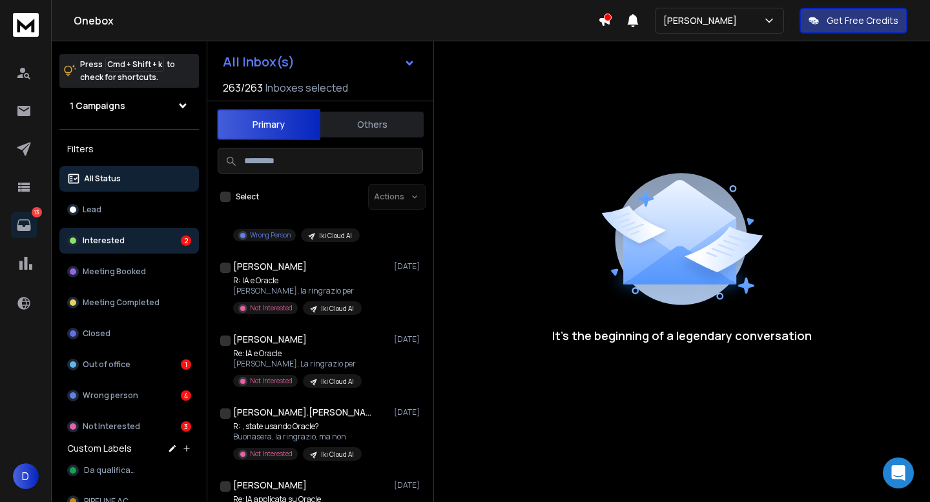
click at [126, 236] on button "Interested 2" at bounding box center [128, 241] width 139 height 26
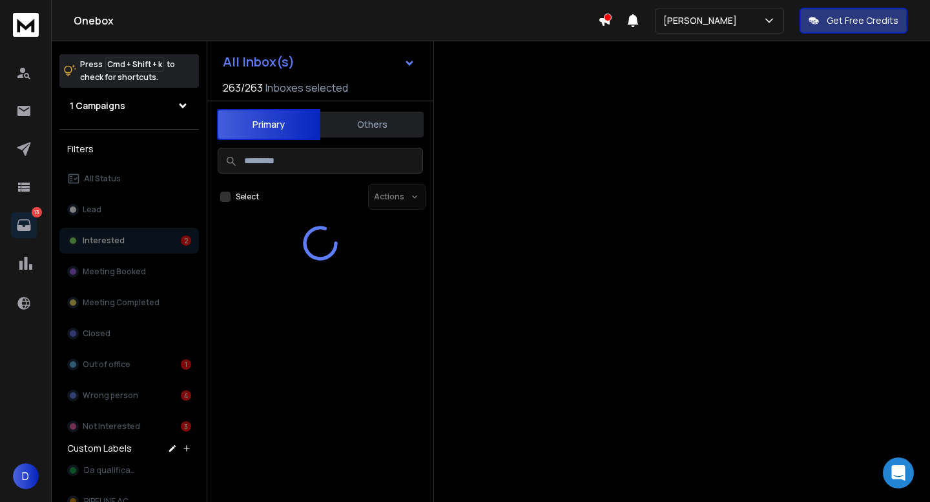
scroll to position [0, 0]
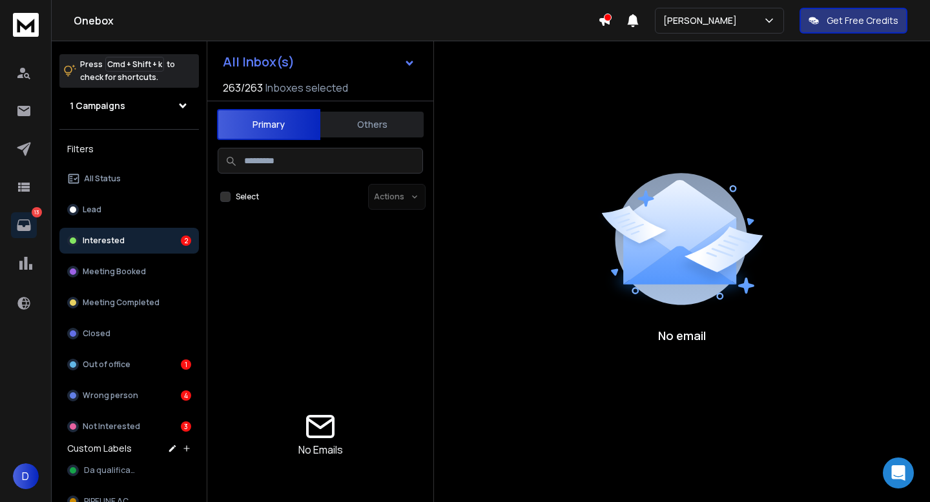
click at [98, 274] on p "Meeting Booked" at bounding box center [114, 272] width 63 height 10
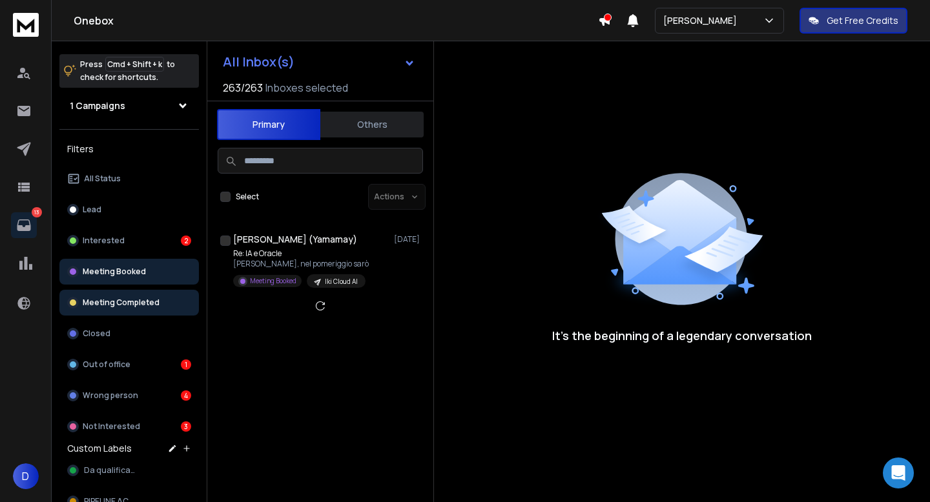
click at [132, 306] on p "Meeting Completed" at bounding box center [121, 303] width 77 height 10
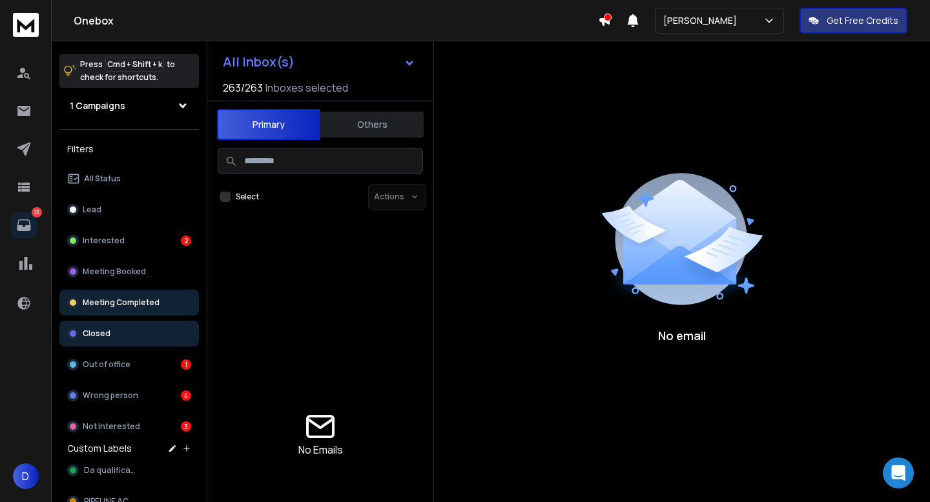
click at [119, 327] on button "Closed" at bounding box center [128, 334] width 139 height 26
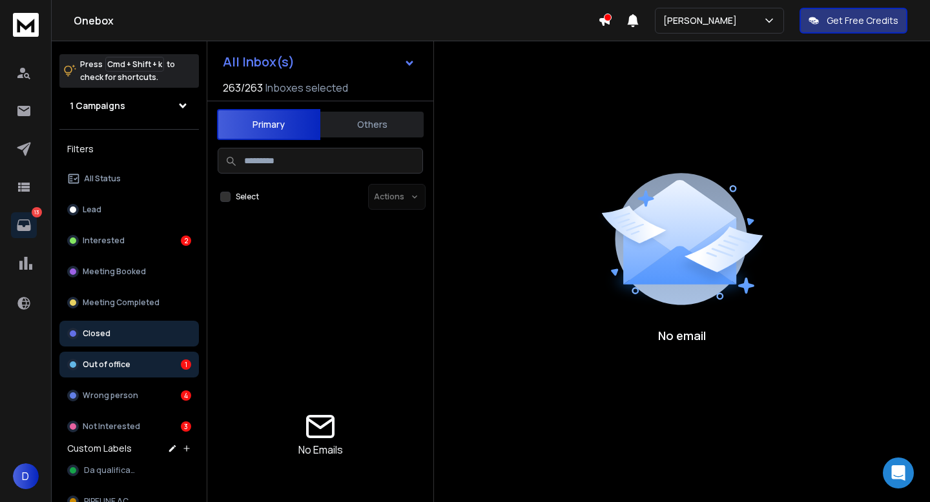
click at [135, 366] on button "Out of office 1" at bounding box center [128, 365] width 139 height 26
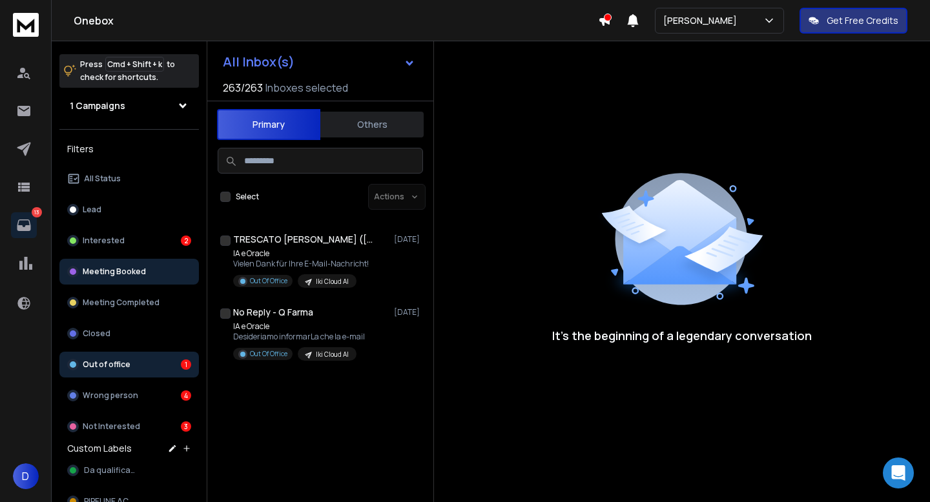
click at [136, 274] on p "Meeting Booked" at bounding box center [114, 272] width 63 height 10
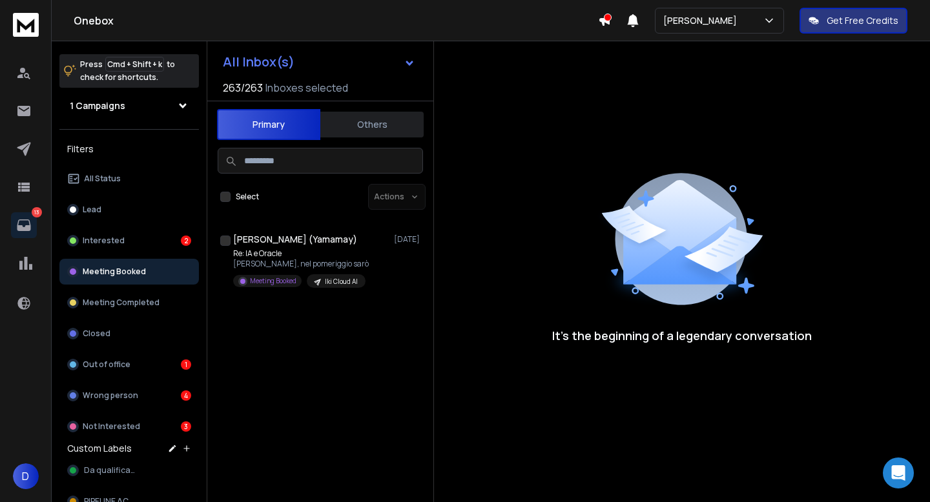
click at [127, 370] on div "Out of office" at bounding box center [98, 365] width 63 height 12
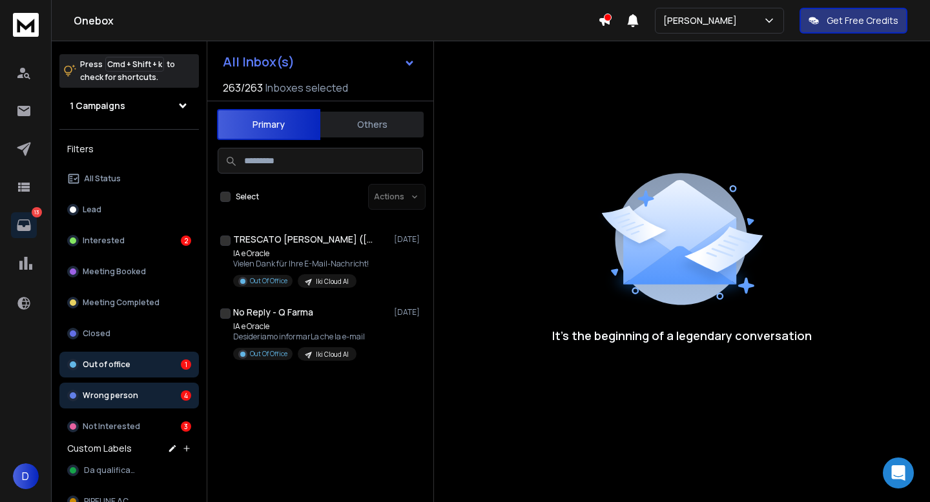
click at [139, 398] on button "Wrong person 4" at bounding box center [128, 396] width 139 height 26
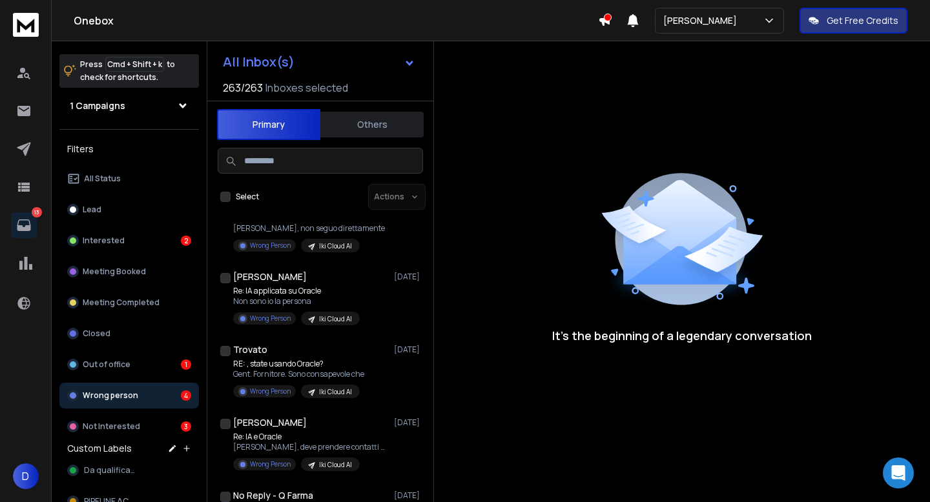
scroll to position [46, 0]
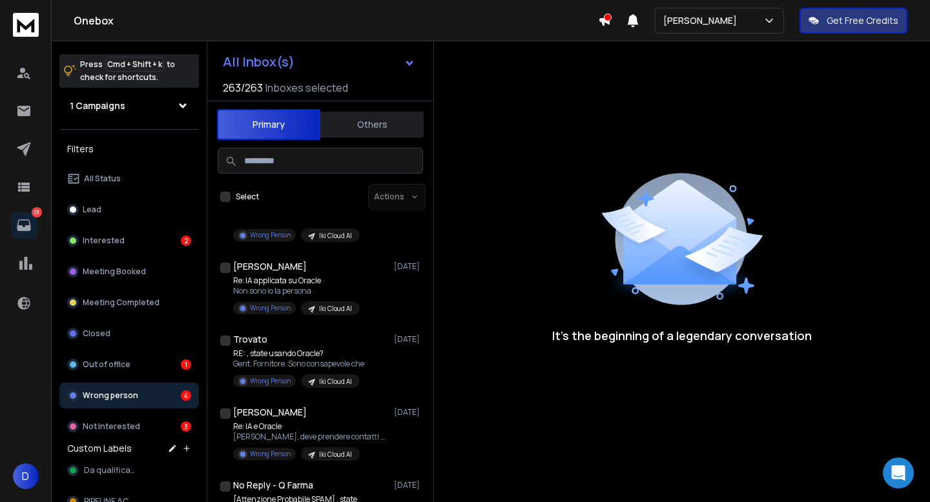
click at [576, 321] on div "It’s the beginning of a legendary conversation" at bounding box center [682, 254] width 496 height 427
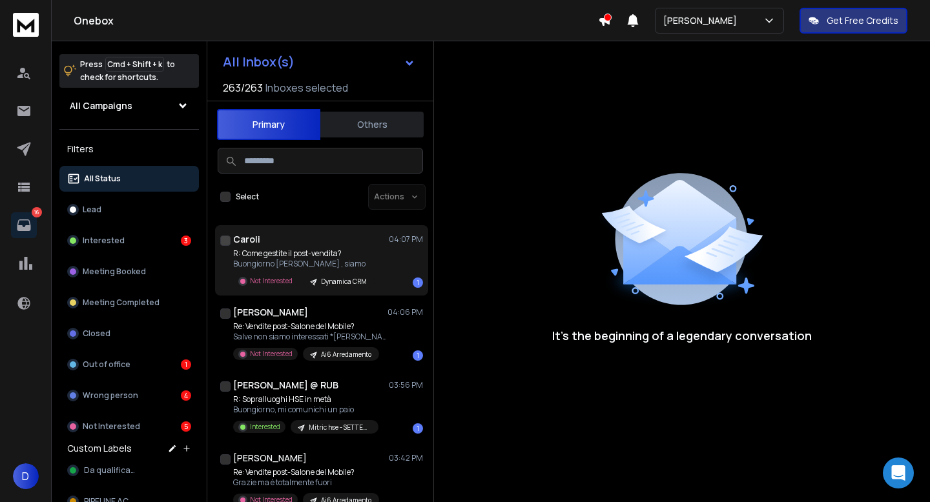
click at [345, 254] on p "R: Come gestite il post-vendita?" at bounding box center [303, 254] width 141 height 10
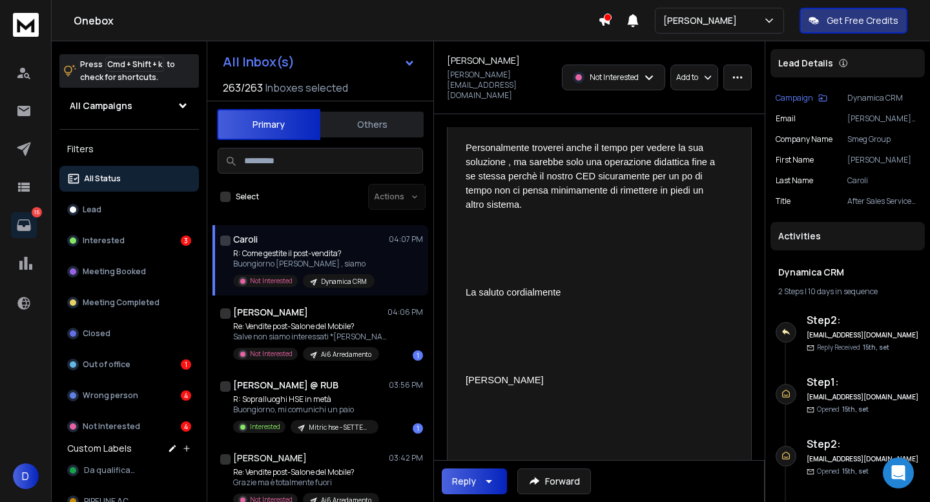
scroll to position [284, 0]
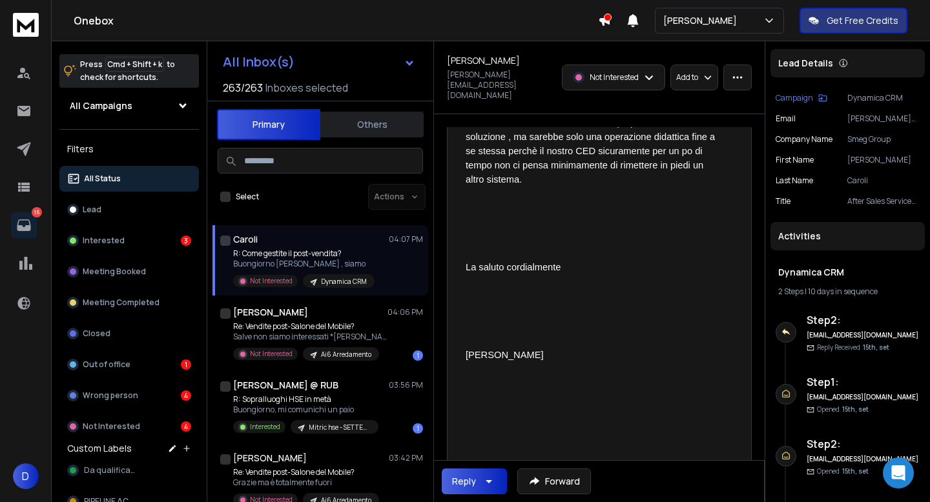
click at [739, 72] on icon "button" at bounding box center [737, 78] width 12 height 12
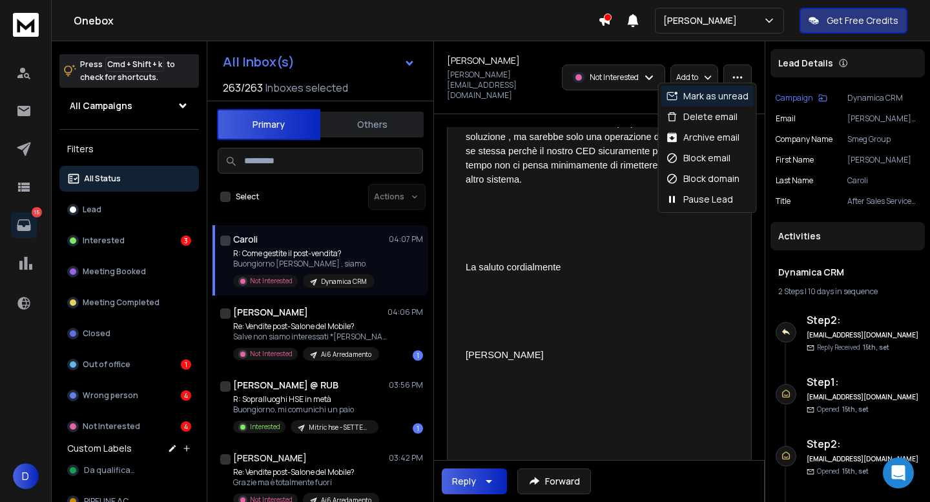
click at [719, 97] on div "Mark as unread" at bounding box center [707, 96] width 82 height 13
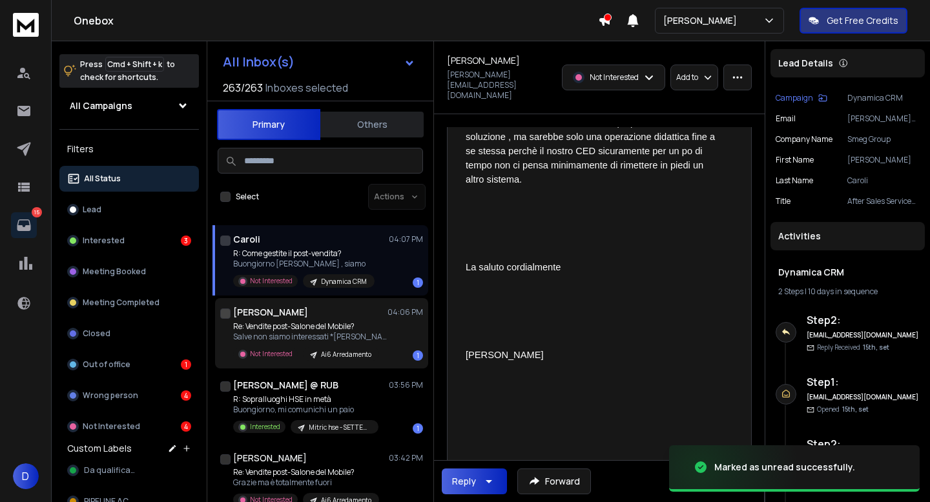
click at [407, 349] on div "Re: Vendite post-Salone del Mobile? Salve non siamo interessati *[PERSON_NAME] …" at bounding box center [328, 340] width 190 height 39
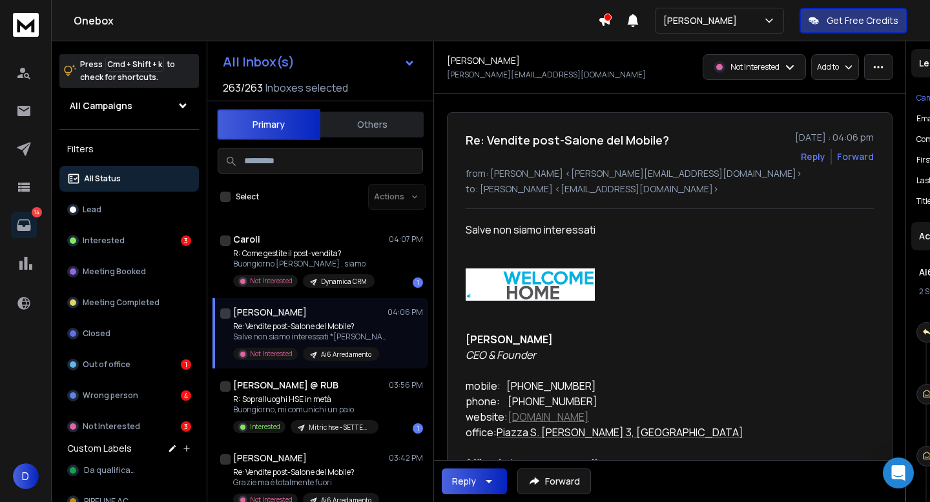
scroll to position [39, 0]
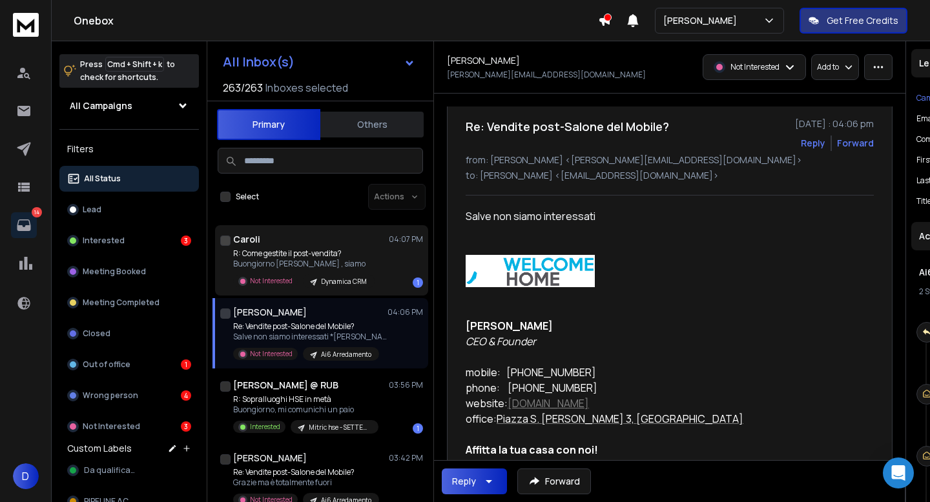
click at [391, 256] on div "R: Come gestite il post-vendita? Buongiorno Dott. Cesari , siamo Not Interested…" at bounding box center [328, 268] width 190 height 39
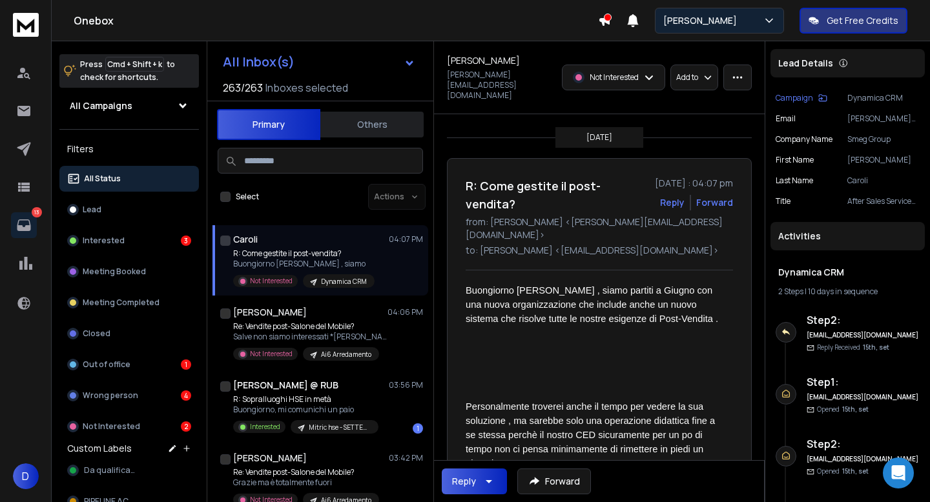
click at [713, 16] on p "[PERSON_NAME]" at bounding box center [702, 20] width 79 height 13
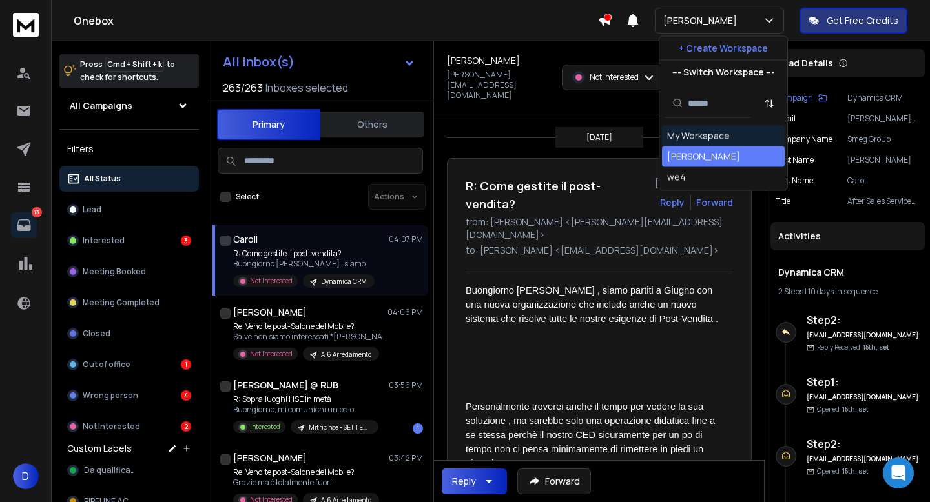
click at [576, 216] on p "from: Caroli, Roberto <roberto.caroli@smeg.it>" at bounding box center [598, 229] width 267 height 26
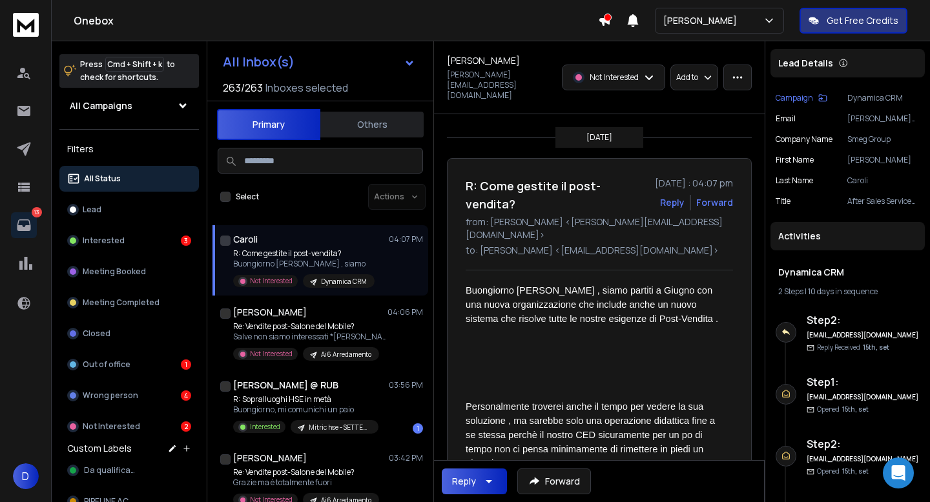
click at [622, 72] on p "Not Interested" at bounding box center [613, 77] width 49 height 10
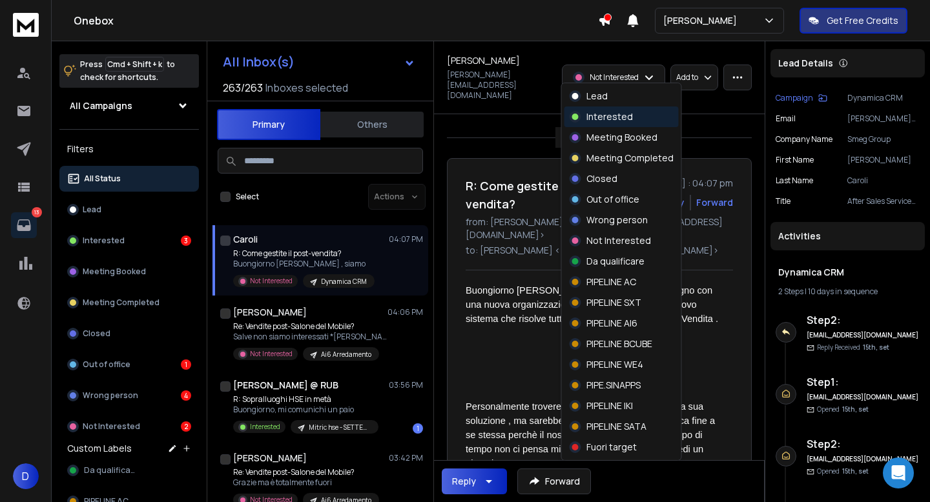
click at [619, 119] on p "Interested" at bounding box center [609, 116] width 46 height 13
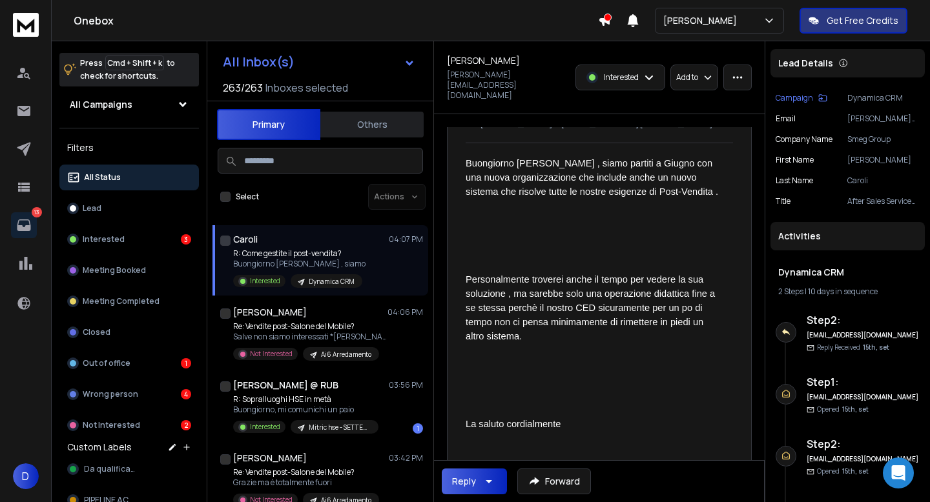
scroll to position [3, 0]
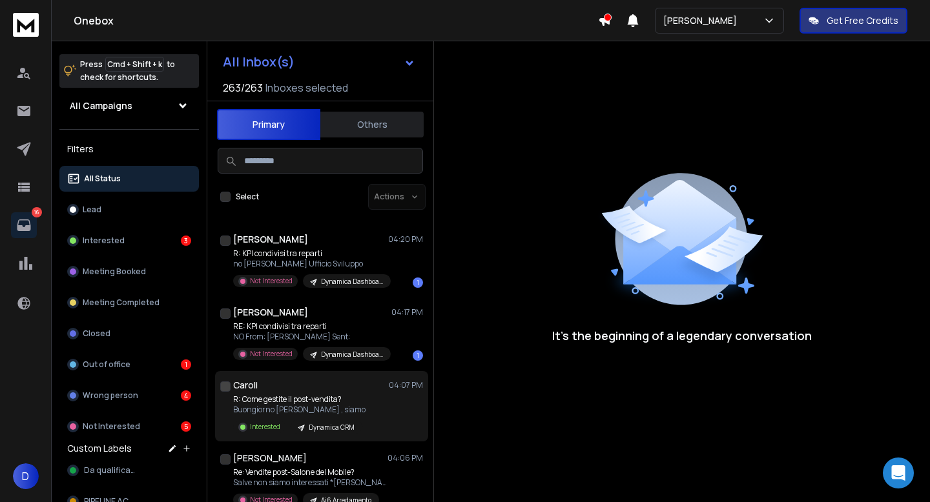
click at [389, 405] on div "R: Come gestite il post-vendita? Buongiorno [PERSON_NAME] , siamo Interested Dy…" at bounding box center [328, 413] width 190 height 39
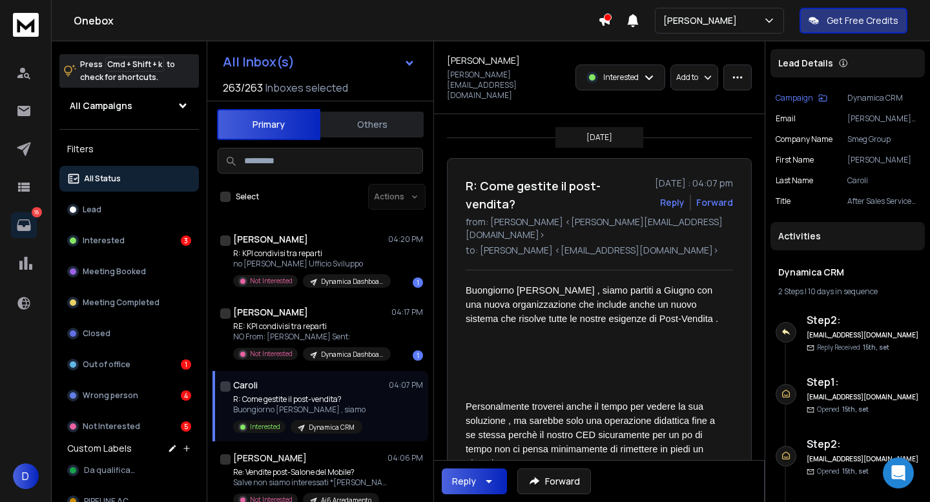
click at [739, 72] on icon "button" at bounding box center [737, 78] width 12 height 12
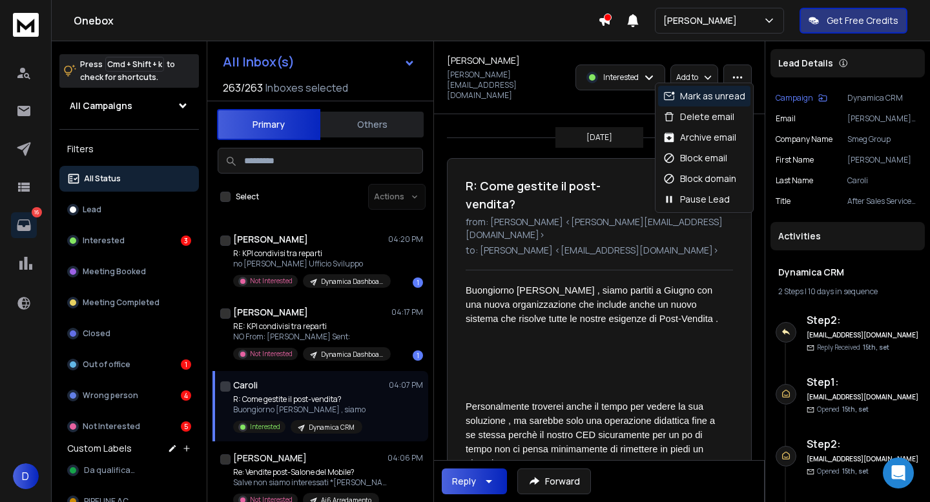
click at [702, 99] on div "Mark as unread" at bounding box center [704, 96] width 82 height 13
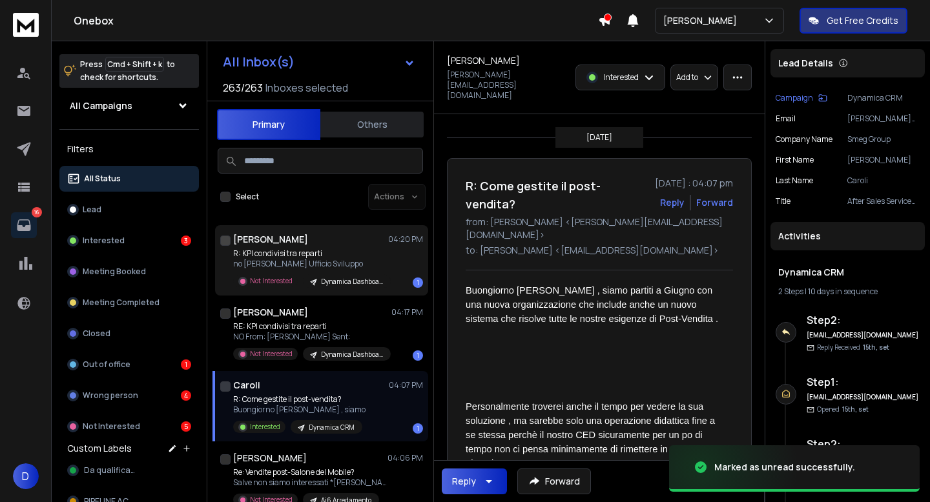
click at [382, 263] on p "no [PERSON_NAME] Ufficio Sviluppo" at bounding box center [310, 264] width 155 height 10
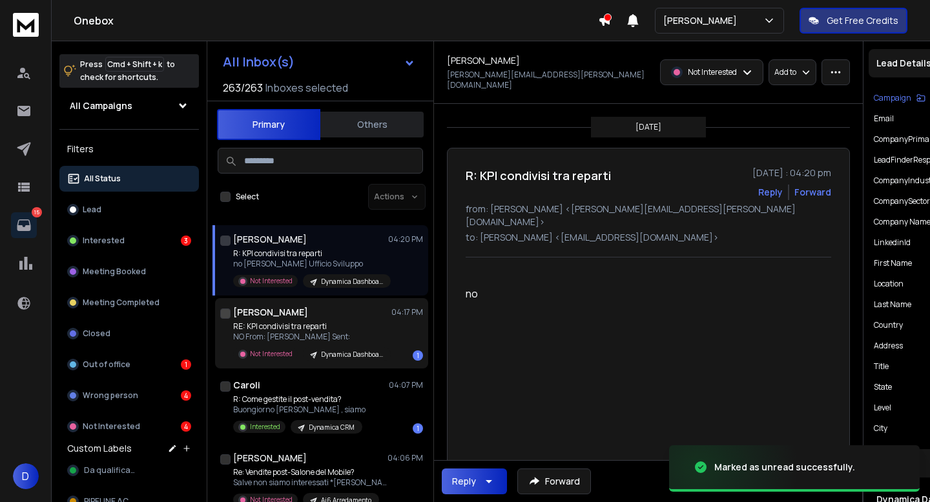
click at [401, 349] on div "RE: KPI condivisi tra reparti NO From: Edoardo Cesari Sent: Not Interested Dyna…" at bounding box center [328, 340] width 190 height 39
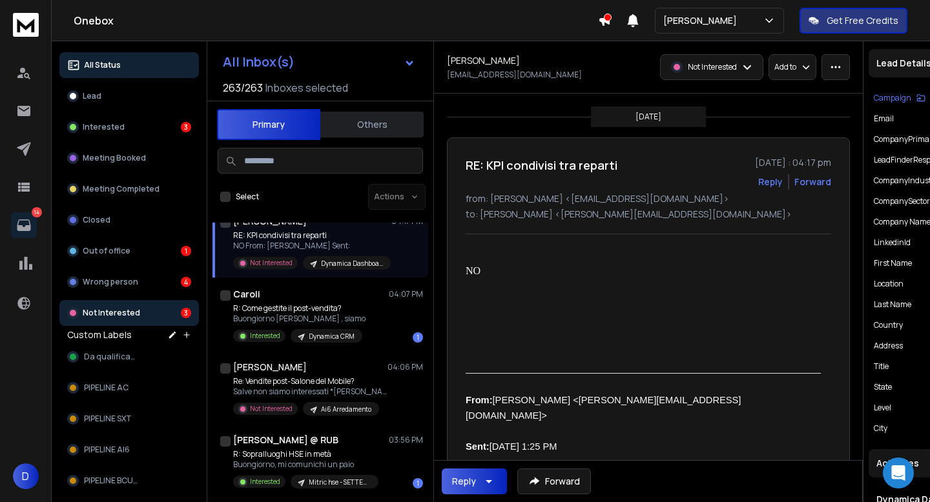
scroll to position [116, 0]
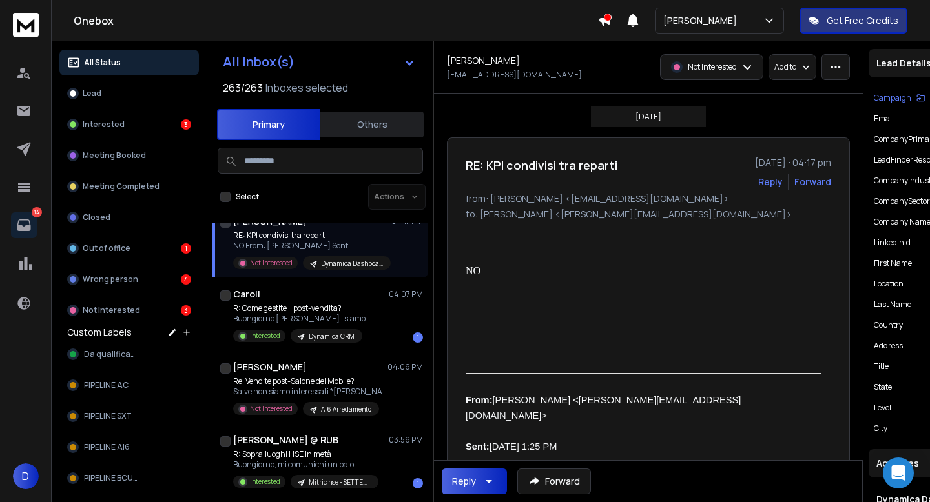
click at [100, 351] on span "Da qualificare" at bounding box center [111, 354] width 54 height 10
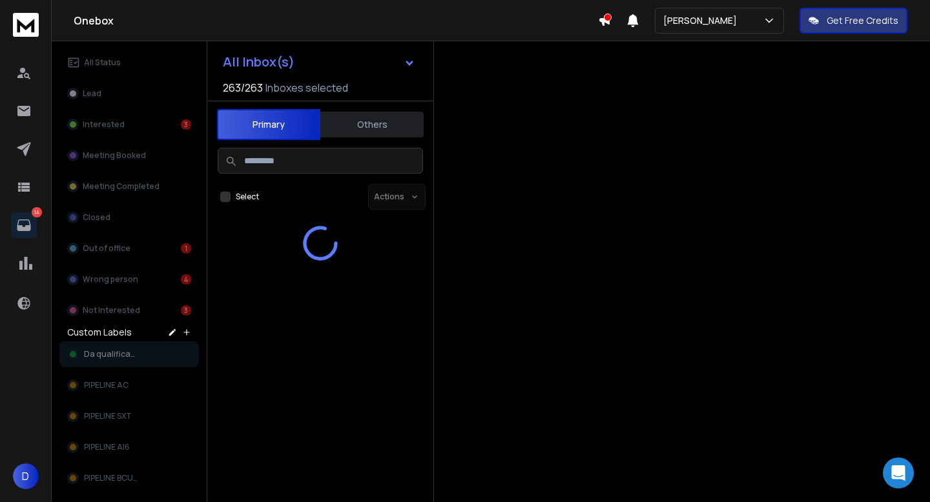
scroll to position [0, 0]
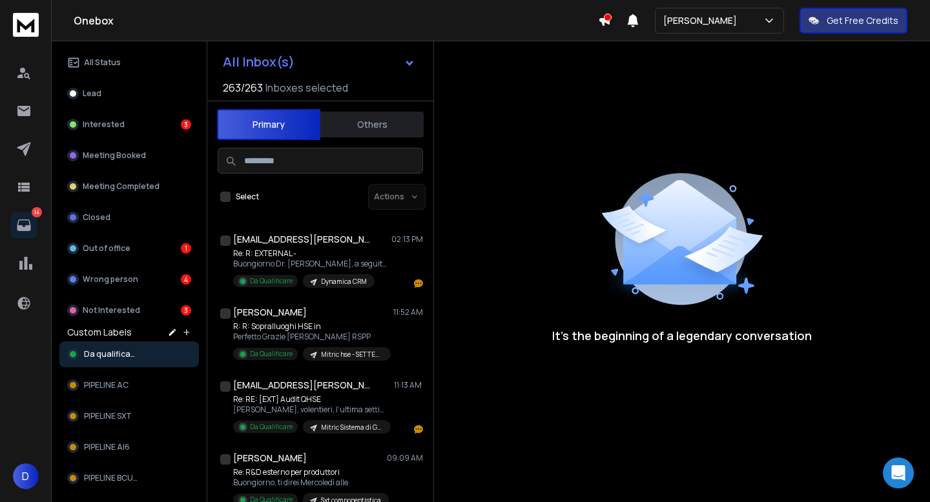
click at [134, 391] on button "PIPELINE AC" at bounding box center [128, 385] width 139 height 26
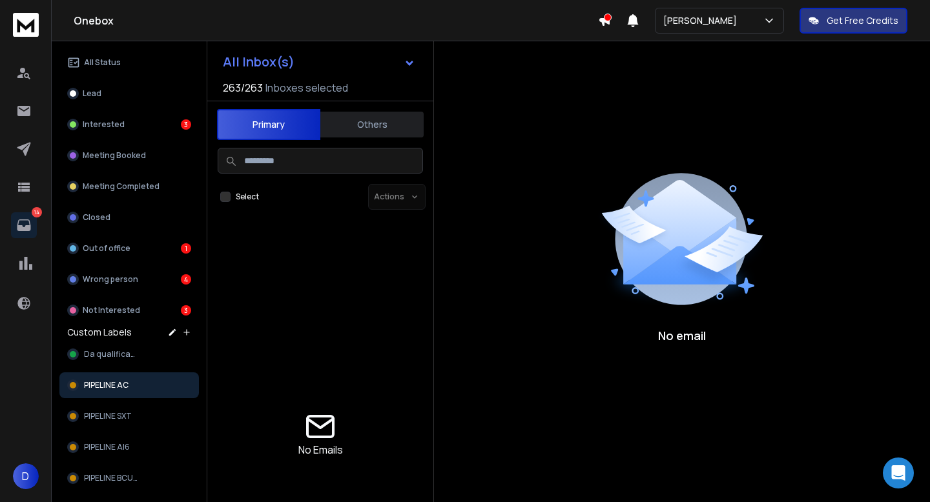
click at [147, 414] on button "PIPELINE SXT" at bounding box center [128, 416] width 139 height 26
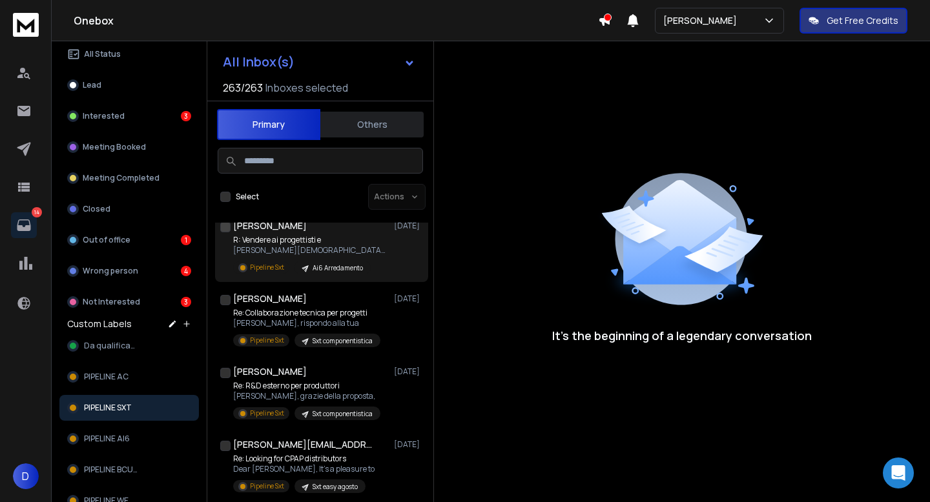
scroll to position [15, 0]
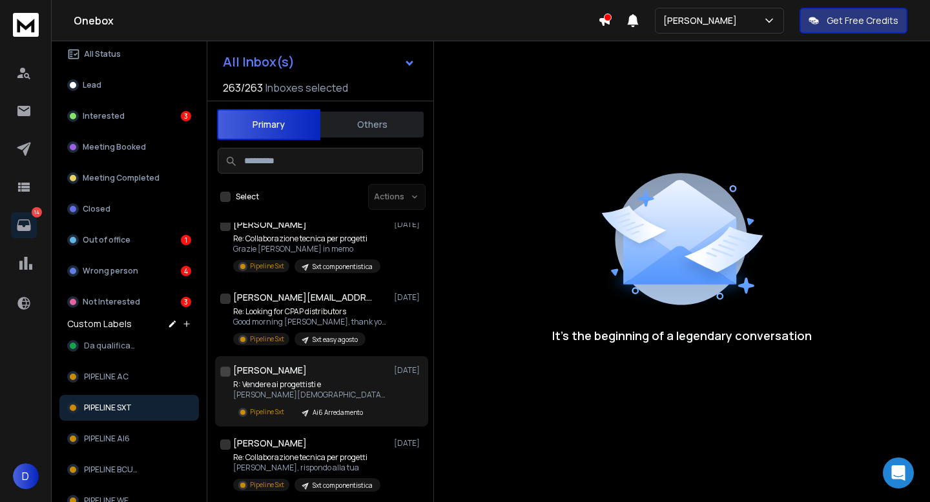
click at [338, 376] on div "Nicola Farma 04 Sep R: Vendere ai progettisti e Buongiorno Christian condivido …" at bounding box center [328, 391] width 190 height 55
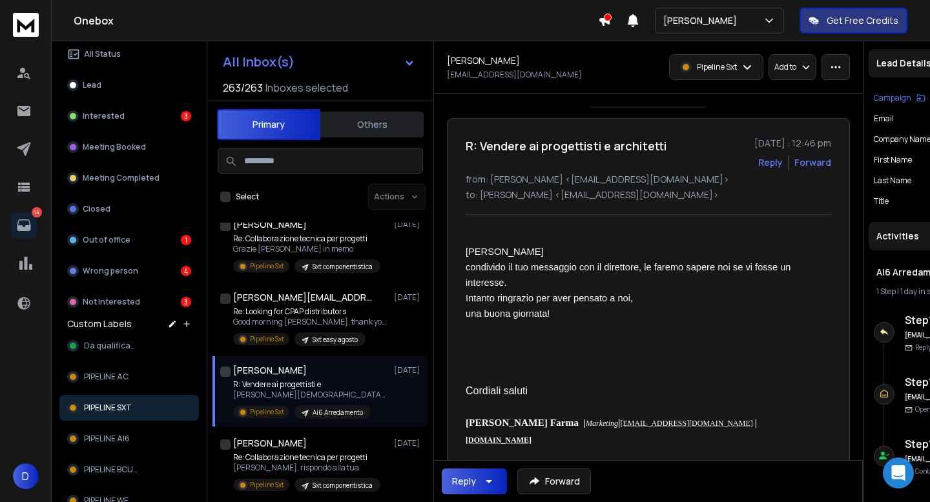
scroll to position [19, 0]
click at [840, 75] on button "button" at bounding box center [835, 67] width 28 height 26
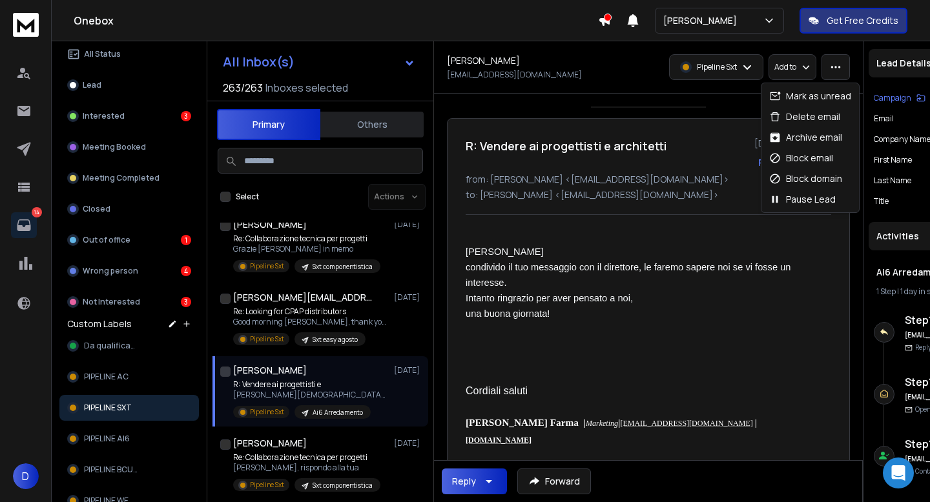
click at [711, 63] on p "Pipeline Sxt" at bounding box center [717, 67] width 40 height 10
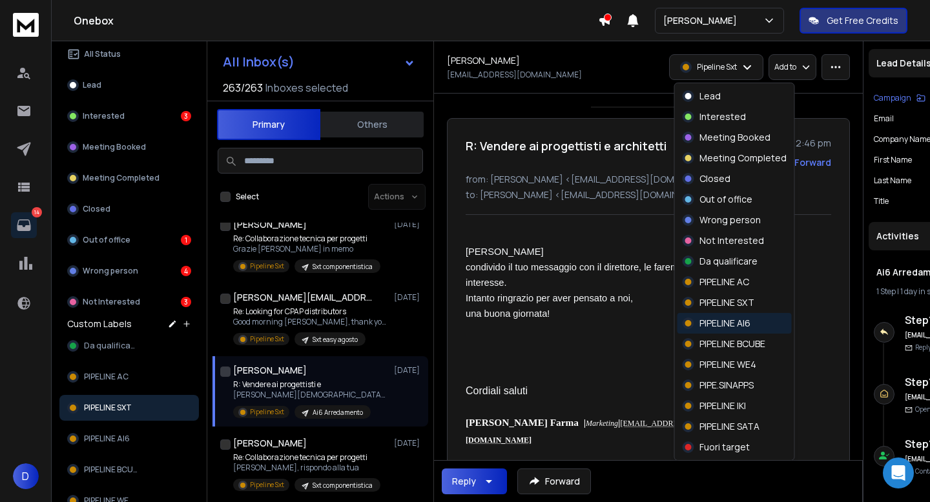
click at [711, 321] on p "PIPELINE AI6" at bounding box center [724, 323] width 51 height 13
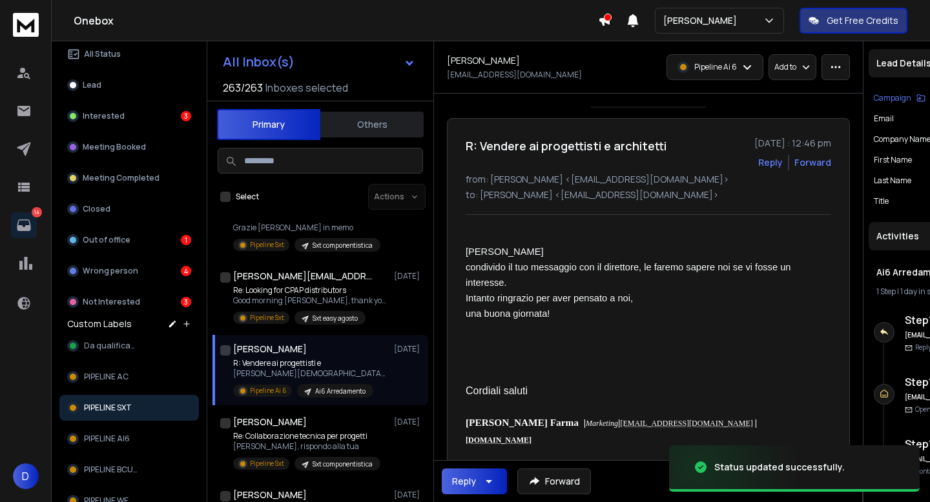
scroll to position [124, 0]
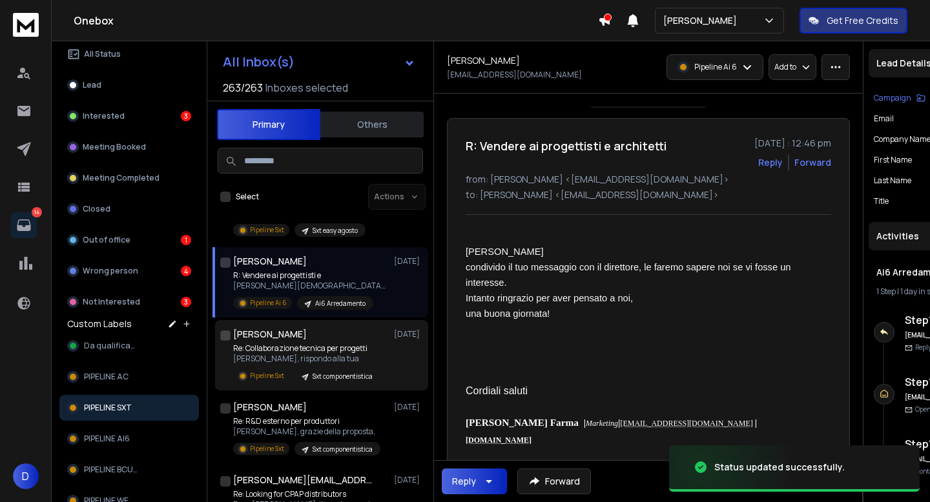
click at [355, 350] on p "Re: Collaborazione tecnica per progetti" at bounding box center [306, 348] width 147 height 10
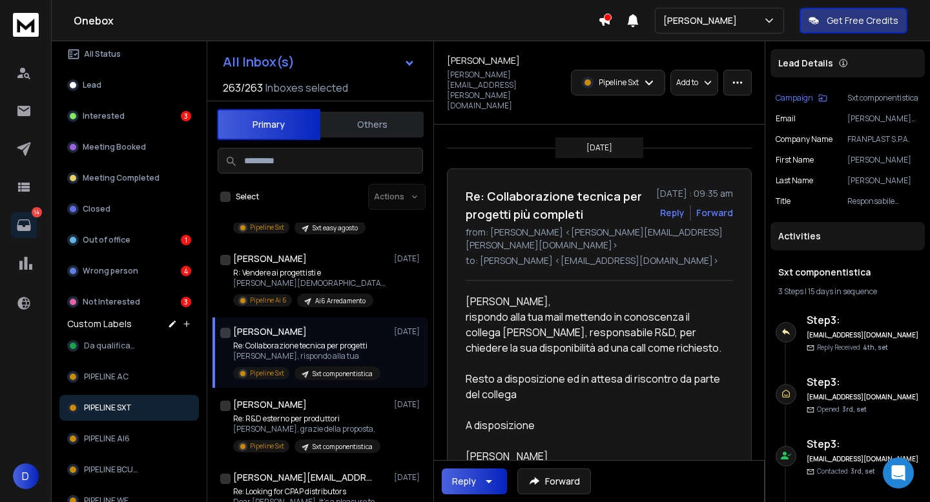
scroll to position [129, 0]
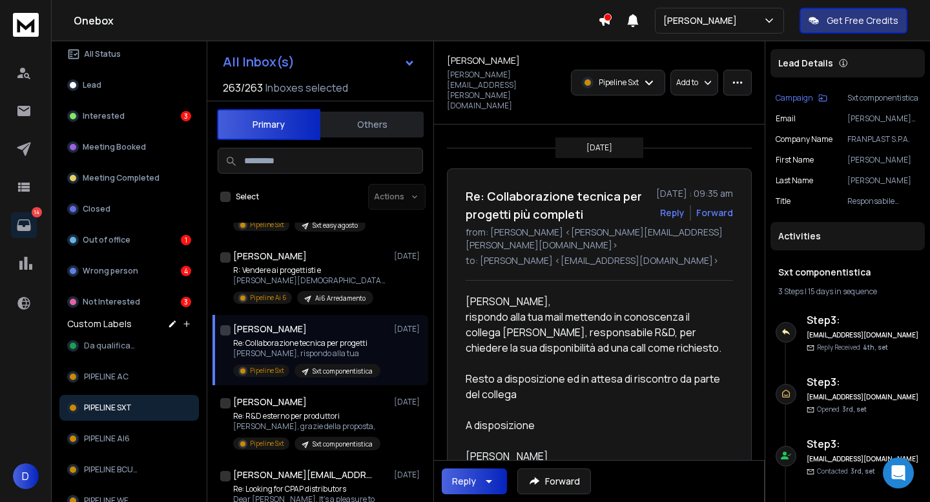
click at [743, 77] on icon "button" at bounding box center [737, 83] width 12 height 12
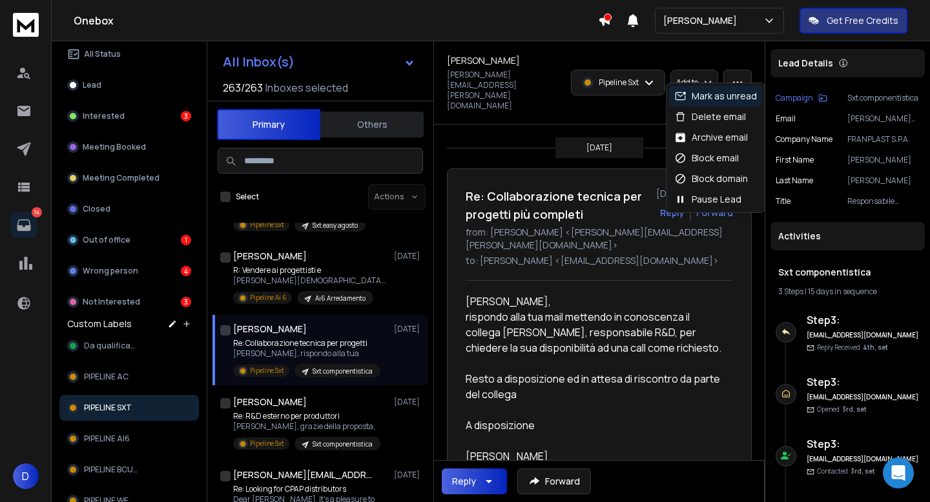
click at [736, 99] on div "Mark as unread" at bounding box center [716, 96] width 82 height 13
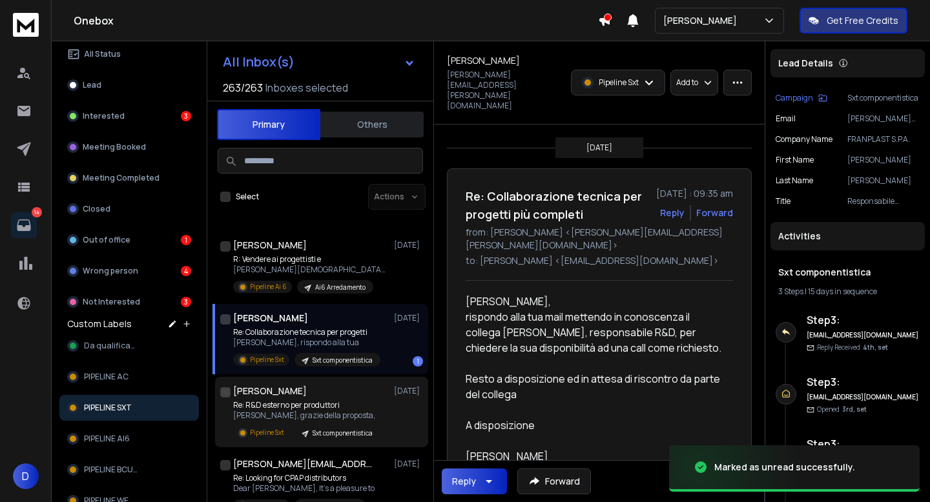
scroll to position [150, 0]
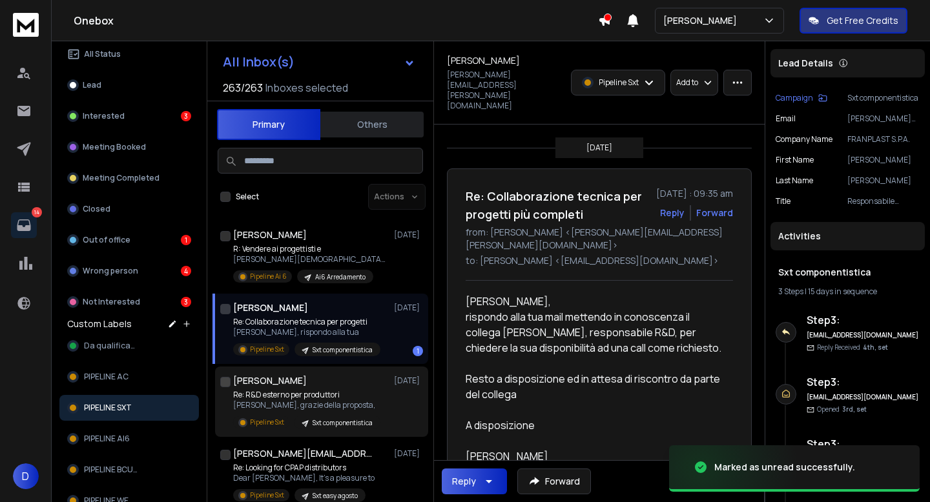
click at [362, 400] on p "Re: R&D esterno per produttori" at bounding box center [306, 395] width 147 height 10
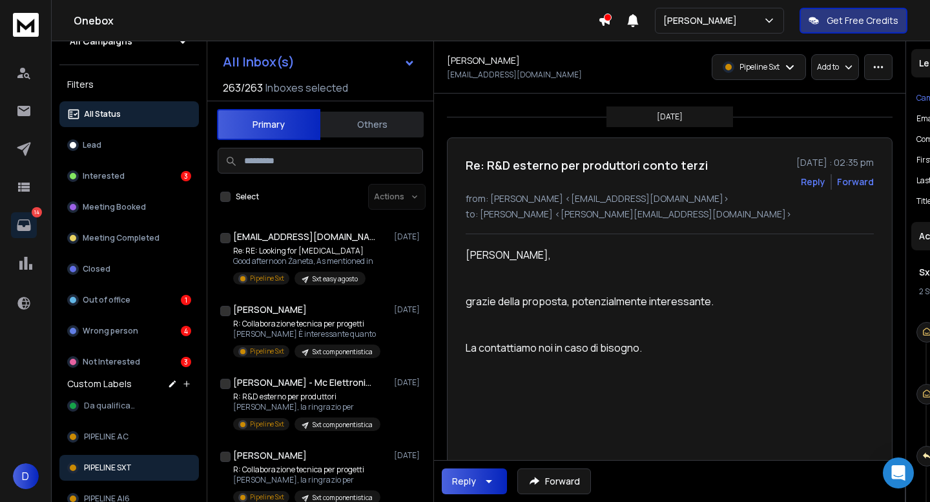
scroll to position [0, 0]
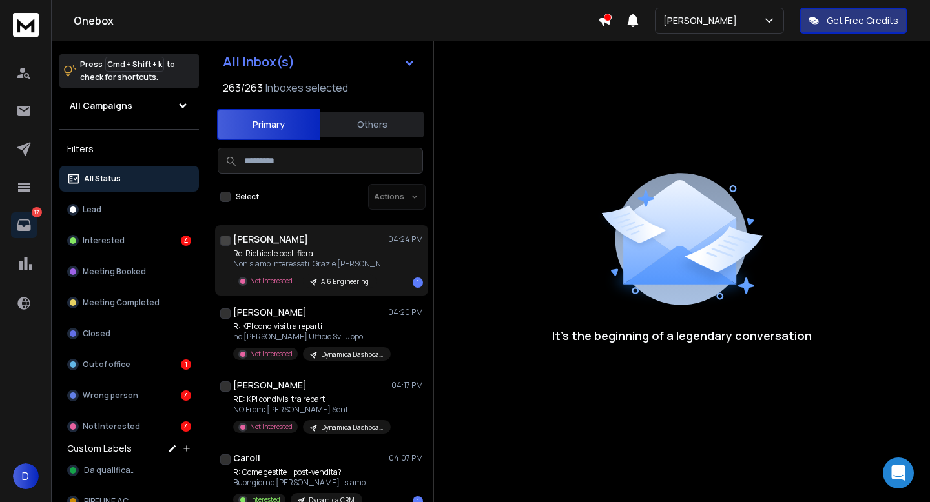
click at [376, 245] on div "[PERSON_NAME] 04:24 PM" at bounding box center [328, 239] width 190 height 13
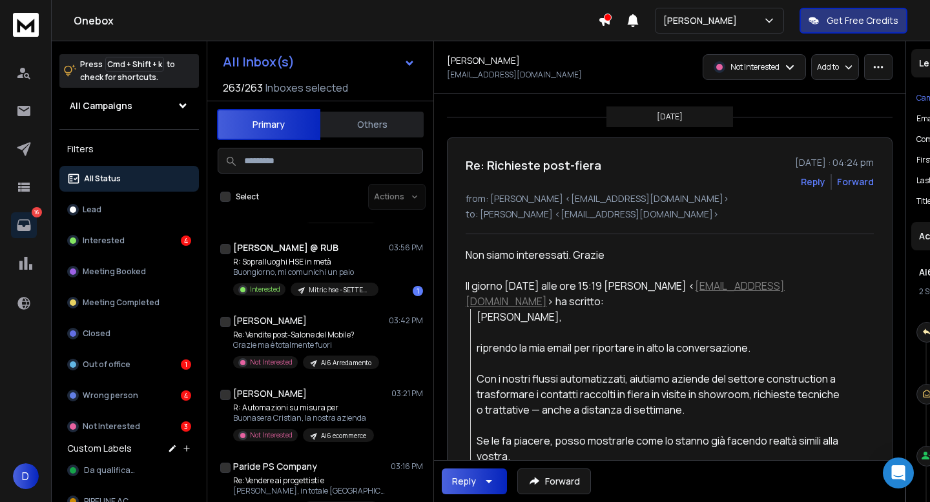
scroll to position [466, 0]
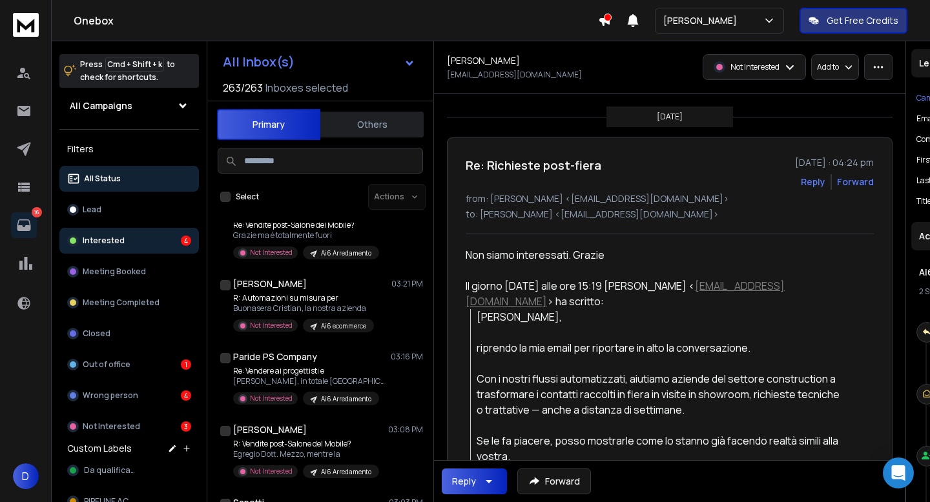
click at [154, 247] on button "Interested 4" at bounding box center [128, 241] width 139 height 26
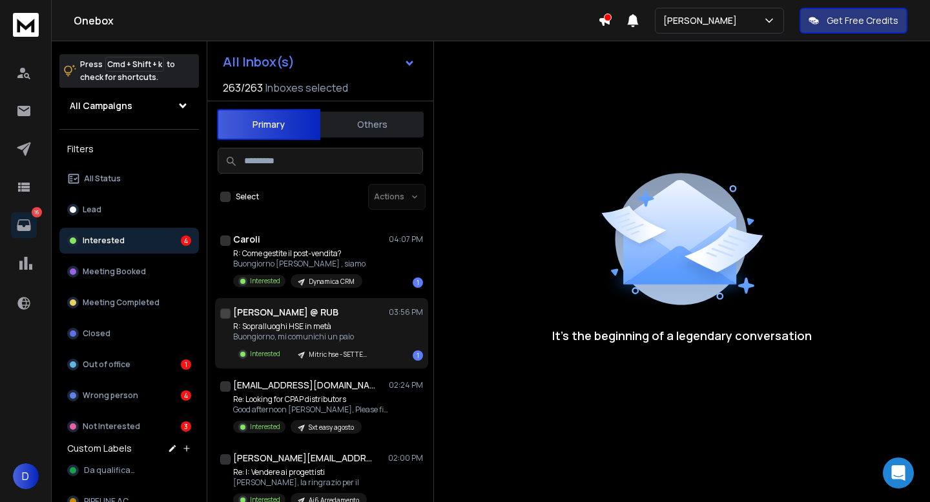
scroll to position [0, 0]
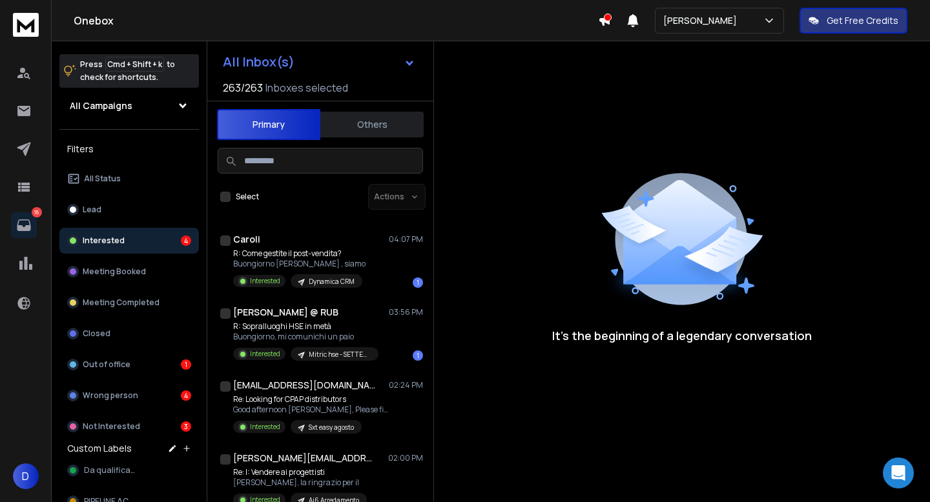
click at [687, 403] on div "It’s the beginning of a legendary conversation" at bounding box center [682, 254] width 496 height 427
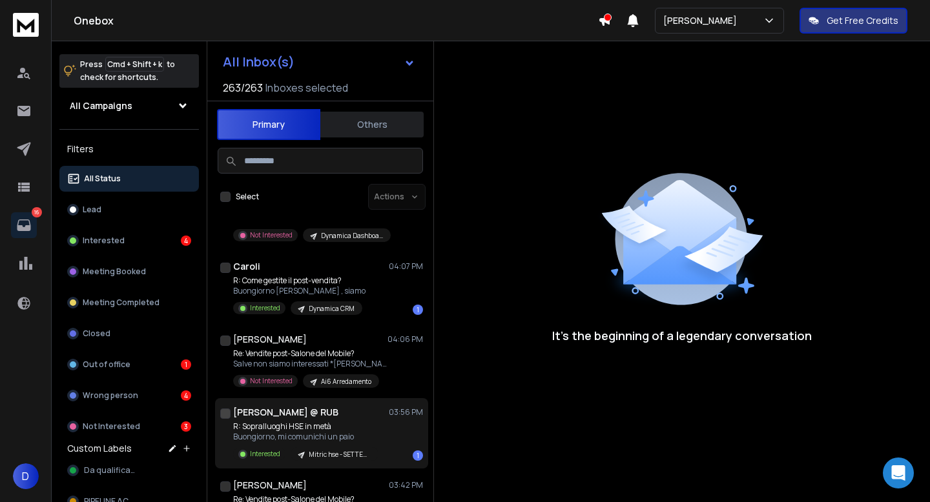
scroll to position [195, 0]
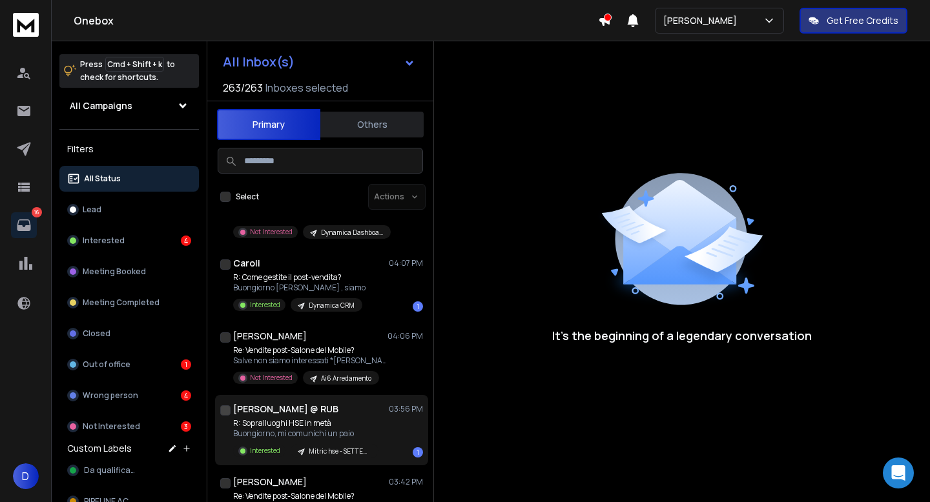
click at [398, 437] on div "R: Sopralluoghi HSE in metà Buongiorno, mi comunichi un paio Interested Mitric …" at bounding box center [328, 437] width 190 height 39
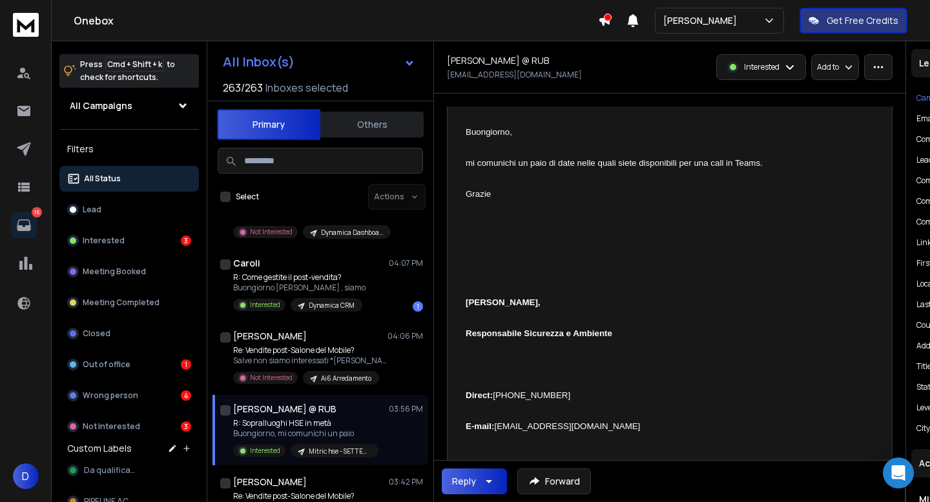
scroll to position [114, 0]
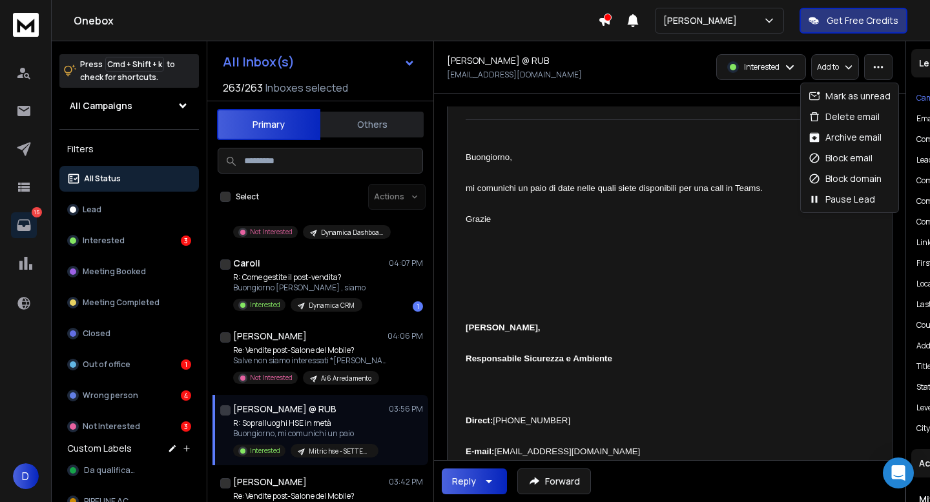
click at [875, 74] on button "button" at bounding box center [878, 67] width 28 height 26
click at [846, 98] on div "Mark as unread" at bounding box center [849, 96] width 82 height 13
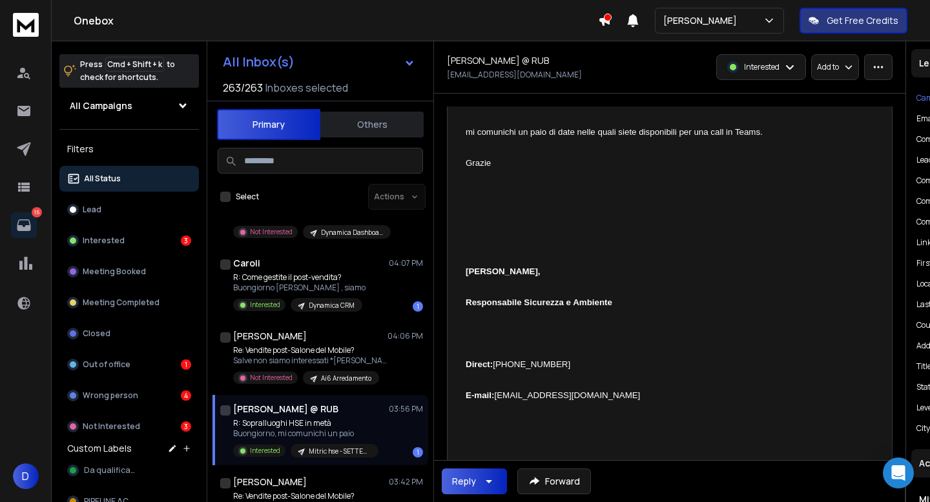
scroll to position [52, 0]
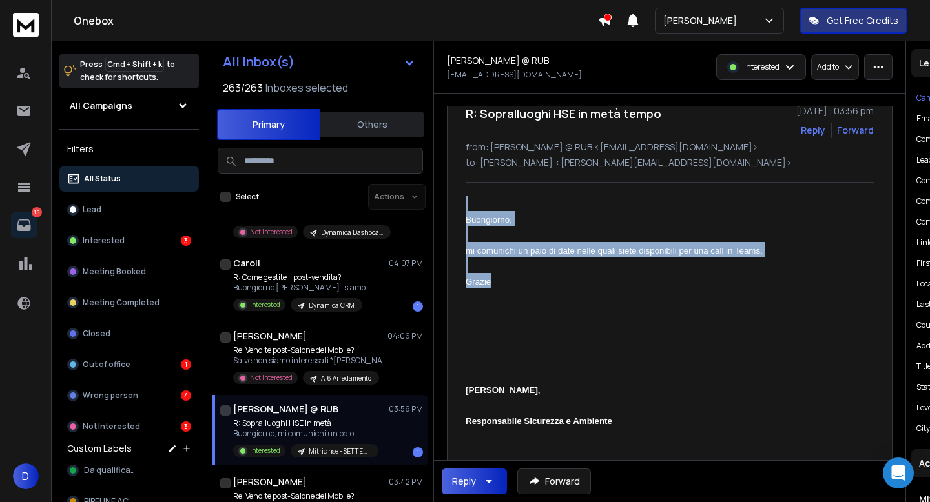
drag, startPoint x: 511, startPoint y: 280, endPoint x: 464, endPoint y: 205, distance: 88.7
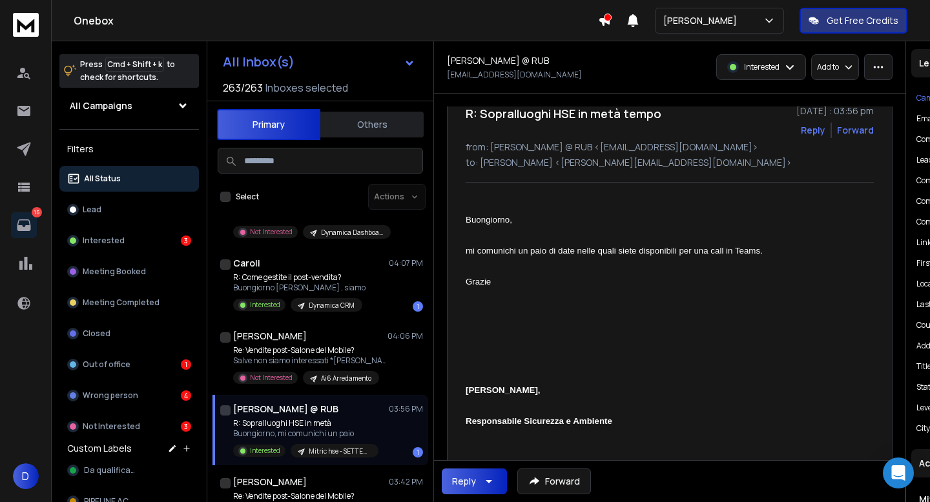
click at [575, 225] on p "Buongiorno," at bounding box center [653, 218] width 377 height 15
click at [488, 486] on icon "button" at bounding box center [488, 481] width 15 height 15
click at [486, 420] on p "Reply" at bounding box center [467, 423] width 46 height 18
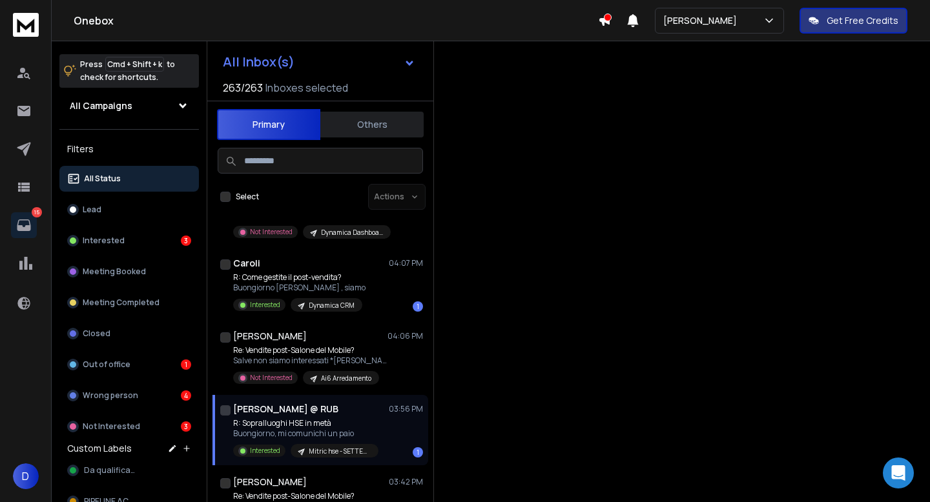
scroll to position [0, 0]
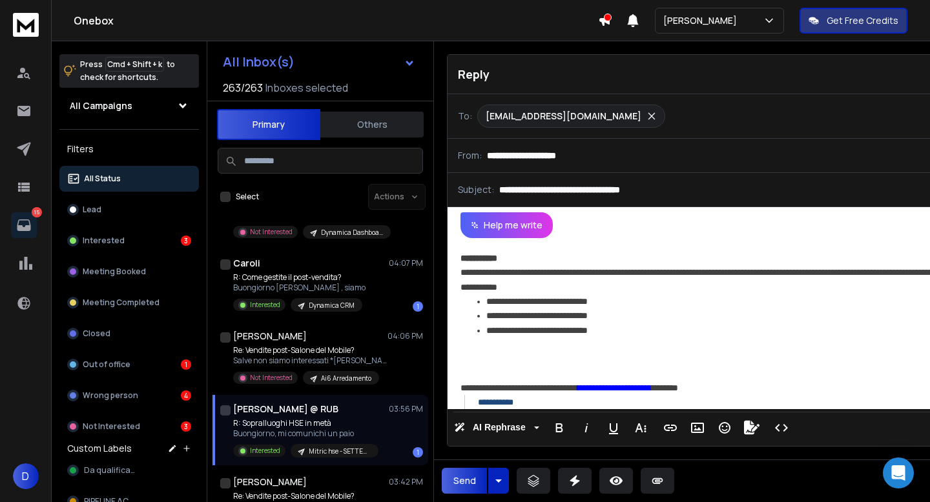
click at [565, 270] on p "**********" at bounding box center [731, 279] width 542 height 29
drag, startPoint x: 461, startPoint y: 256, endPoint x: 521, endPoint y: 258, distance: 60.1
click at [521, 258] on p "**********" at bounding box center [731, 258] width 543 height 14
click at [556, 429] on icon "button" at bounding box center [559, 427] width 7 height 9
click at [562, 246] on div "**********" at bounding box center [731, 323] width 569 height 171
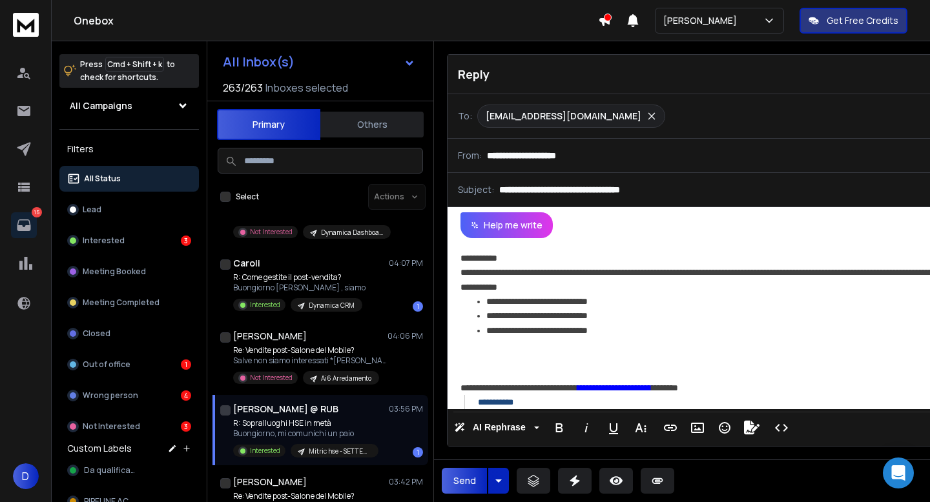
click at [526, 276] on p "**********" at bounding box center [731, 279] width 542 height 29
click at [762, 272] on p "**********" at bounding box center [731, 279] width 542 height 29
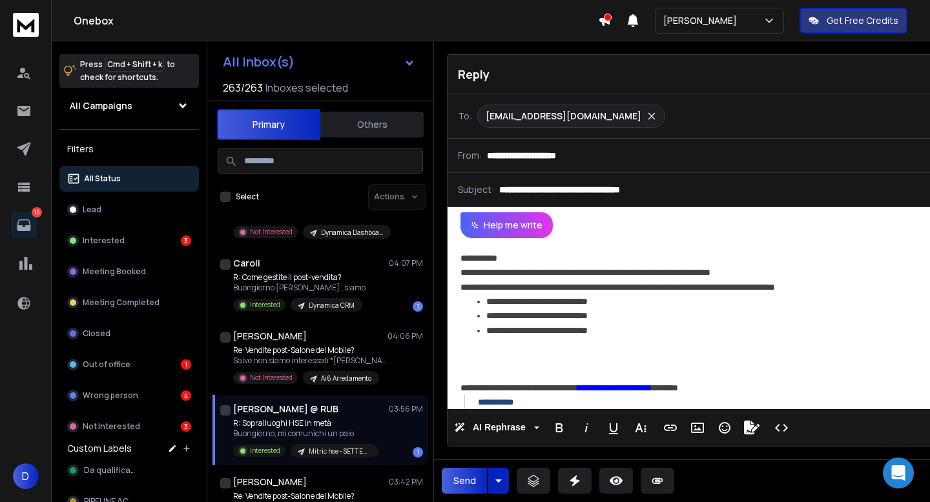
click at [669, 338] on div at bounding box center [731, 345] width 543 height 14
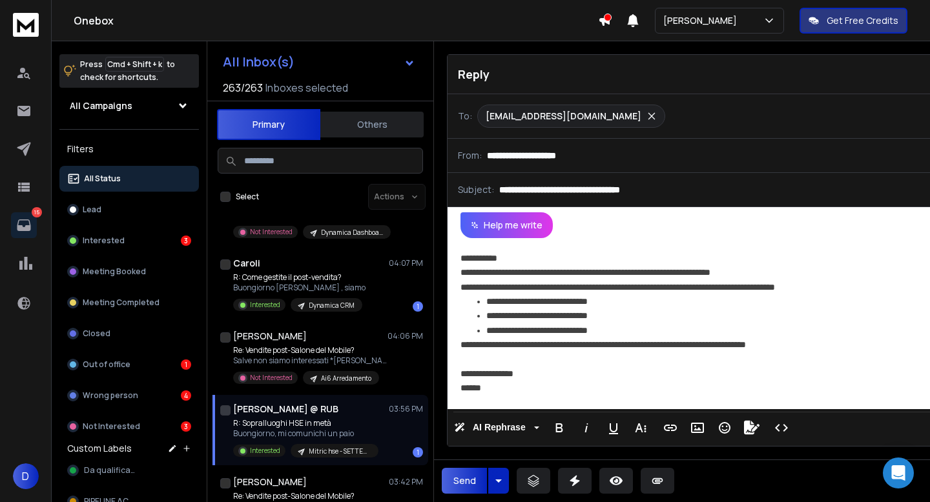
click at [562, 265] on p "**********" at bounding box center [731, 279] width 542 height 29
click at [573, 254] on p "**********" at bounding box center [731, 258] width 542 height 14
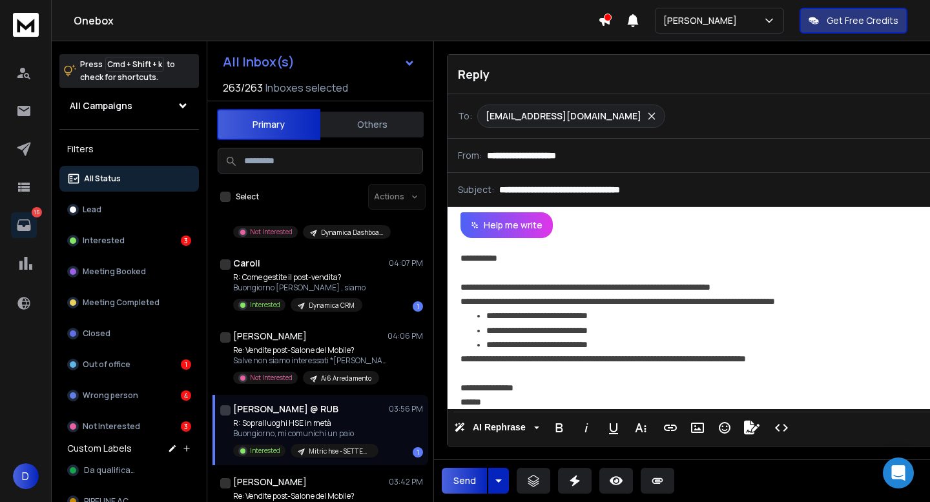
click at [788, 289] on p "**********" at bounding box center [731, 294] width 542 height 29
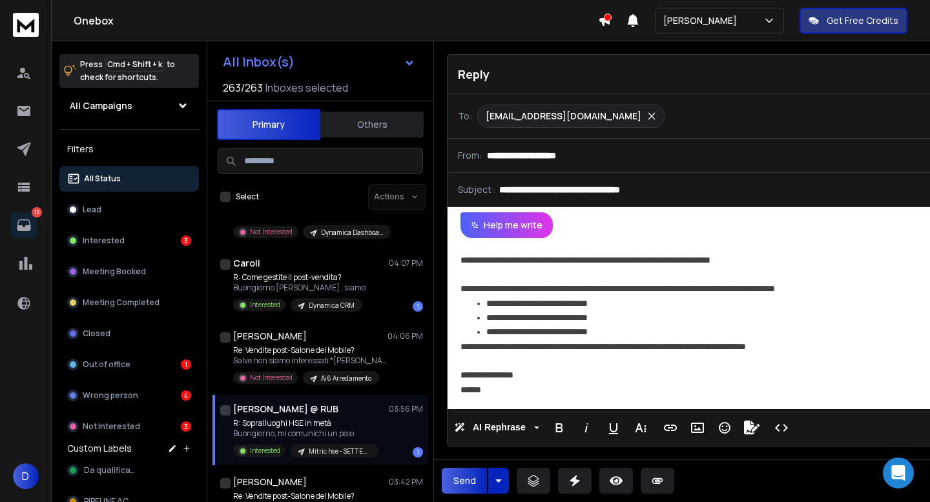
scroll to position [27, 0]
click at [467, 482] on button "Send" at bounding box center [464, 481] width 45 height 26
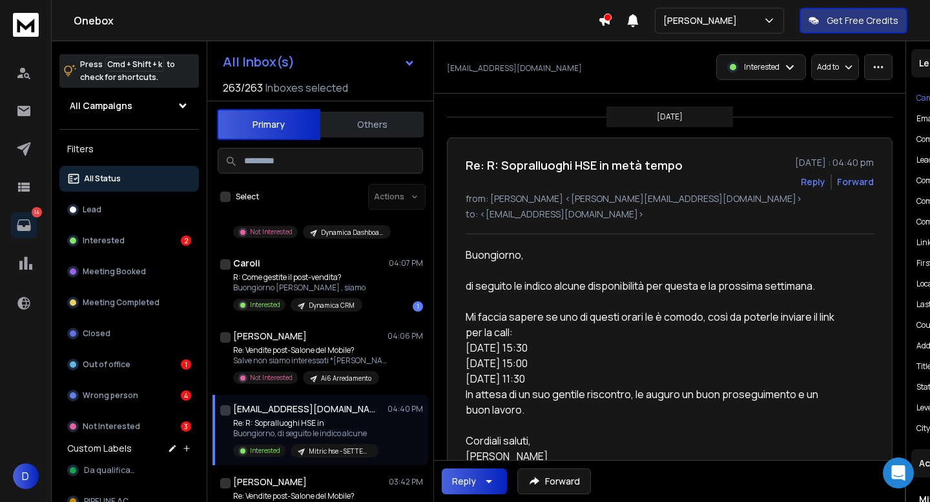
click at [752, 74] on div "Interested" at bounding box center [761, 67] width 88 height 25
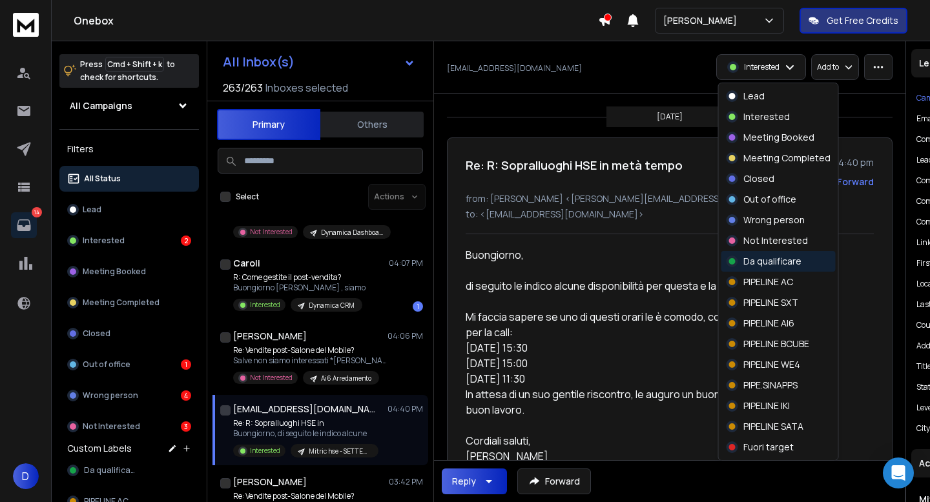
click at [778, 267] on p "Da qualificare" at bounding box center [772, 261] width 58 height 13
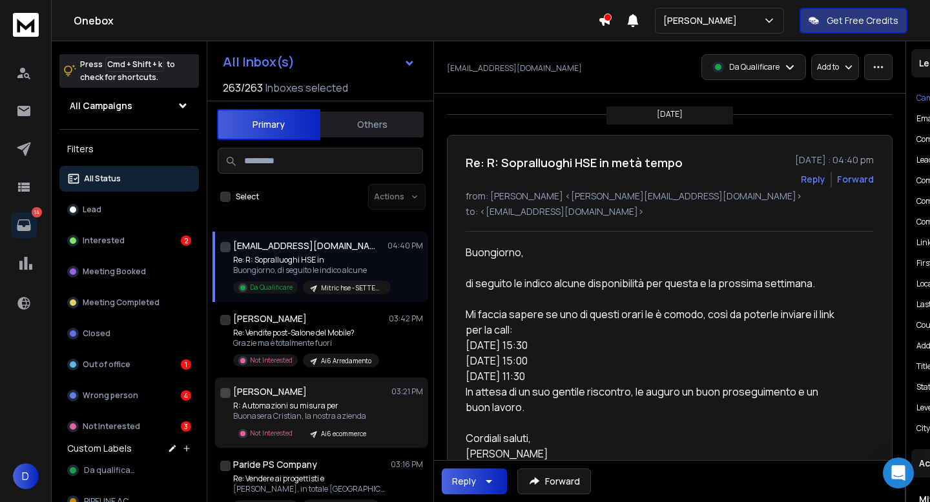
scroll to position [383, 0]
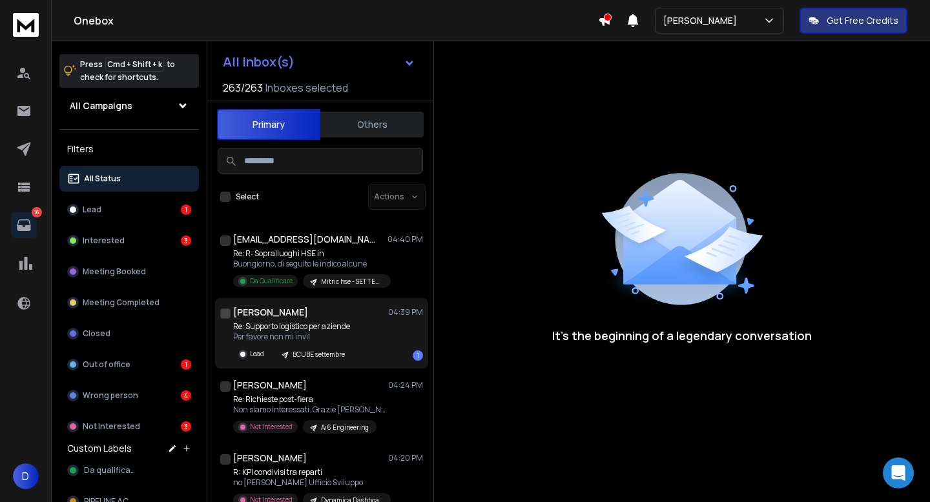
click at [389, 321] on div "Re: Supporto logistico per aziende Per favore non mi invii Lead BCUBE [DATE]" at bounding box center [328, 340] width 190 height 39
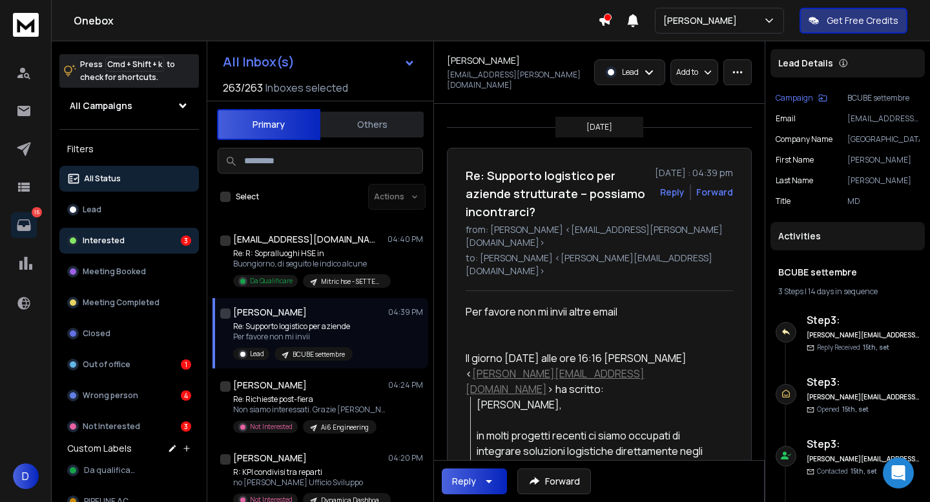
click at [134, 239] on button "Interested 3" at bounding box center [128, 241] width 139 height 26
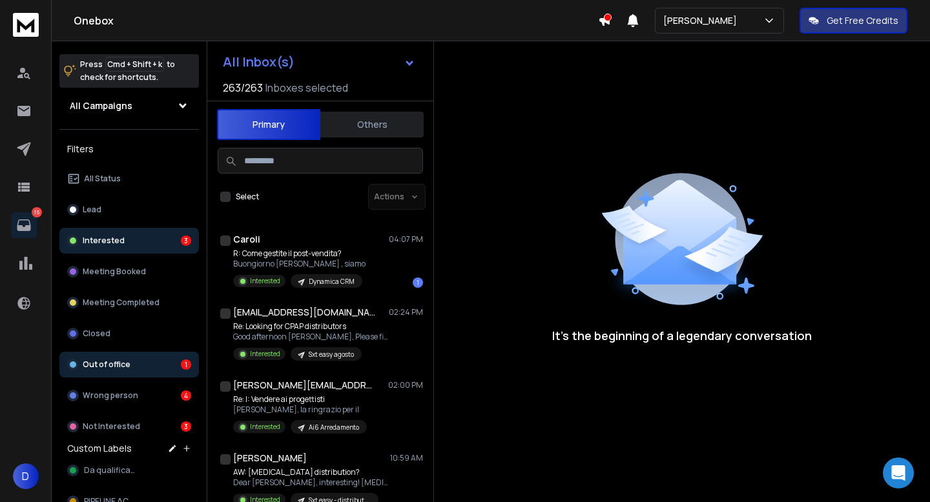
click at [149, 365] on button "Out of office 1" at bounding box center [128, 365] width 139 height 26
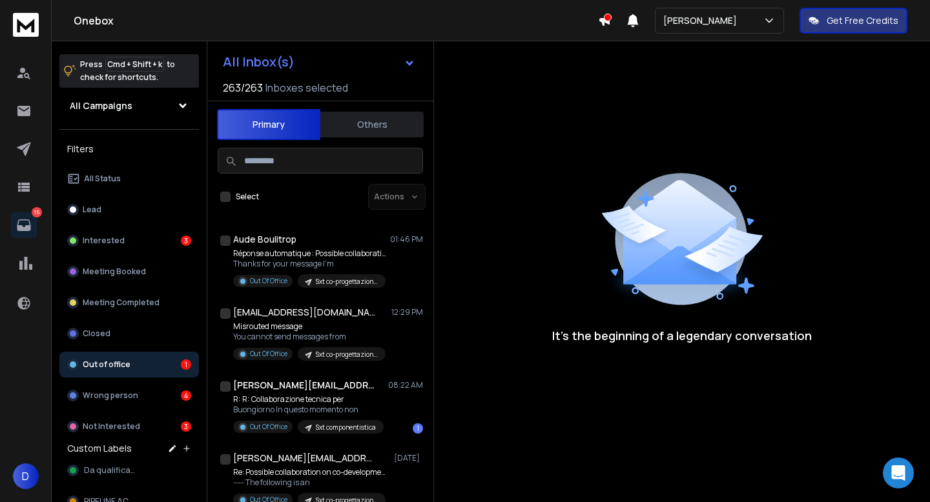
click at [627, 413] on div "It’s the beginning of a legendary conversation" at bounding box center [682, 254] width 496 height 427
